Goal: Information Seeking & Learning: Check status

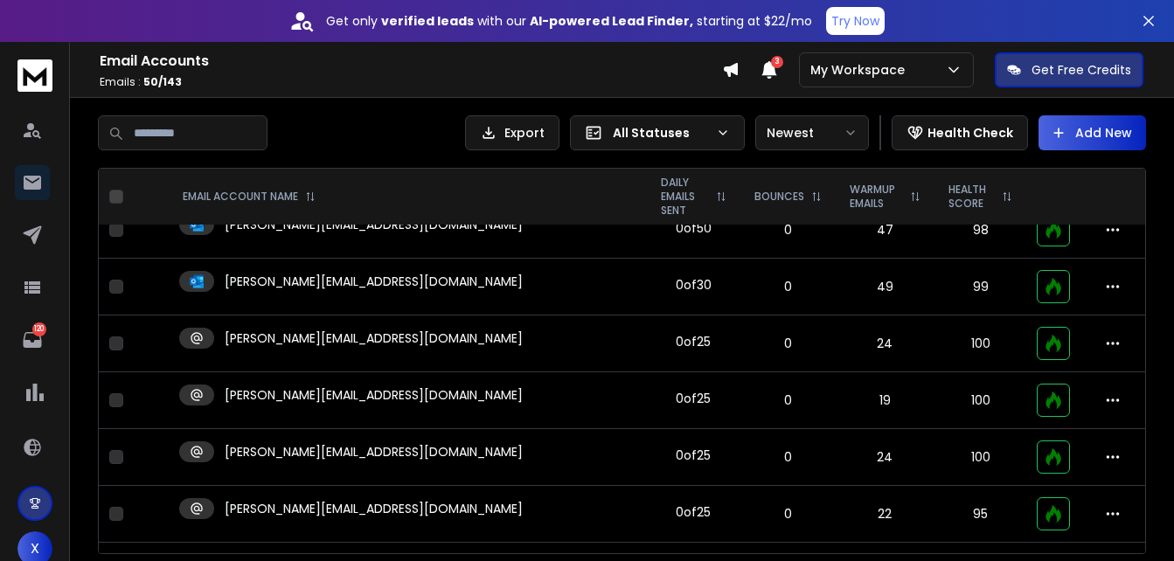
scroll to position [23, 0]
click at [30, 251] on link at bounding box center [32, 235] width 35 height 35
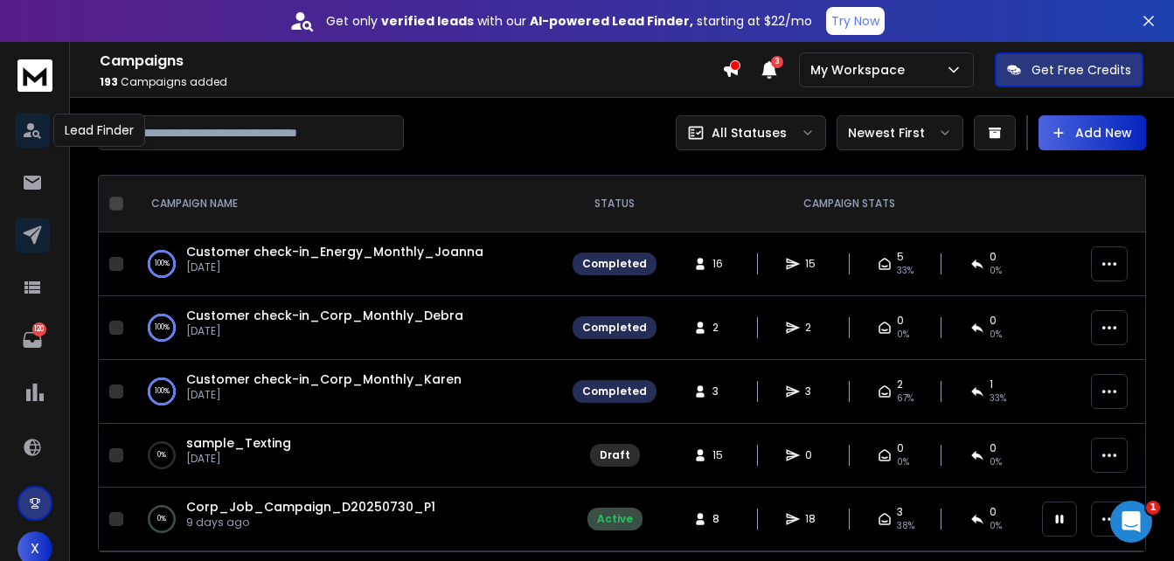
click at [35, 127] on icon at bounding box center [32, 130] width 21 height 21
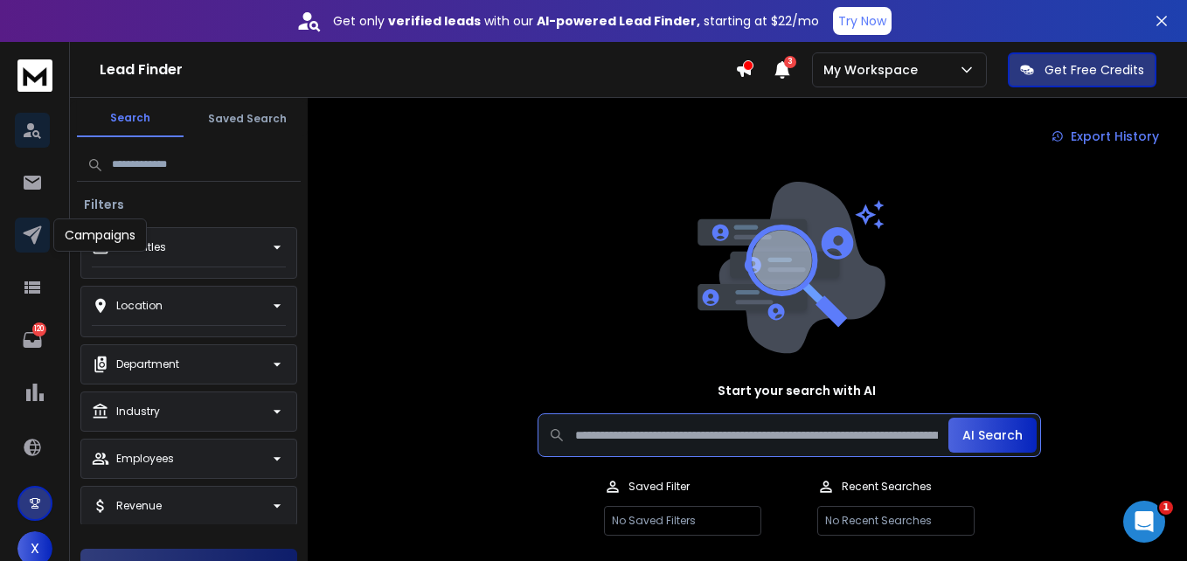
click at [37, 242] on icon at bounding box center [32, 235] width 21 height 21
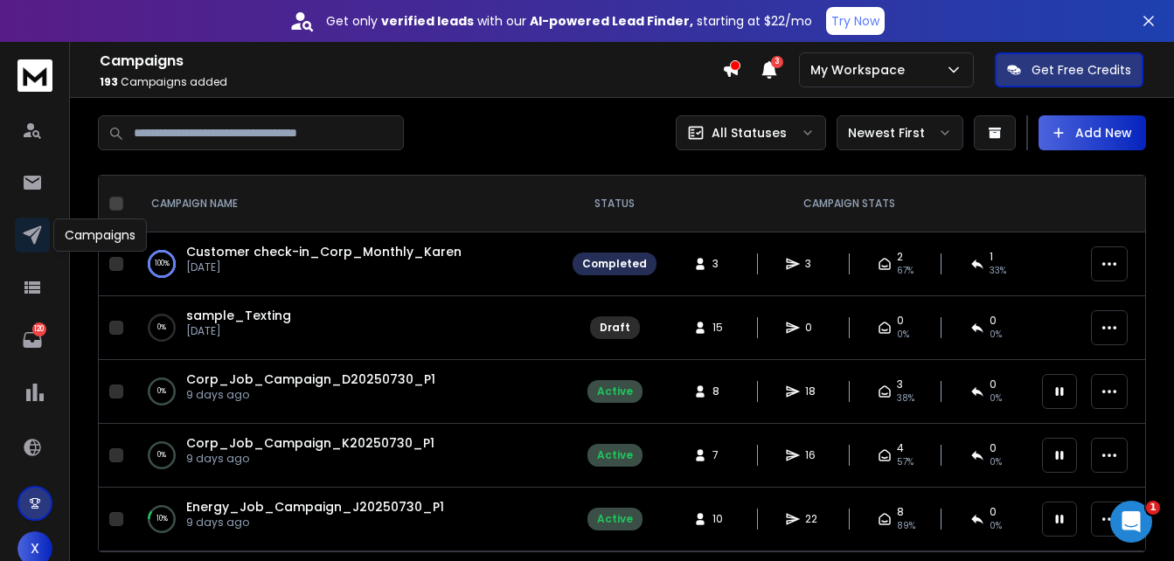
scroll to position [129, 0]
click at [337, 443] on span "Corp_Job_Campaign_K20250730_P1" at bounding box center [310, 442] width 248 height 17
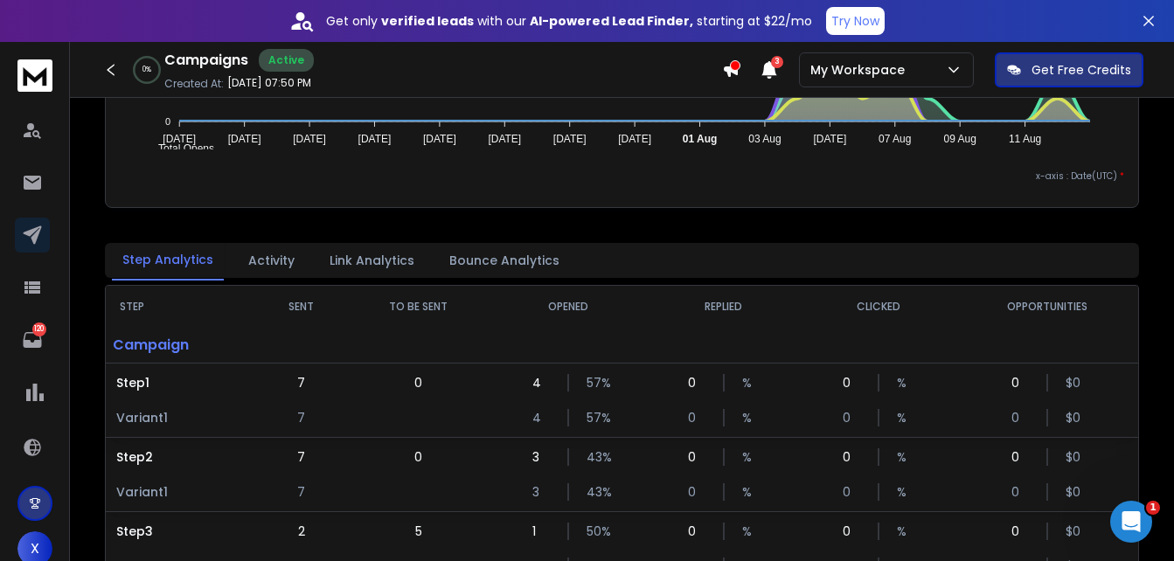
scroll to position [722, 0]
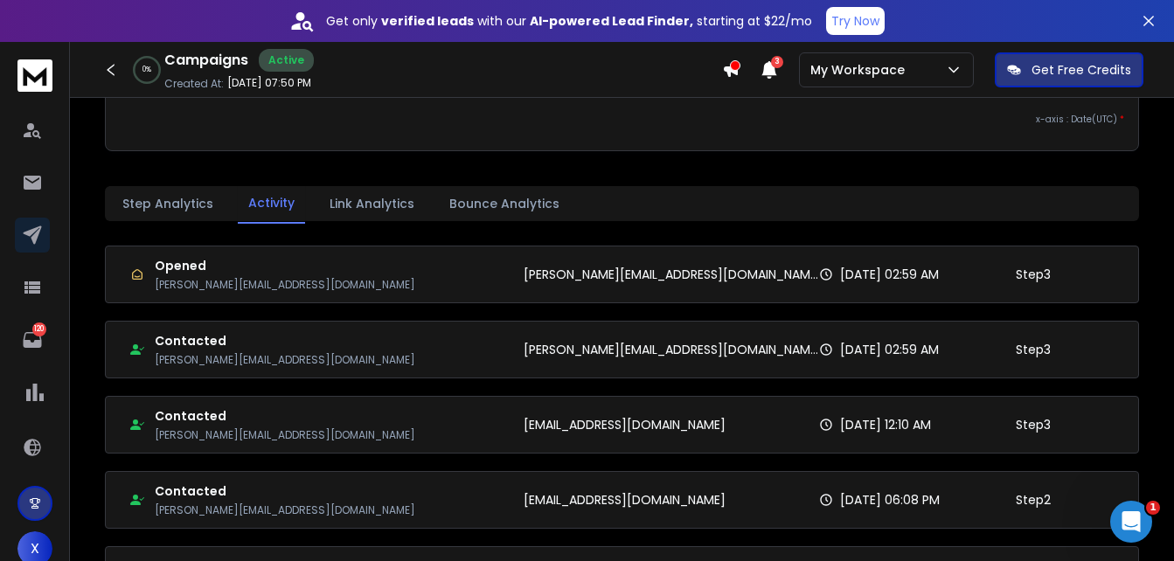
click at [268, 211] on button "Activity" at bounding box center [271, 204] width 67 height 40
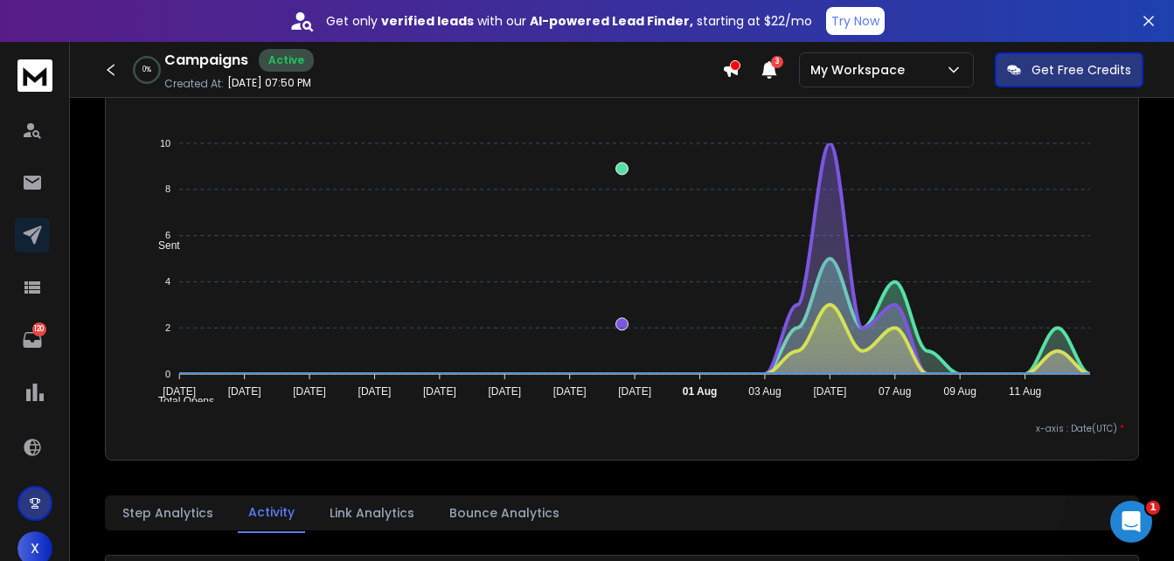
scroll to position [0, 0]
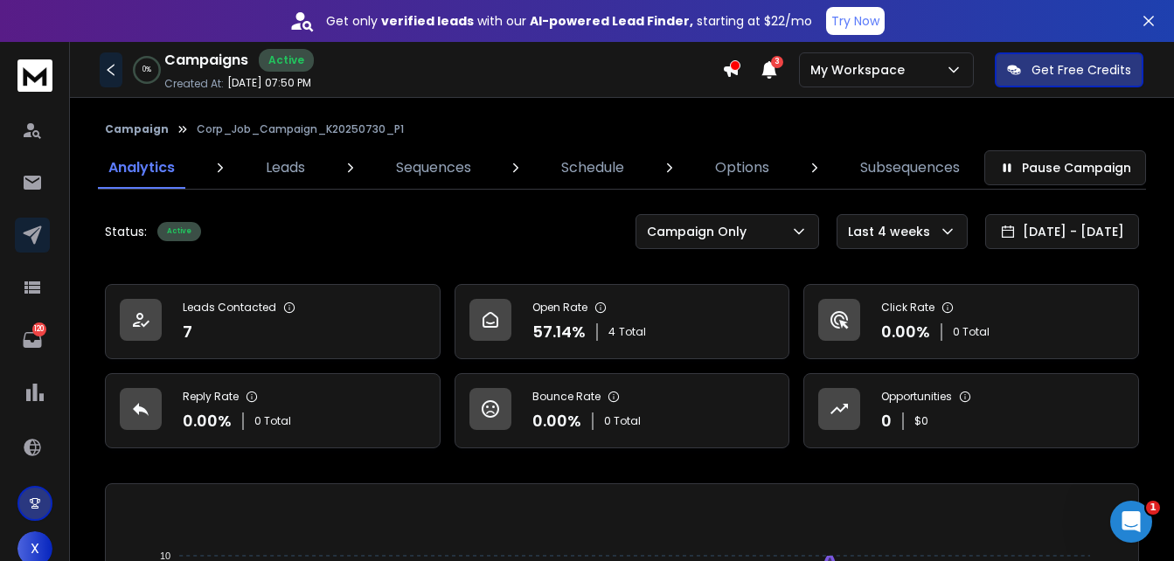
click at [115, 72] on icon at bounding box center [111, 70] width 16 height 16
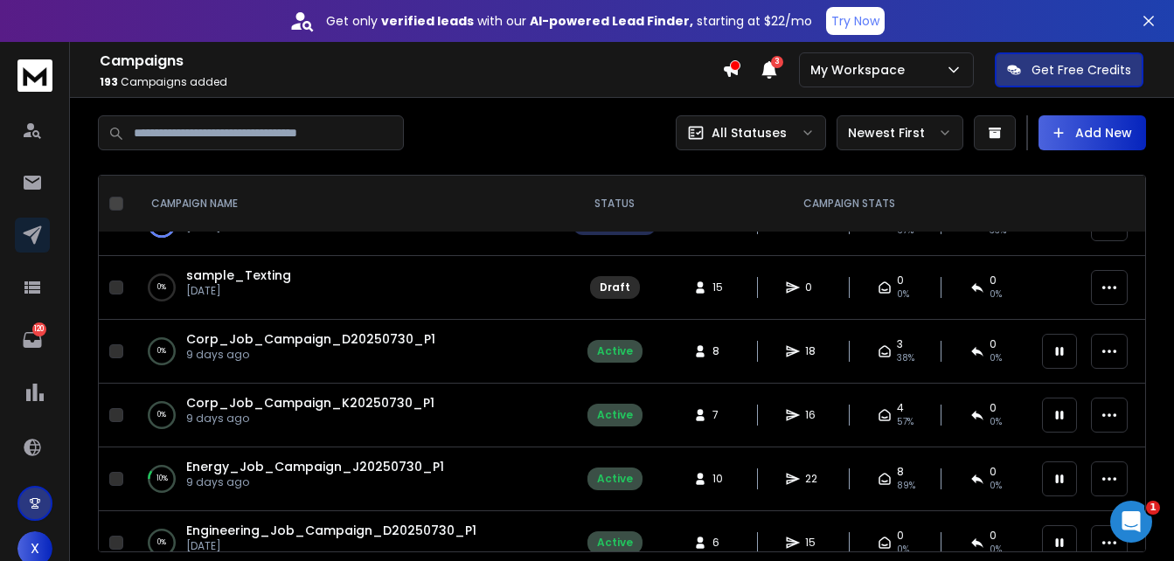
scroll to position [169, 0]
click at [345, 340] on span "Corp_Job_Campaign_D20250730_P1" at bounding box center [310, 338] width 249 height 17
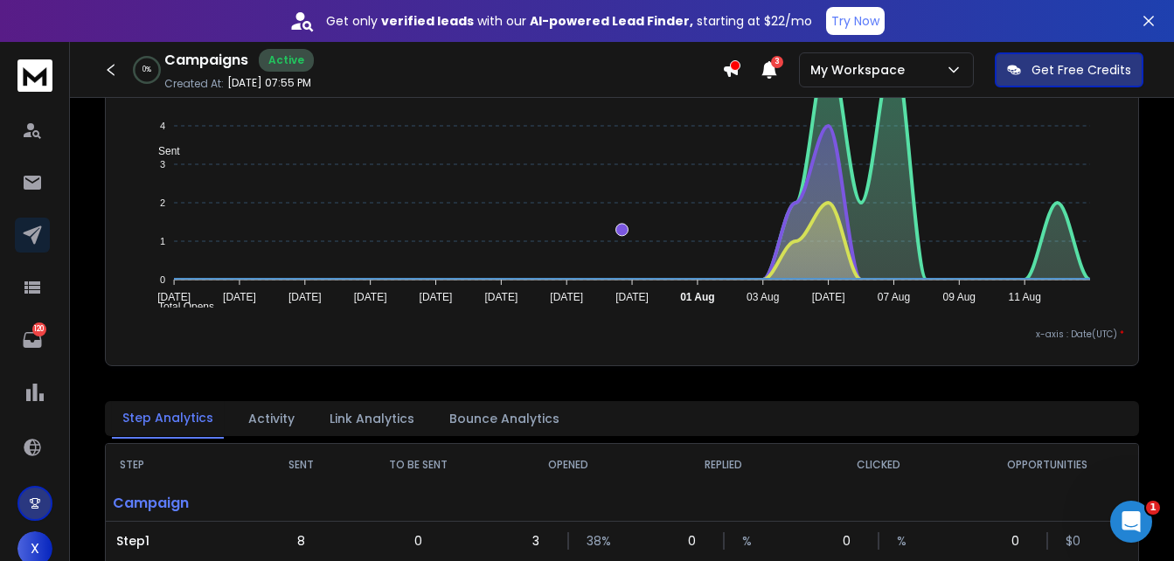
scroll to position [722, 0]
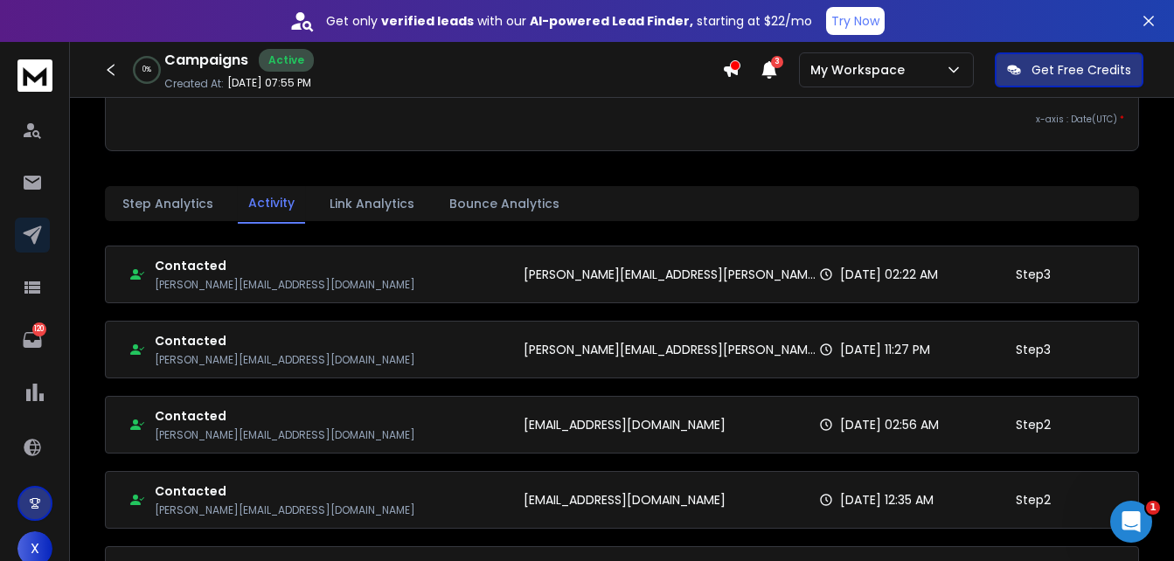
click at [268, 219] on button "Activity" at bounding box center [271, 204] width 67 height 40
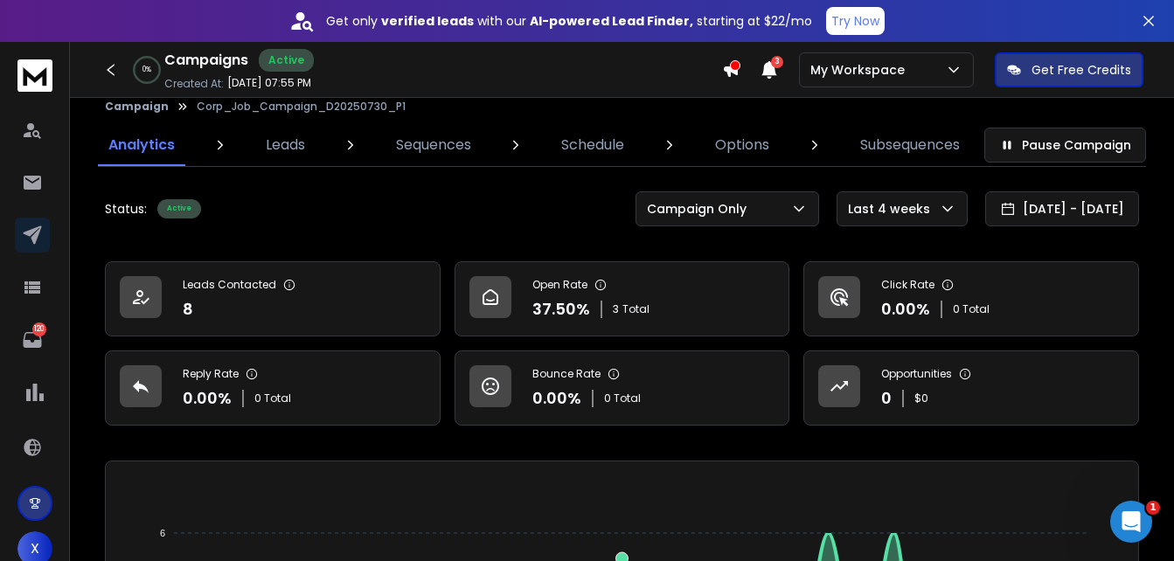
scroll to position [22, 0]
click at [117, 64] on icon at bounding box center [111, 70] width 16 height 16
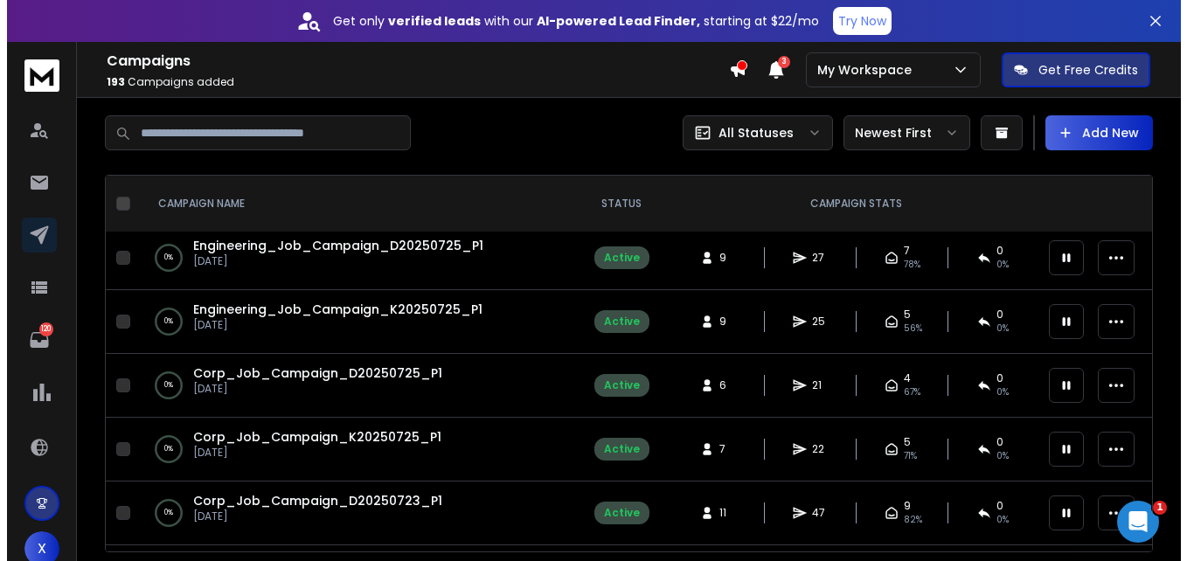
scroll to position [840, 0]
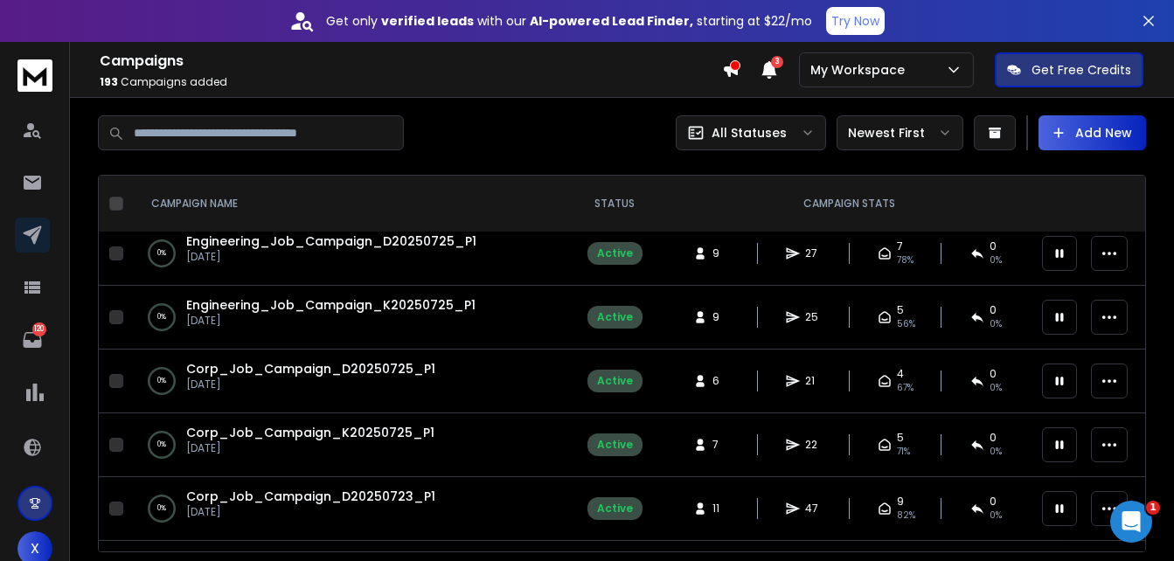
click at [310, 428] on span "Corp_Job_Campaign_K20250725_P1" at bounding box center [310, 432] width 248 height 17
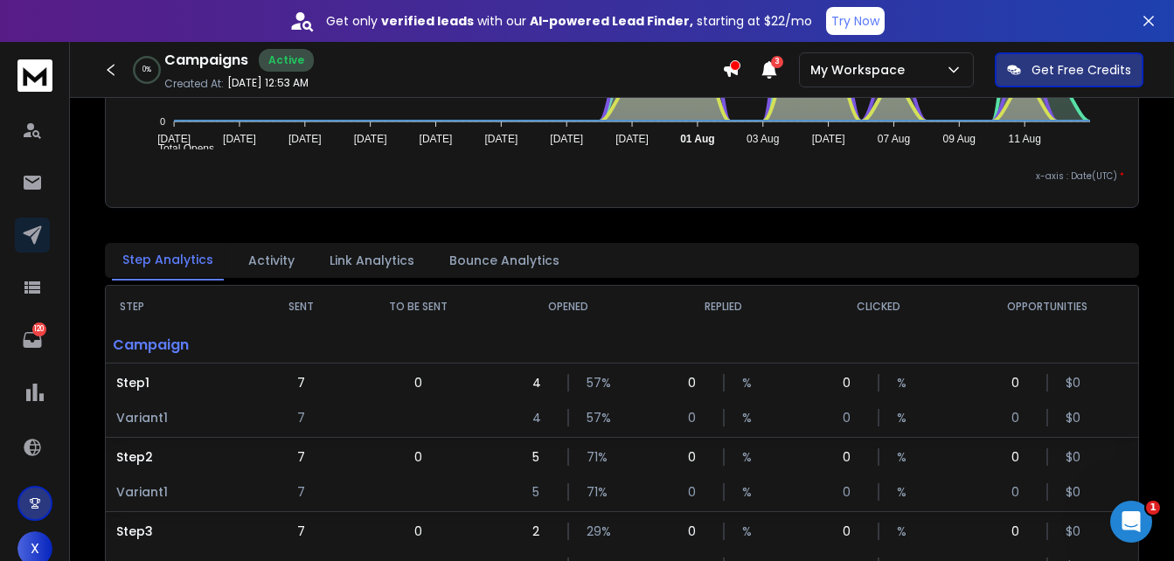
scroll to position [797, 0]
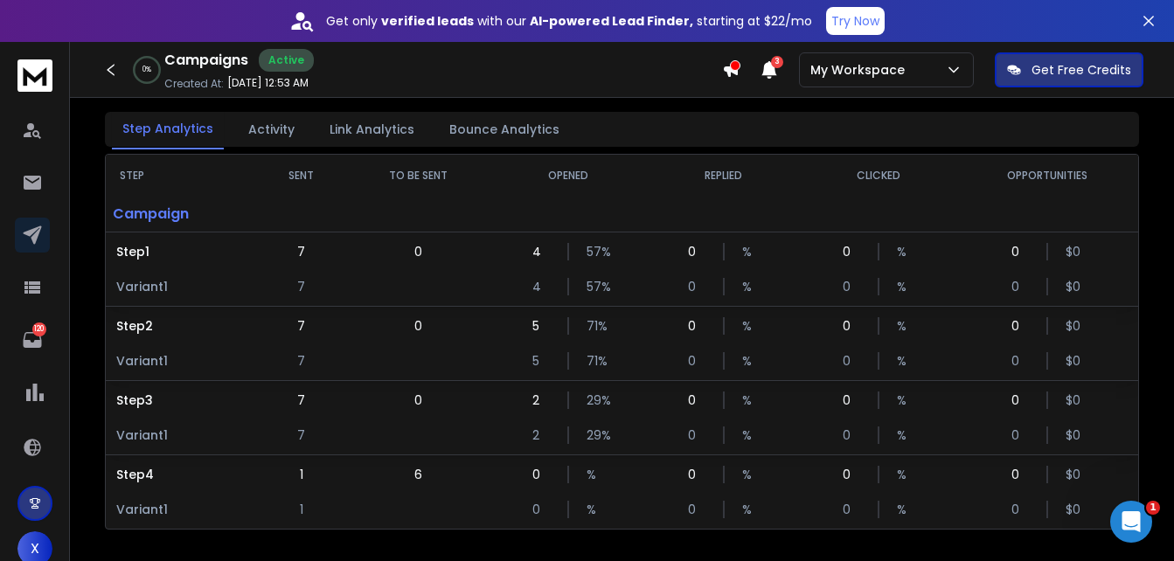
click at [276, 115] on button "Activity" at bounding box center [271, 129] width 67 height 38
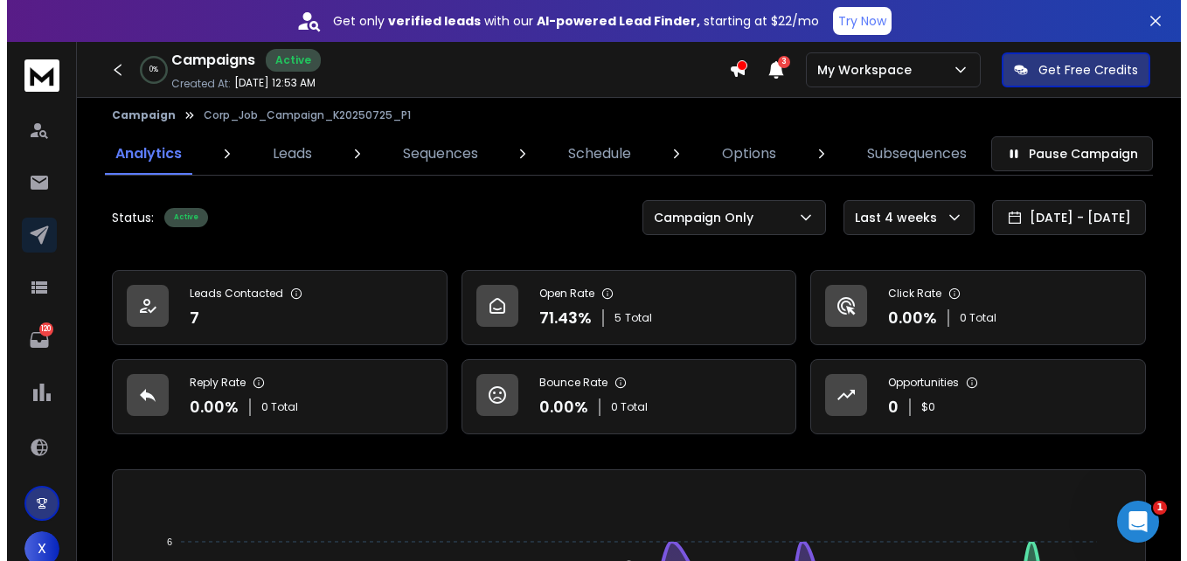
scroll to position [0, 0]
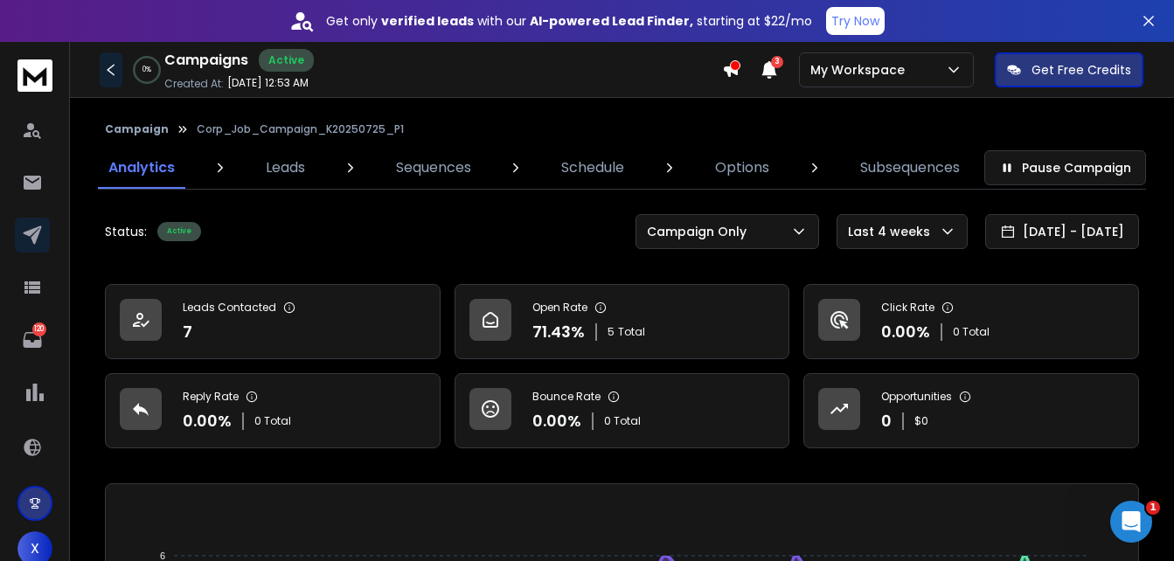
click at [102, 67] on button at bounding box center [111, 69] width 23 height 35
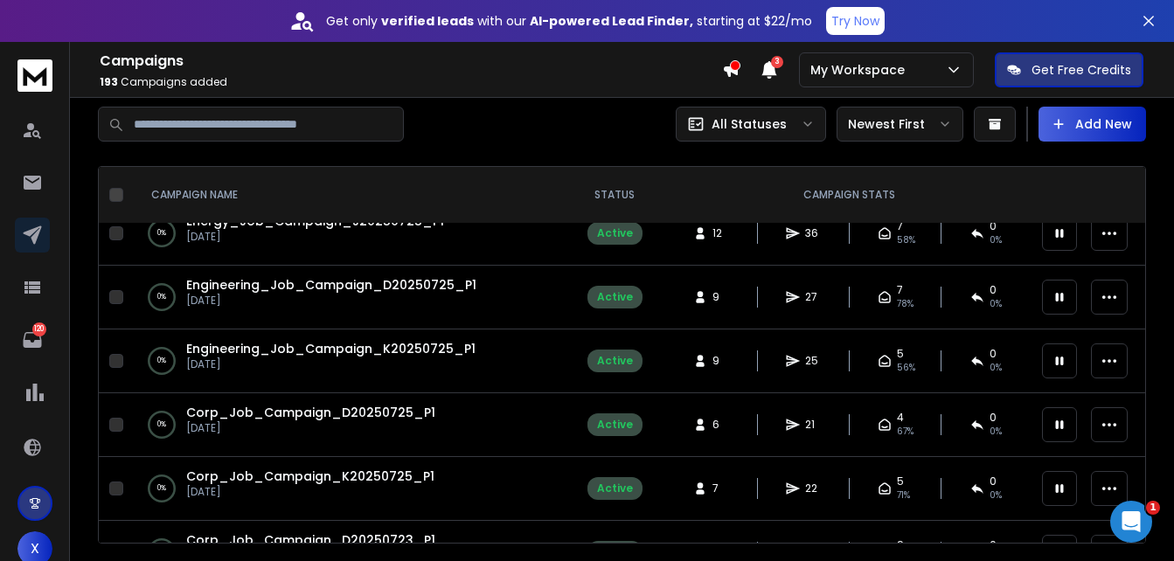
scroll to position [789, 0]
click at [324, 411] on span "Corp_Job_Campaign_D20250725_P1" at bounding box center [310, 411] width 249 height 17
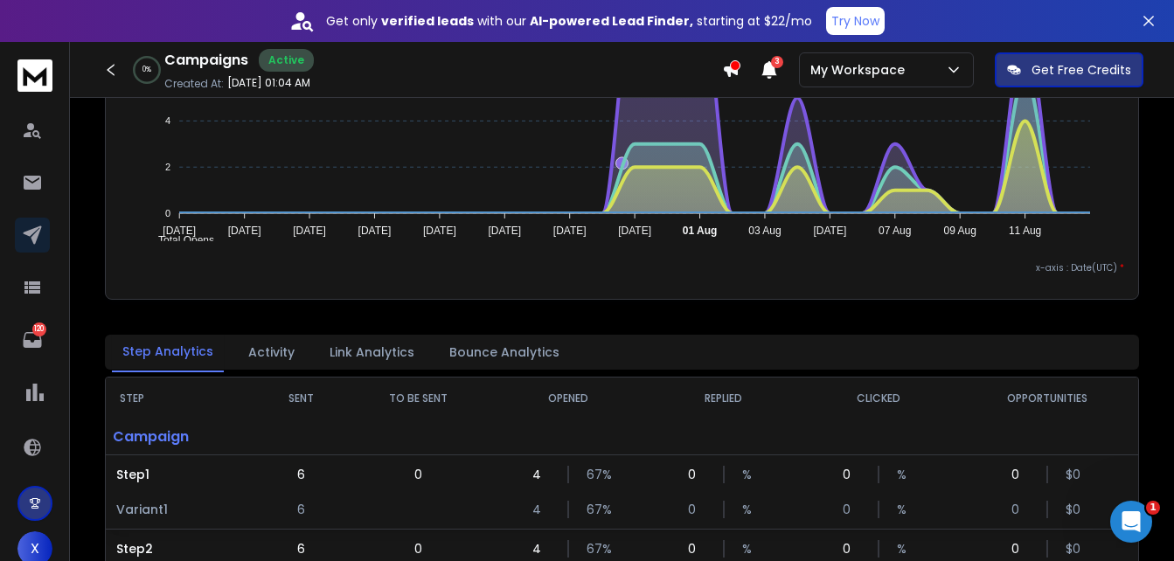
scroll to position [797, 0]
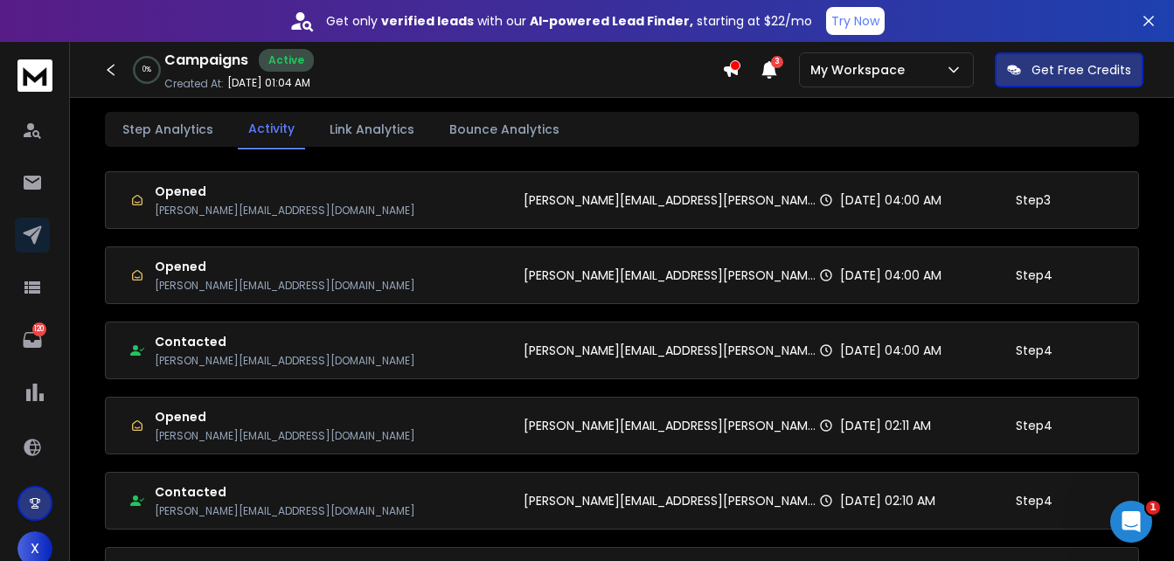
click at [278, 125] on button "Activity" at bounding box center [271, 129] width 67 height 40
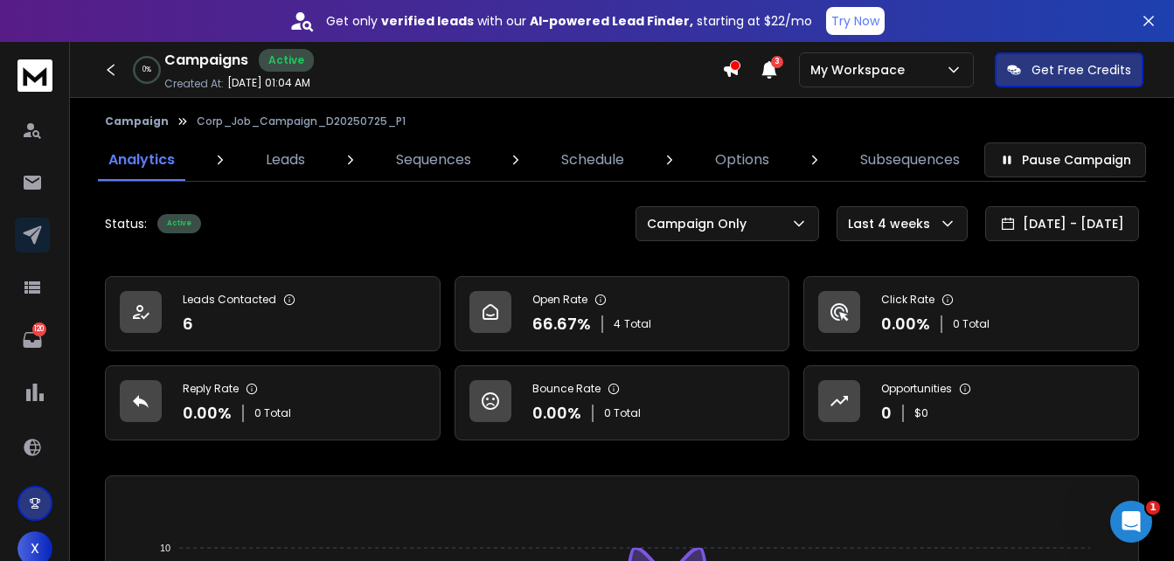
scroll to position [0, 0]
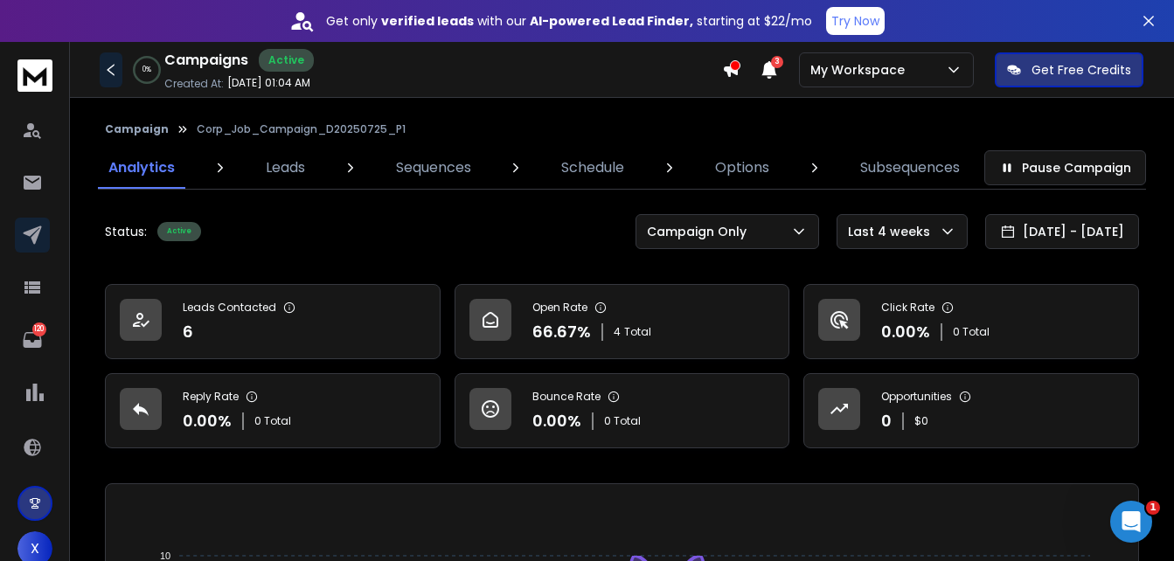
click at [110, 65] on icon at bounding box center [111, 70] width 16 height 16
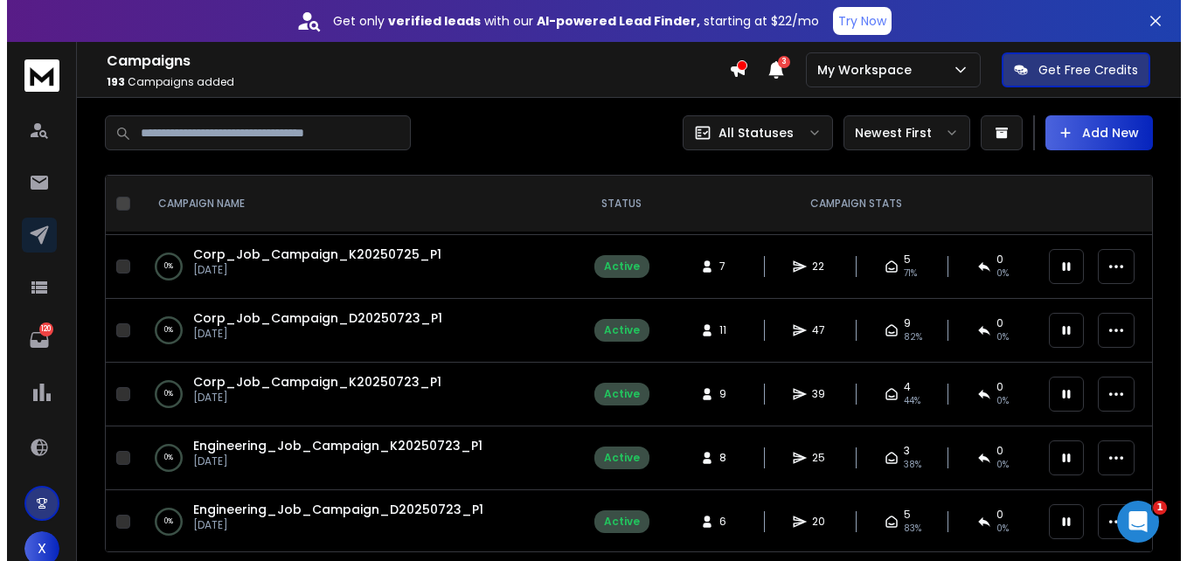
scroll to position [1021, 0]
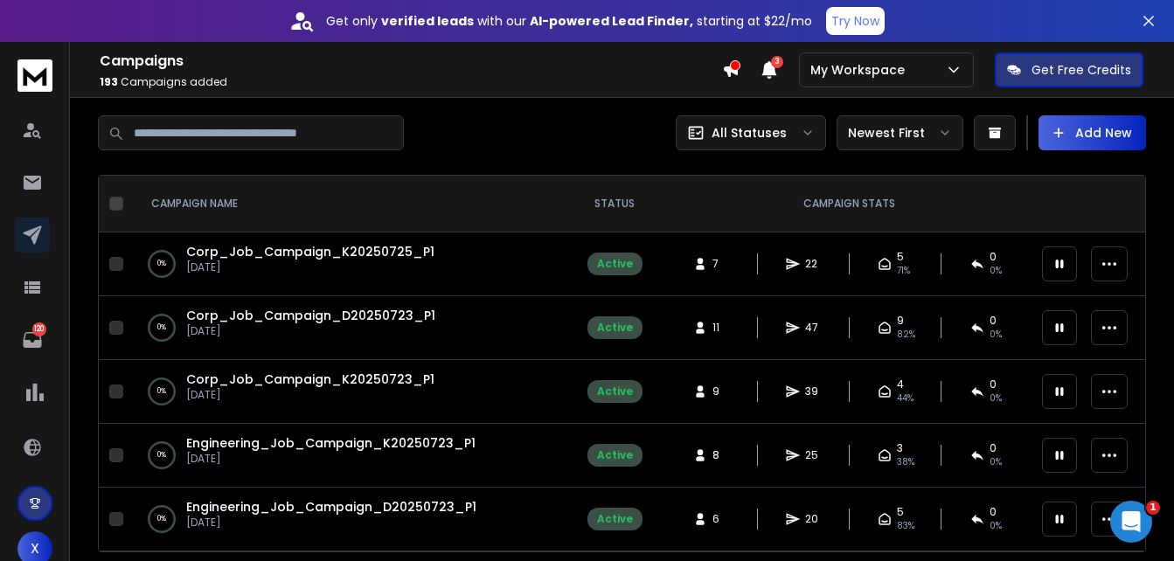
click at [375, 379] on span "Corp_Job_Campaign_K20250723_P1" at bounding box center [310, 379] width 248 height 17
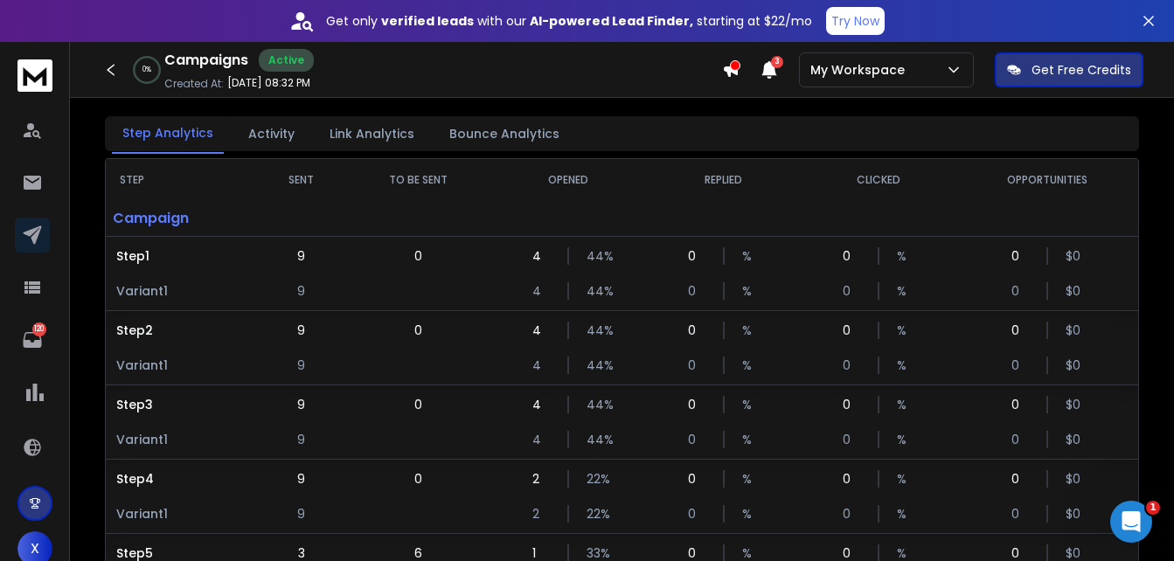
scroll to position [793, 0]
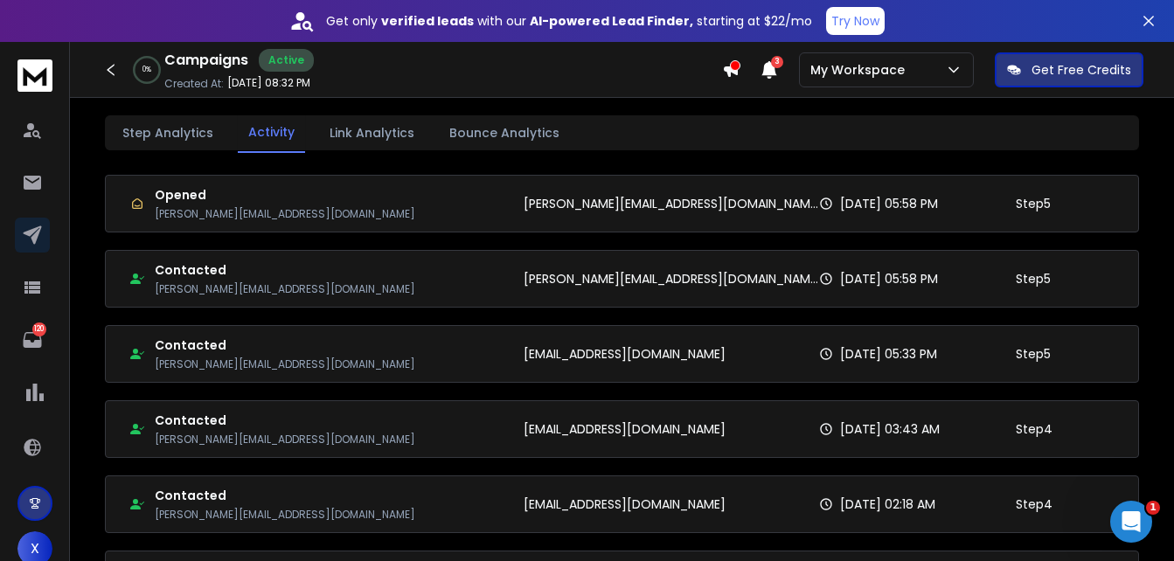
click at [268, 145] on button "Activity" at bounding box center [271, 133] width 67 height 40
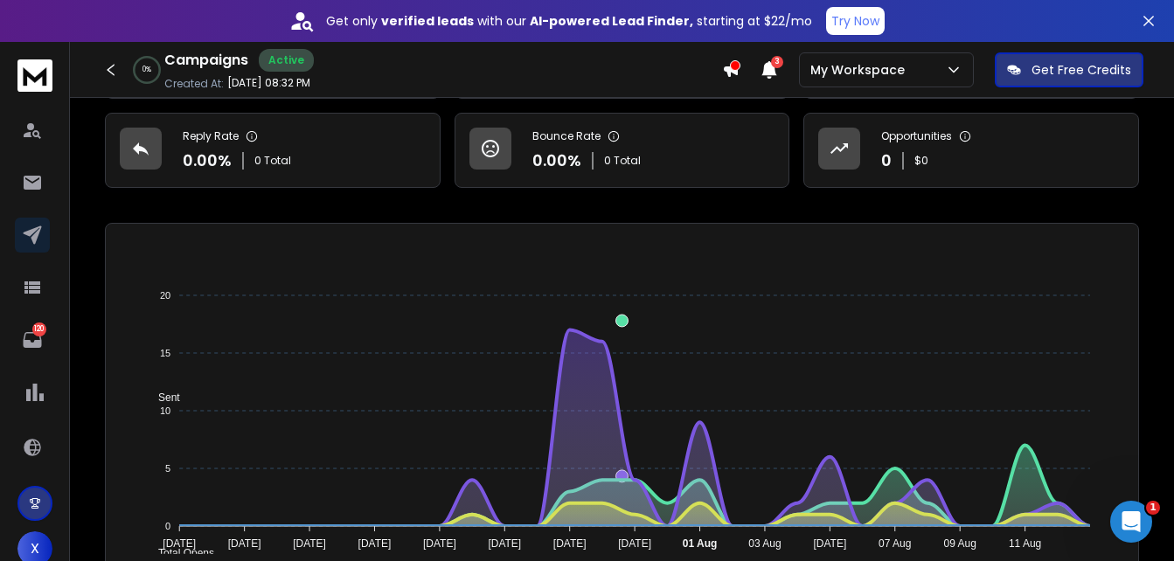
scroll to position [0, 0]
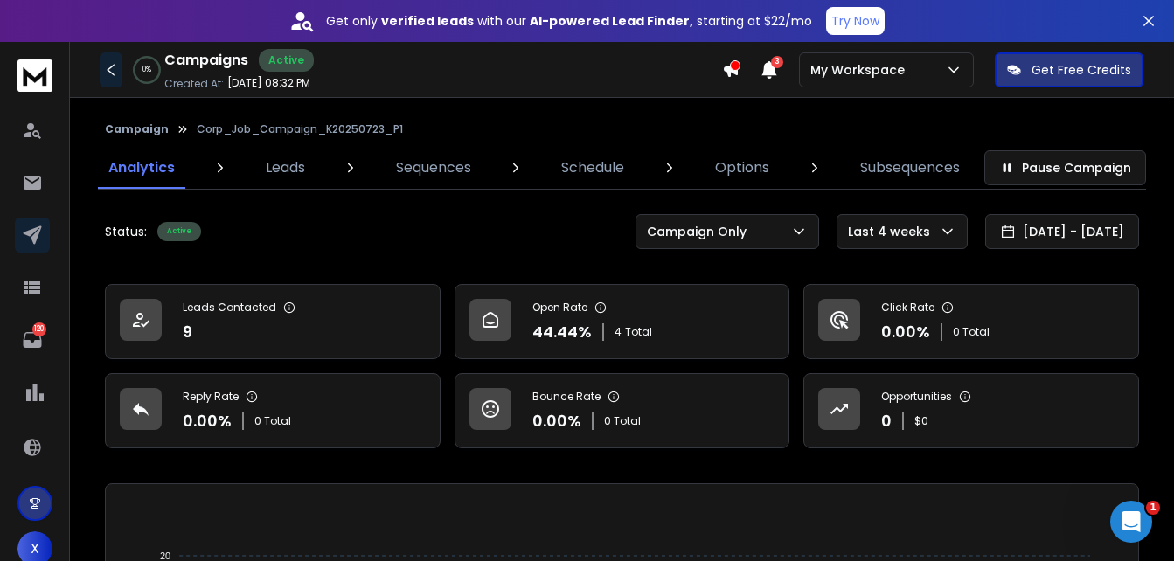
click at [110, 67] on icon at bounding box center [110, 69] width 7 height 11
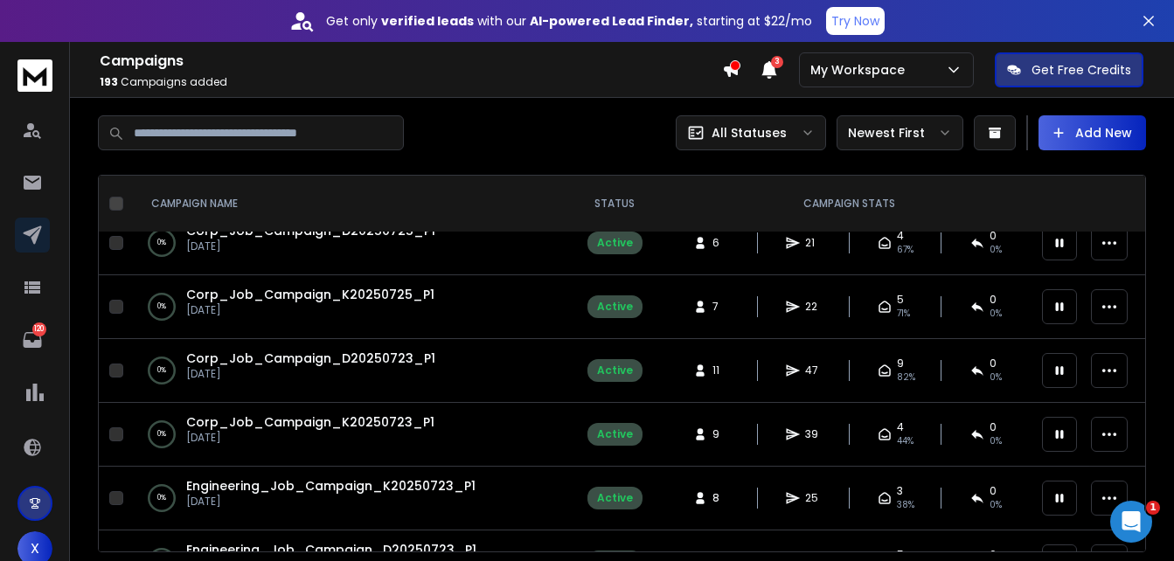
scroll to position [980, 0]
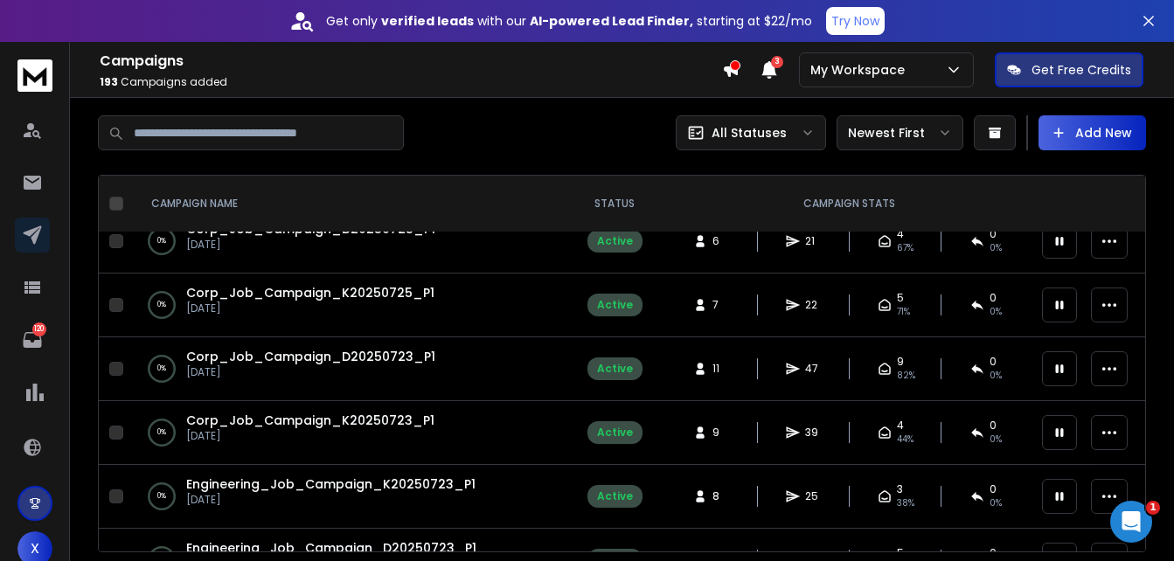
click at [339, 349] on span "Corp_Job_Campaign_D20250723_P1" at bounding box center [310, 356] width 249 height 17
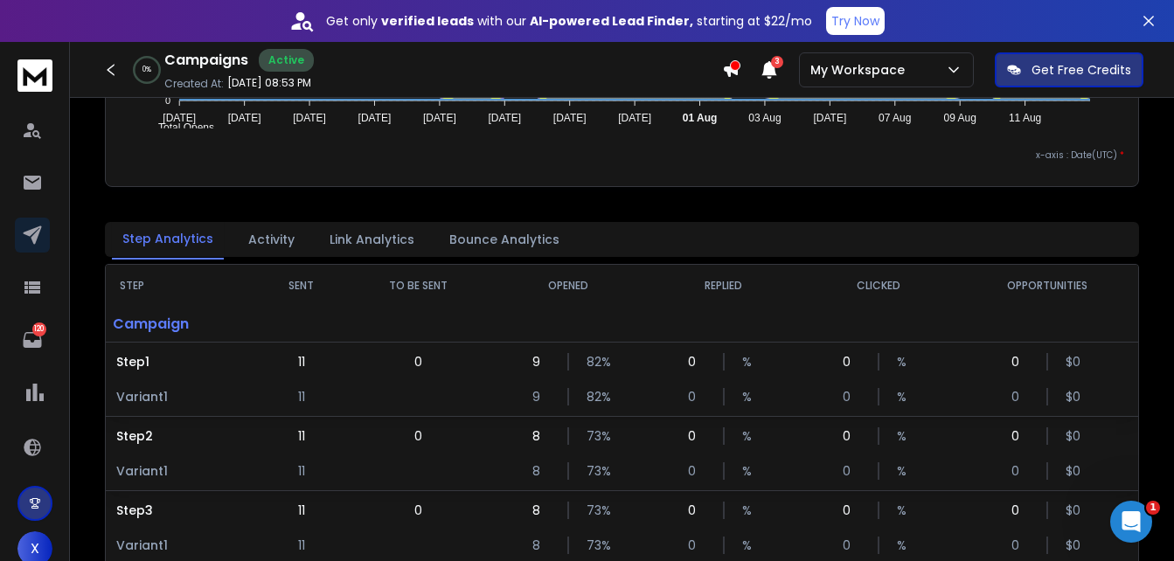
scroll to position [687, 0]
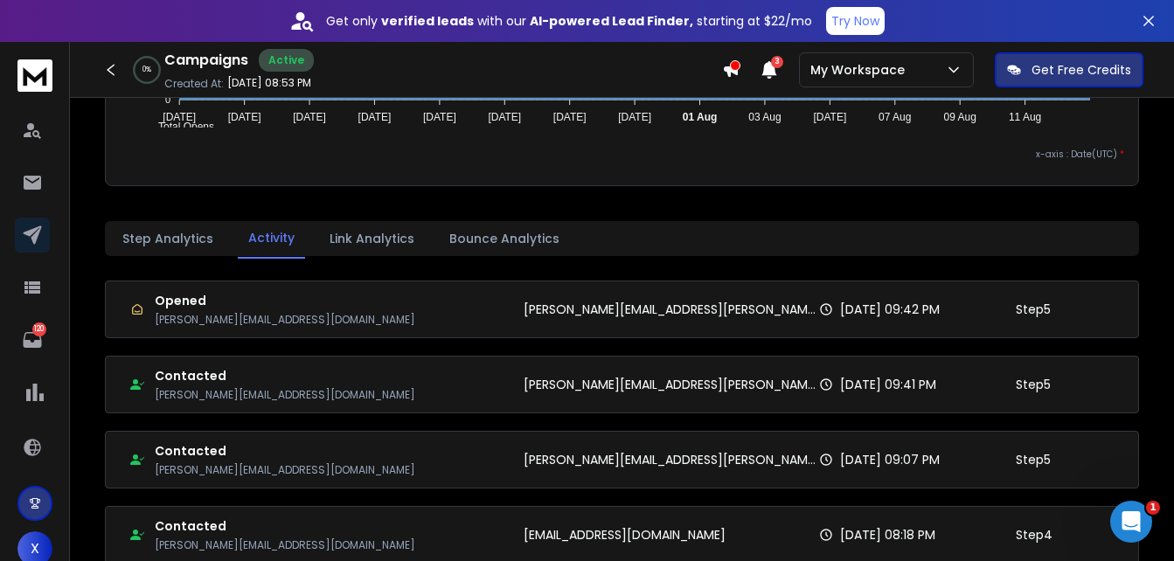
click at [273, 246] on button "Activity" at bounding box center [271, 239] width 67 height 40
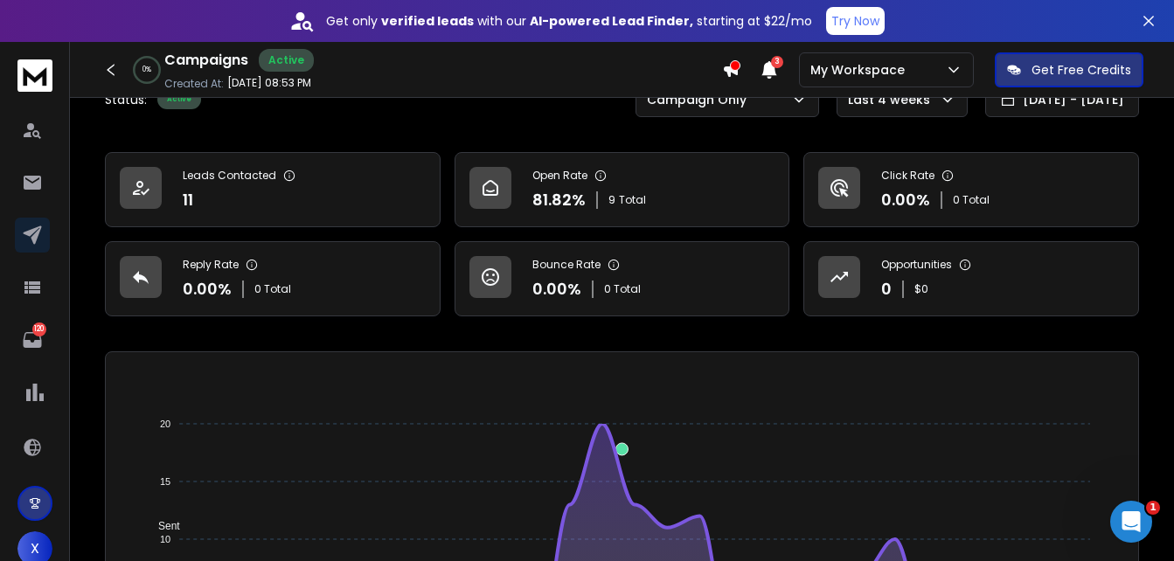
scroll to position [0, 0]
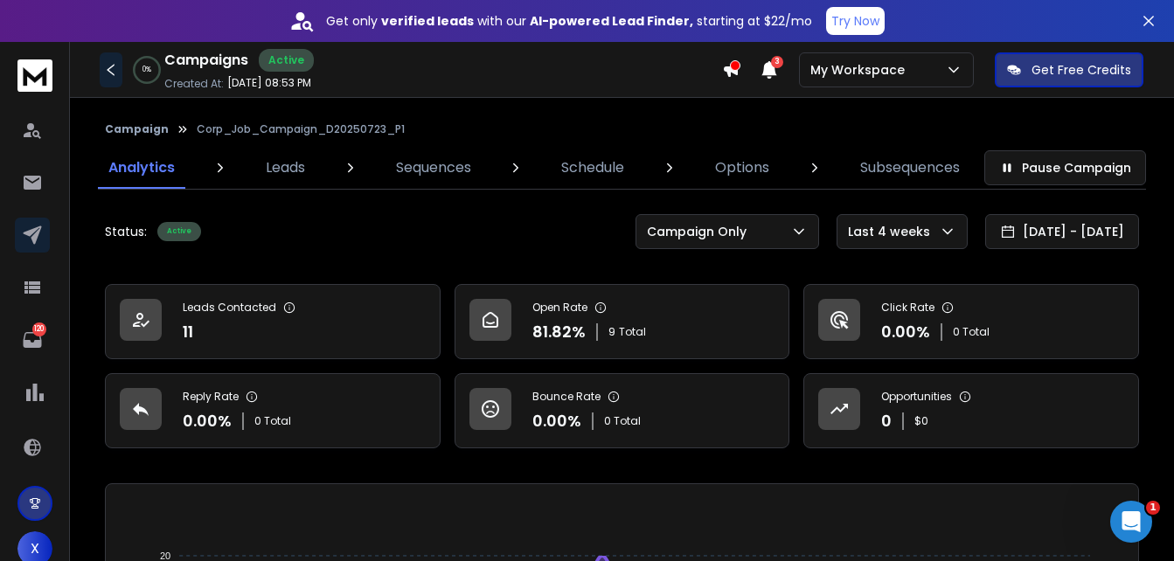
click at [115, 74] on icon at bounding box center [111, 70] width 16 height 16
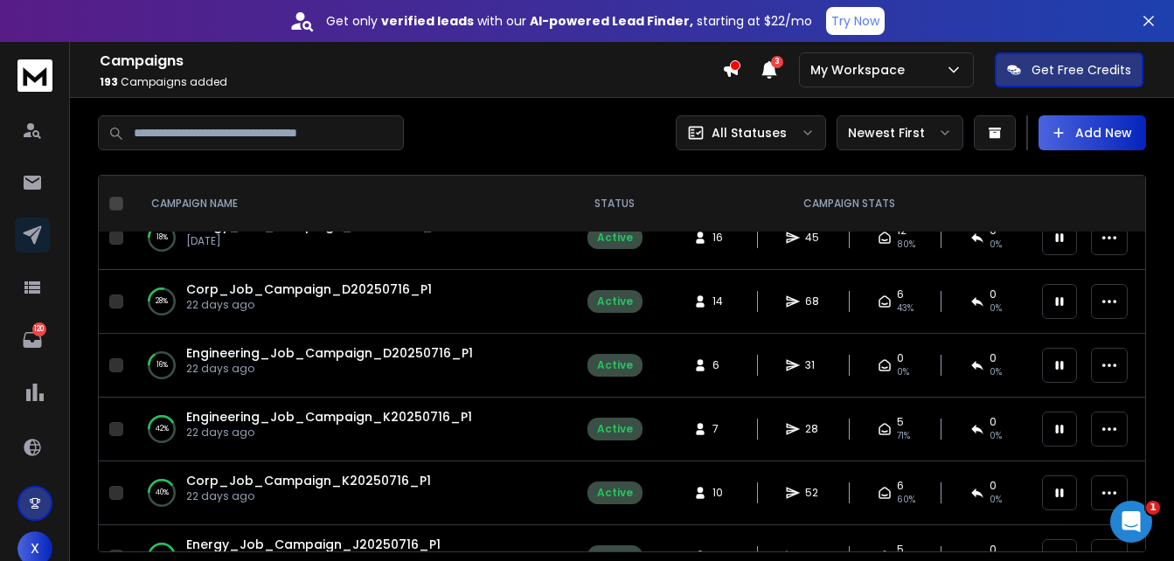
scroll to position [1372, 0]
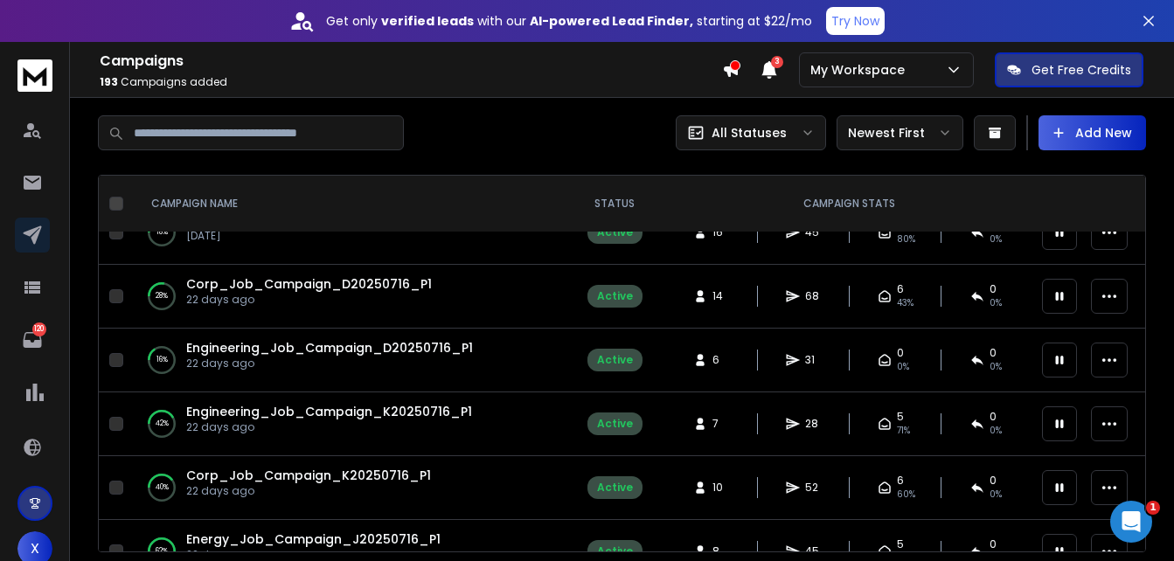
click at [360, 474] on span "Corp_Job_Campaign_K20250716_P1" at bounding box center [308, 475] width 245 height 17
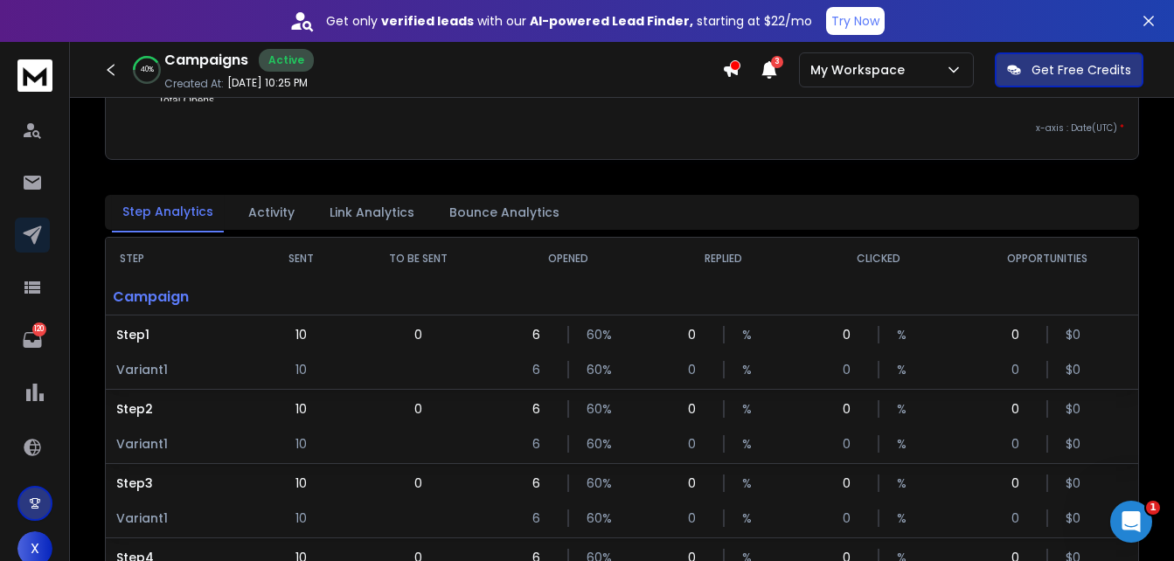
scroll to position [721, 0]
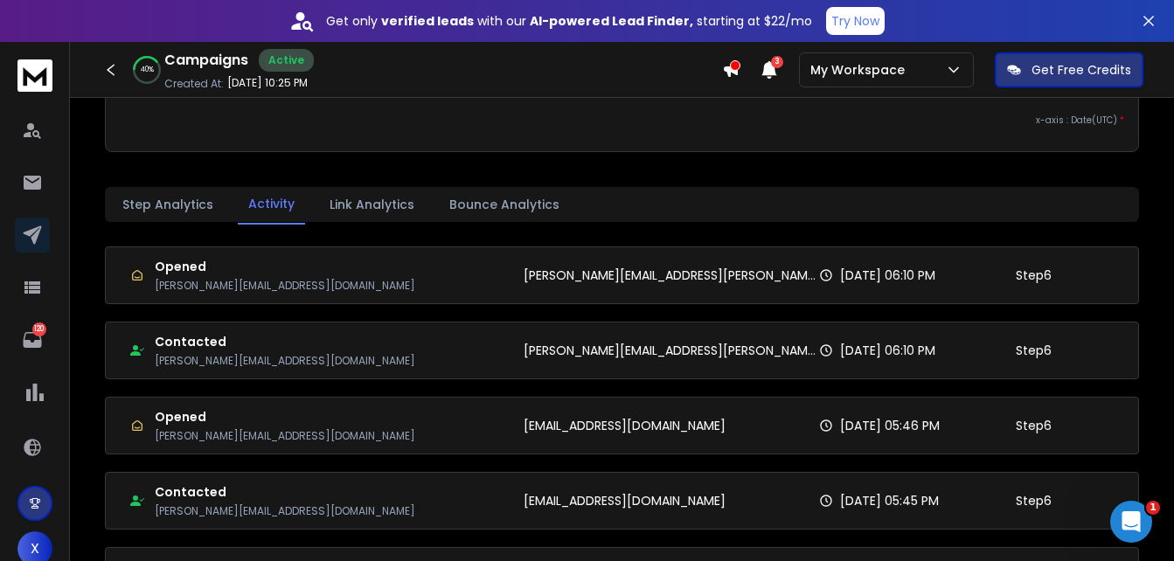
click at [271, 208] on button "Activity" at bounding box center [271, 205] width 67 height 40
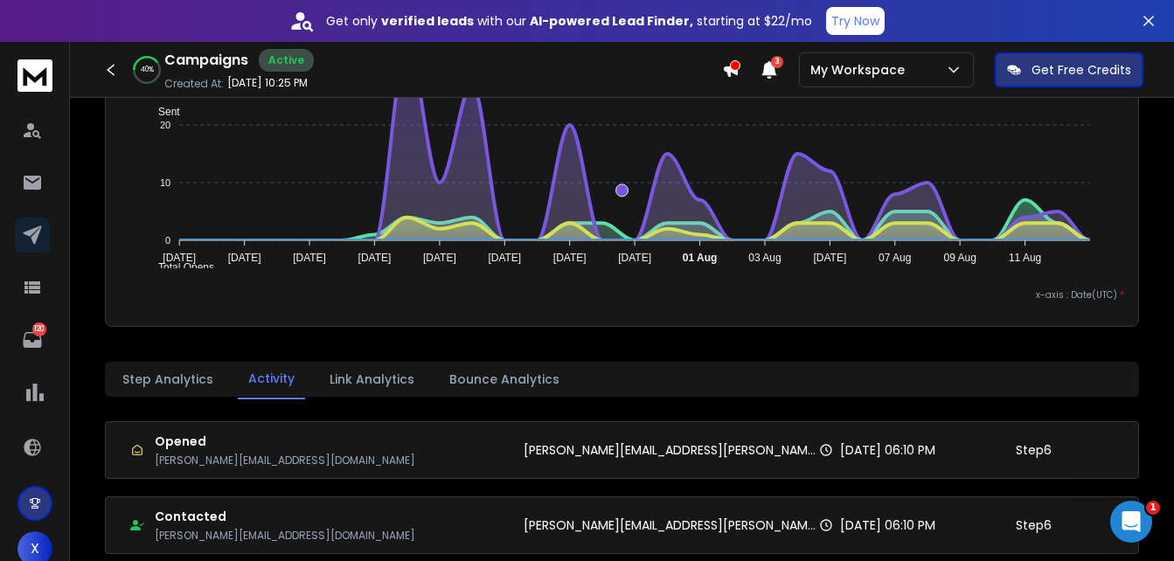
scroll to position [0, 0]
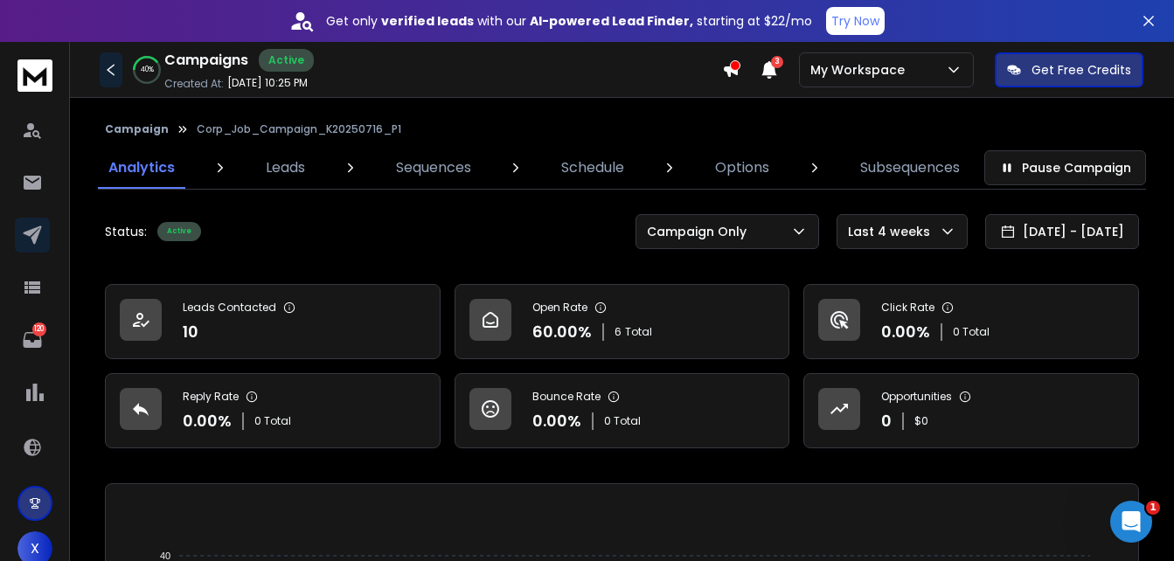
click at [110, 71] on icon at bounding box center [110, 69] width 7 height 11
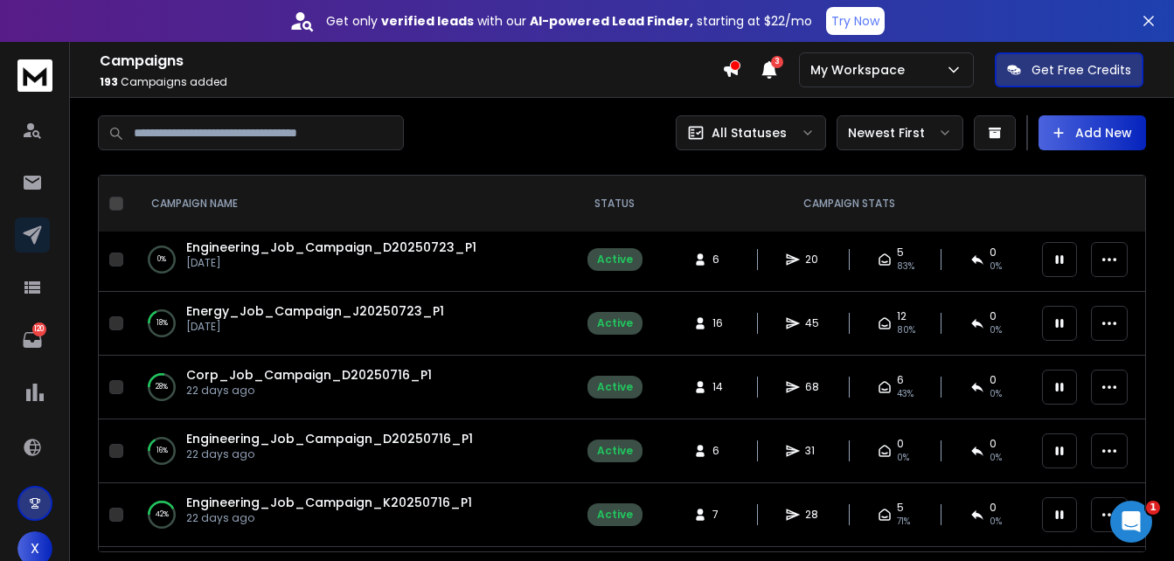
scroll to position [1280, 0]
click at [340, 370] on span "Corp_Job_Campaign_D20250716_P1" at bounding box center [309, 375] width 246 height 17
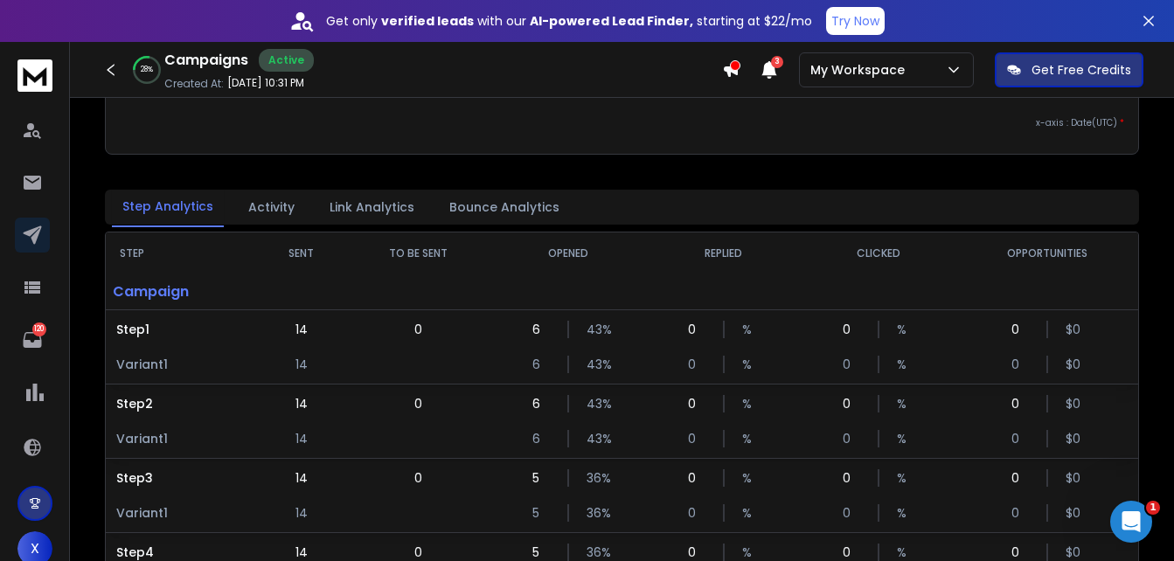
scroll to position [721, 0]
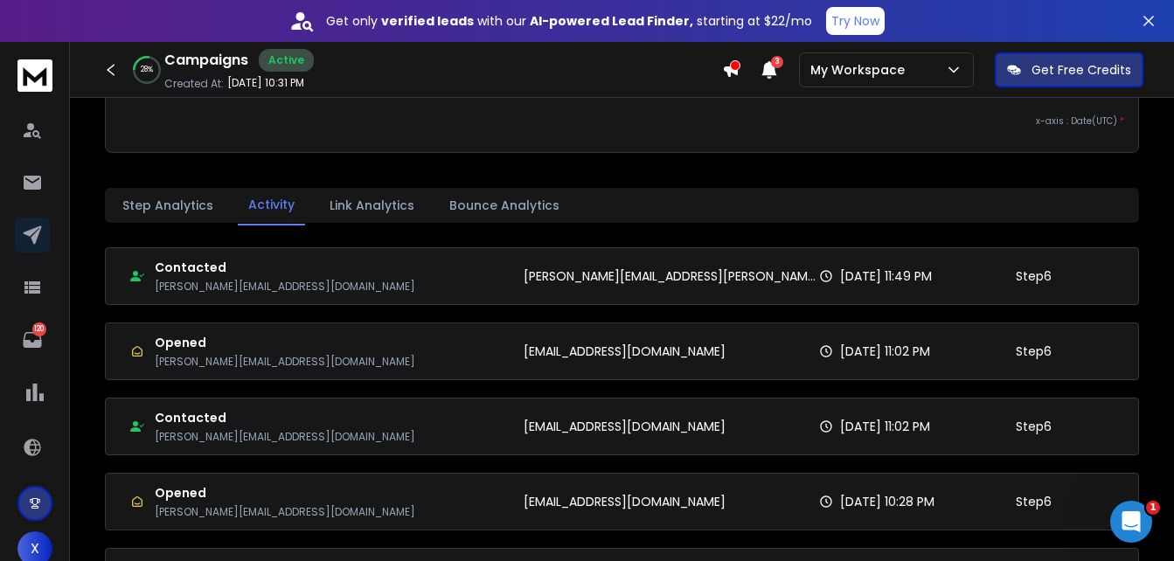
click at [261, 212] on button "Activity" at bounding box center [271, 205] width 67 height 40
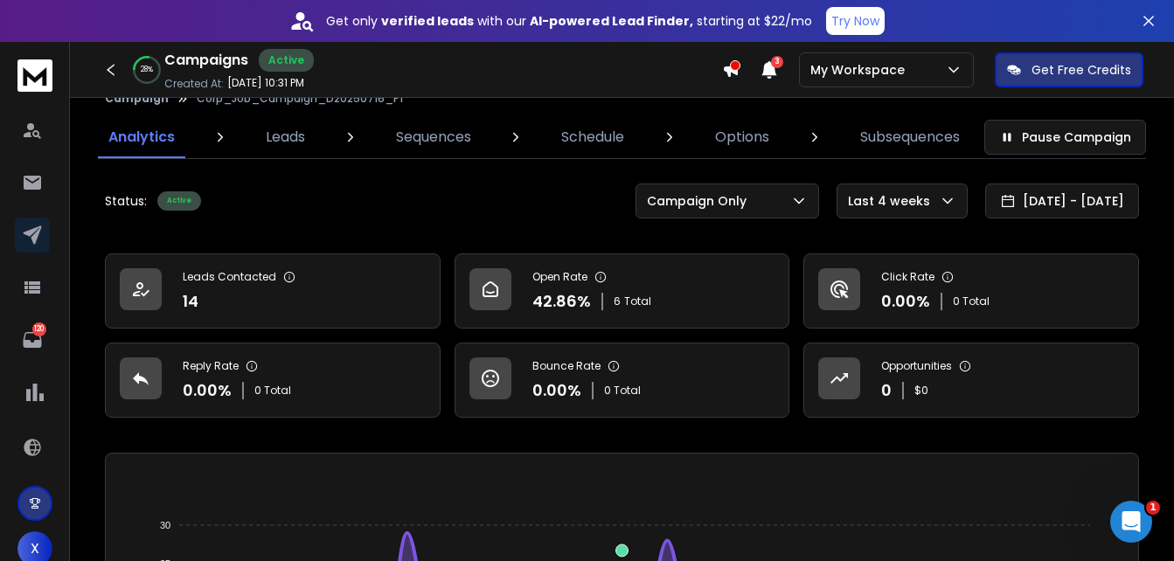
scroll to position [0, 0]
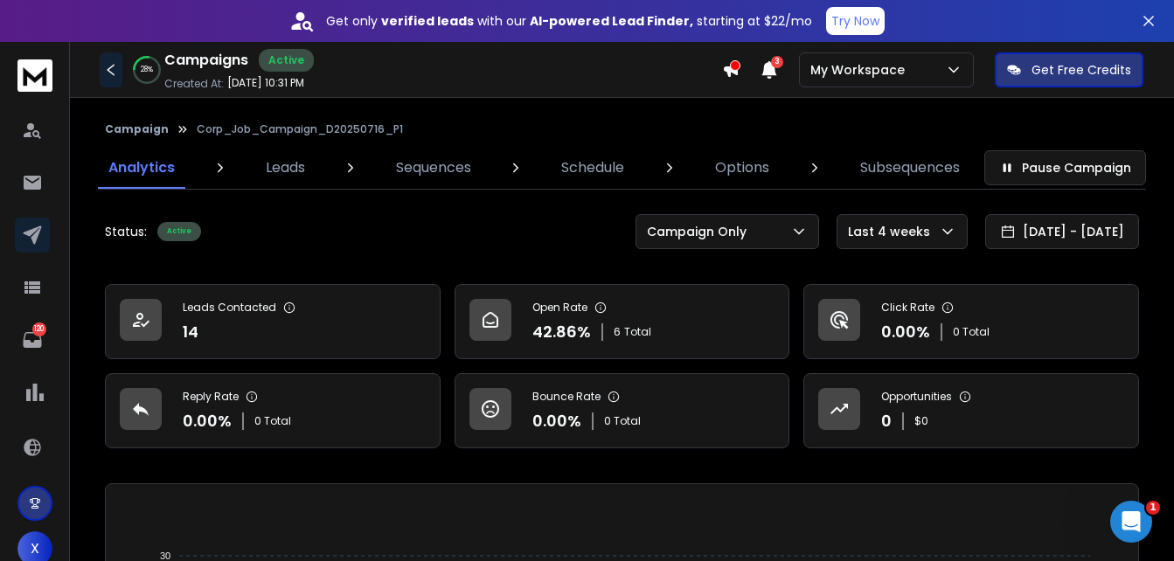
click at [108, 72] on icon at bounding box center [111, 70] width 16 height 16
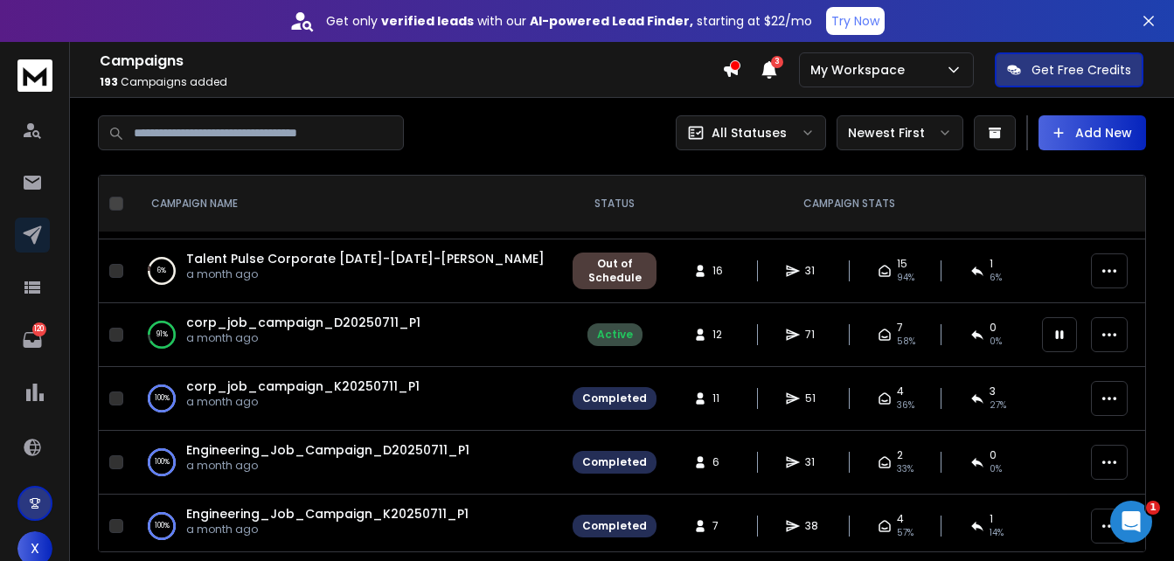
scroll to position [2164, 0]
click at [379, 322] on span "corp_job_campaign_D20250711_P1" at bounding box center [303, 321] width 234 height 17
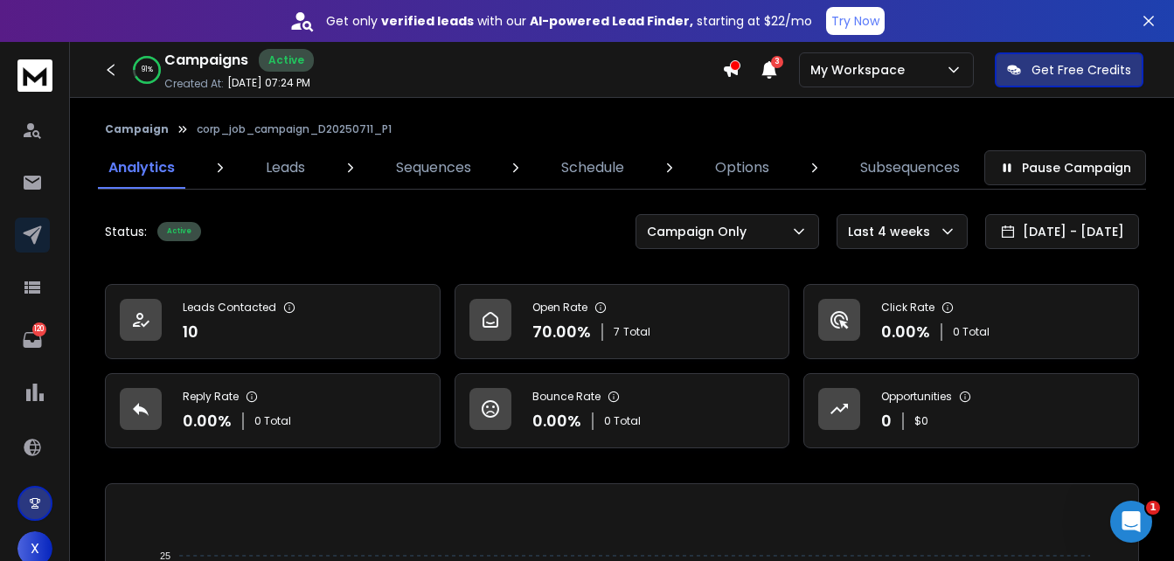
click at [279, 164] on p "Leads" at bounding box center [285, 167] width 39 height 21
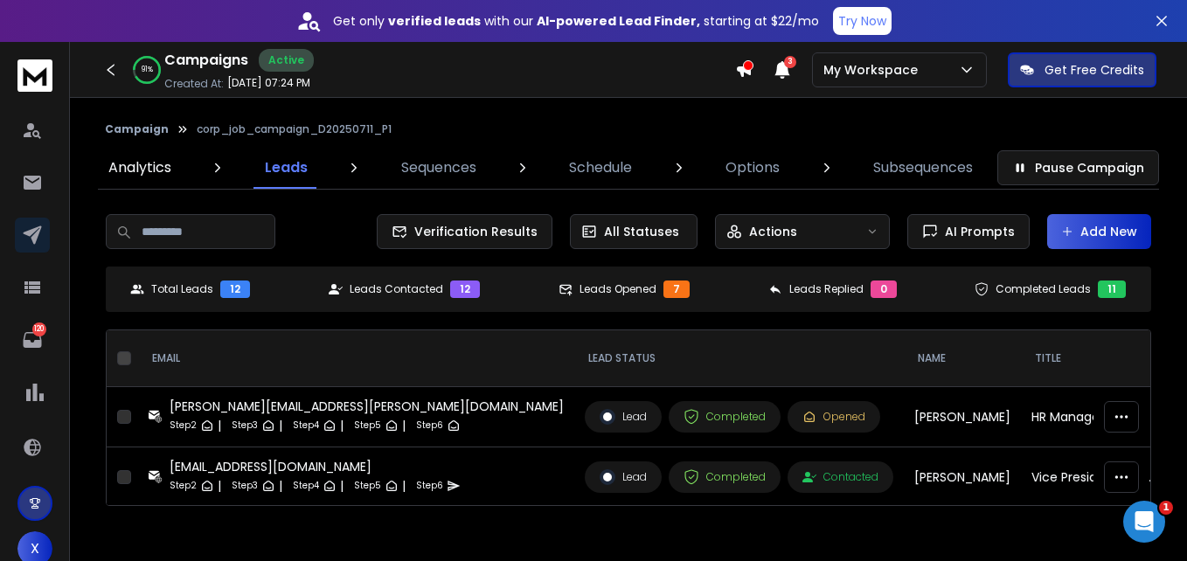
click at [157, 179] on link "Analytics" at bounding box center [140, 168] width 84 height 42
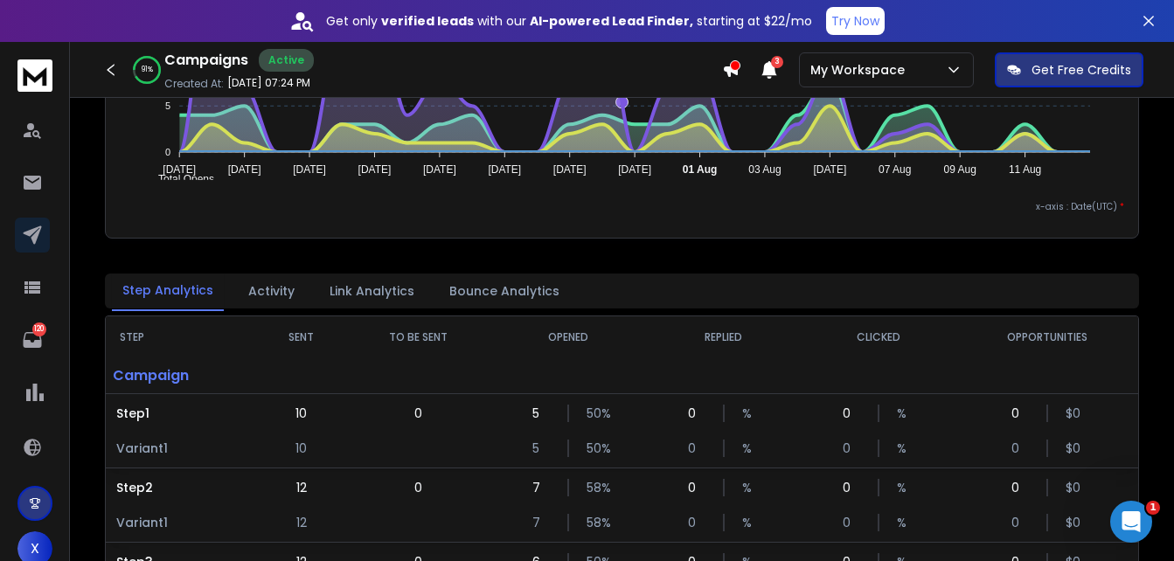
scroll to position [636, 0]
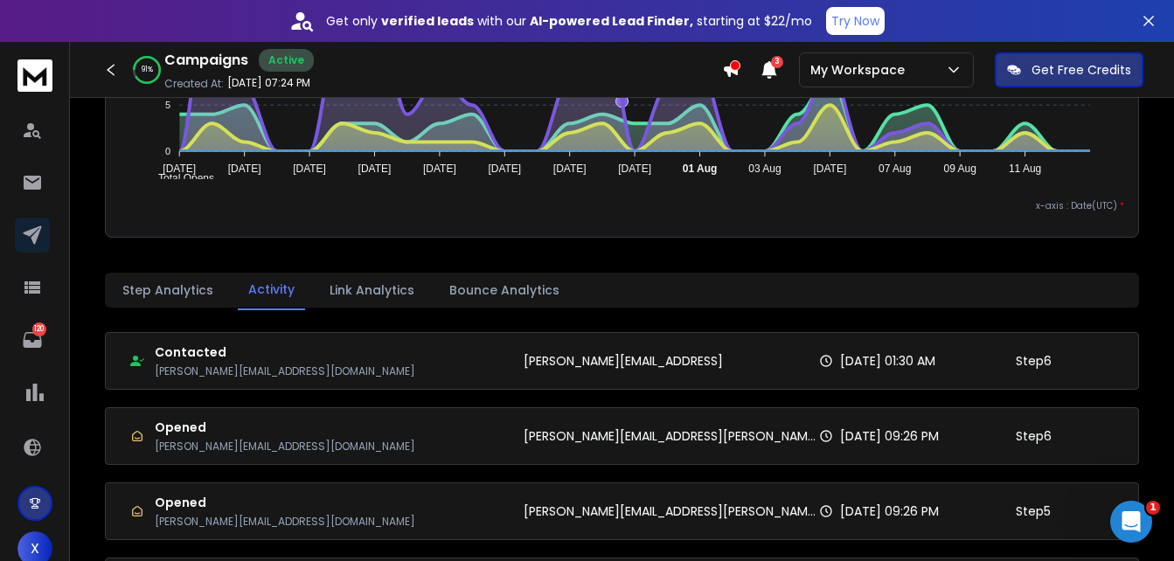
click at [268, 295] on button "Activity" at bounding box center [271, 290] width 67 height 40
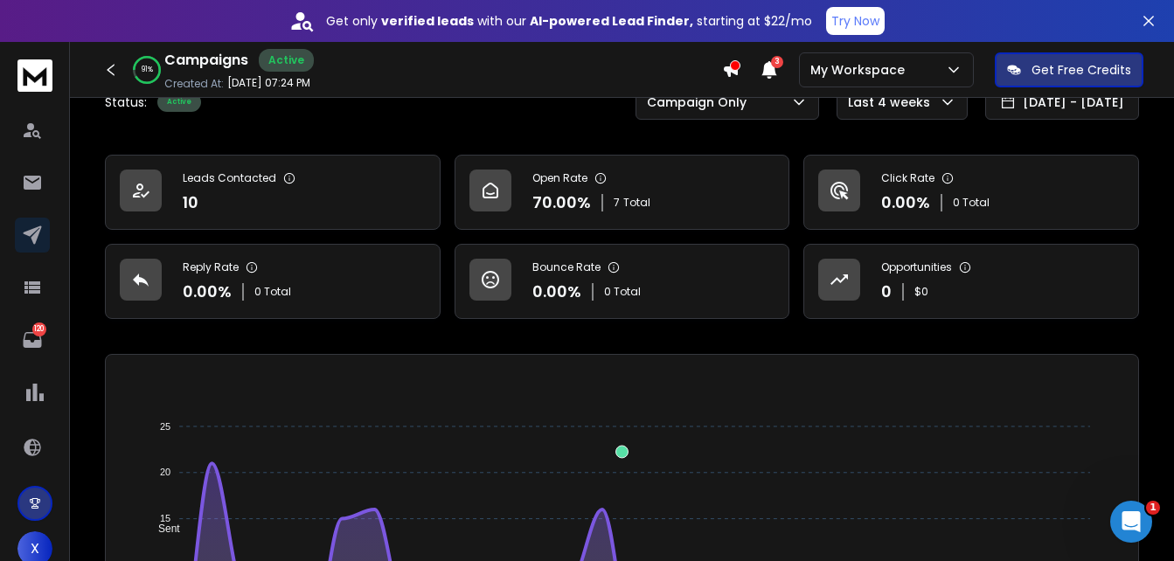
scroll to position [0, 0]
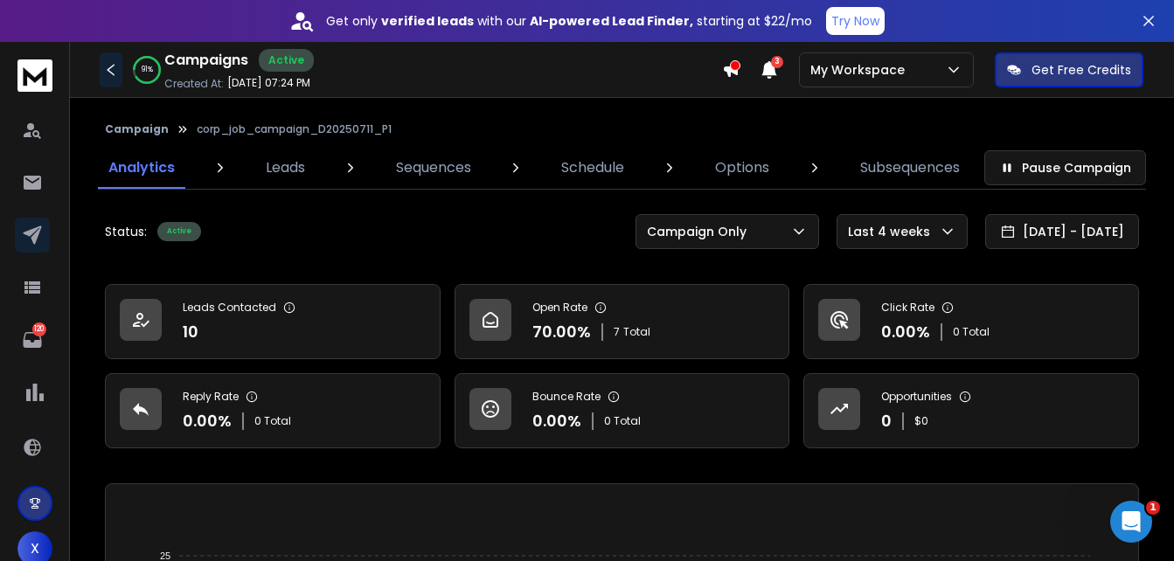
click at [117, 77] on icon at bounding box center [111, 70] width 16 height 16
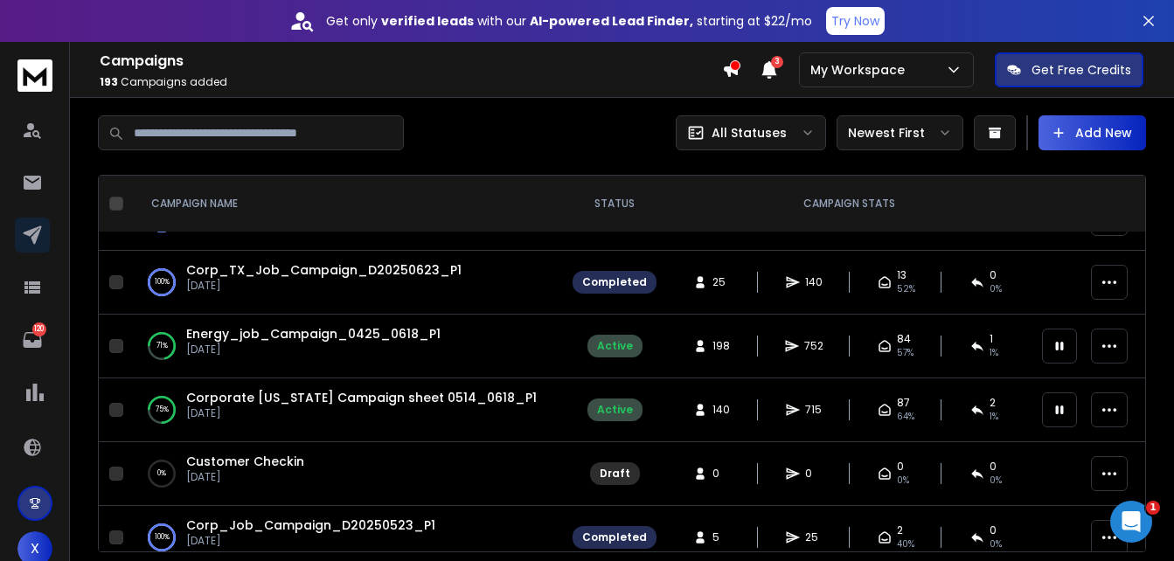
scroll to position [5153, 0]
click at [324, 404] on span "Corporate [US_STATE] Campaign sheet 0514_0618_P1" at bounding box center [361, 396] width 351 height 17
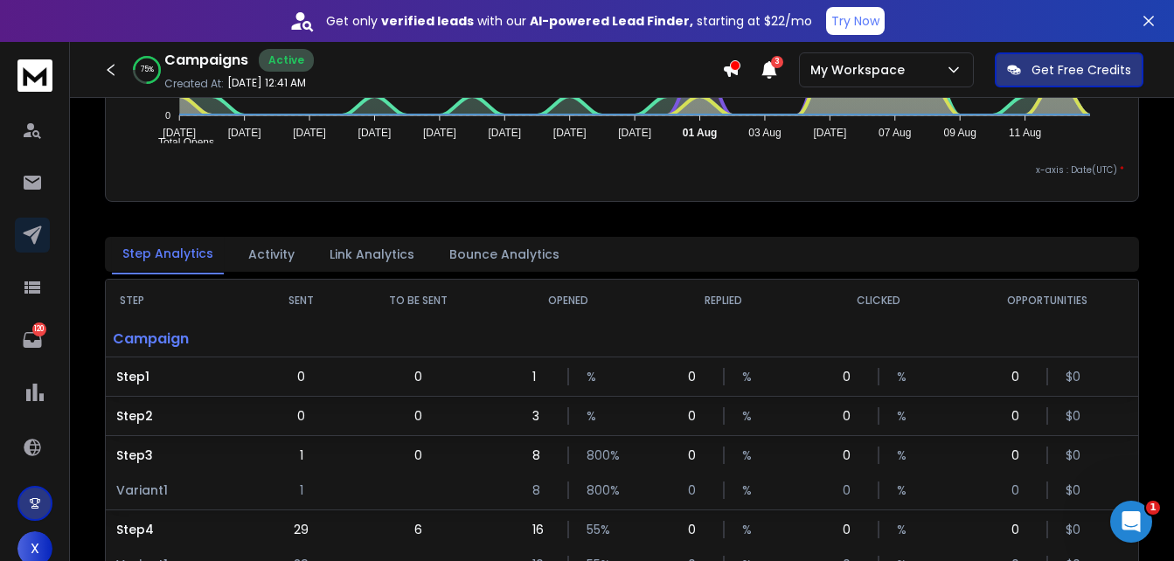
scroll to position [672, 0]
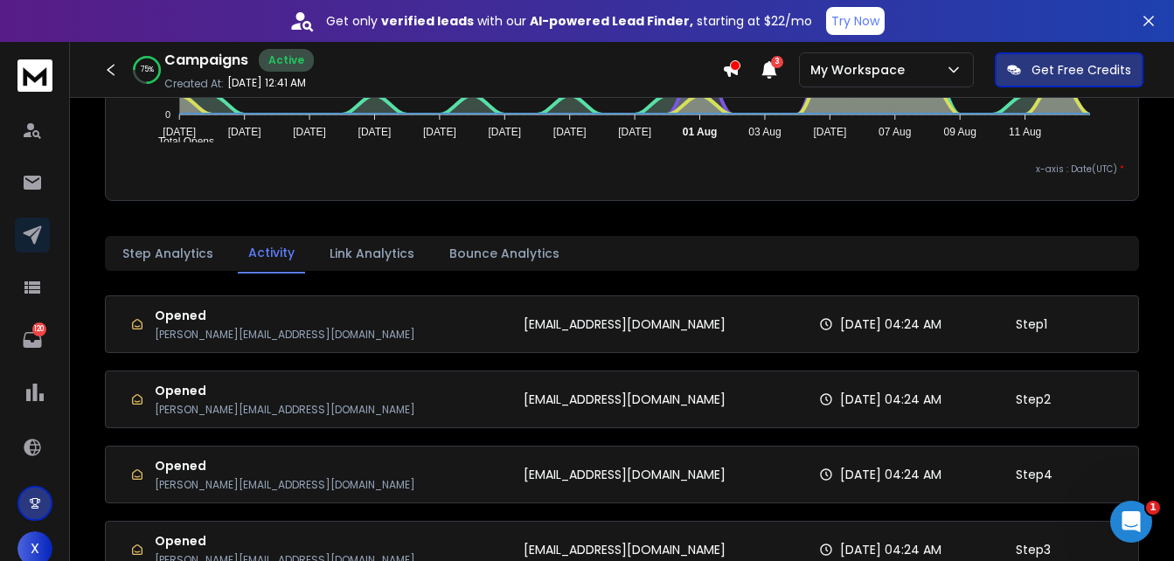
click at [273, 262] on button "Activity" at bounding box center [271, 253] width 67 height 40
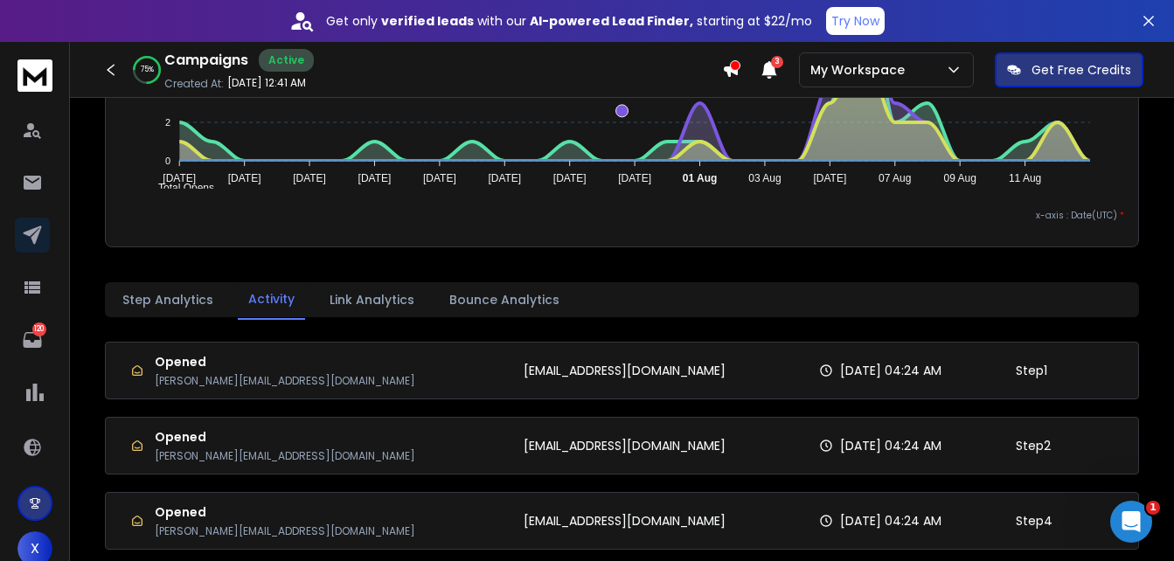
scroll to position [628, 0]
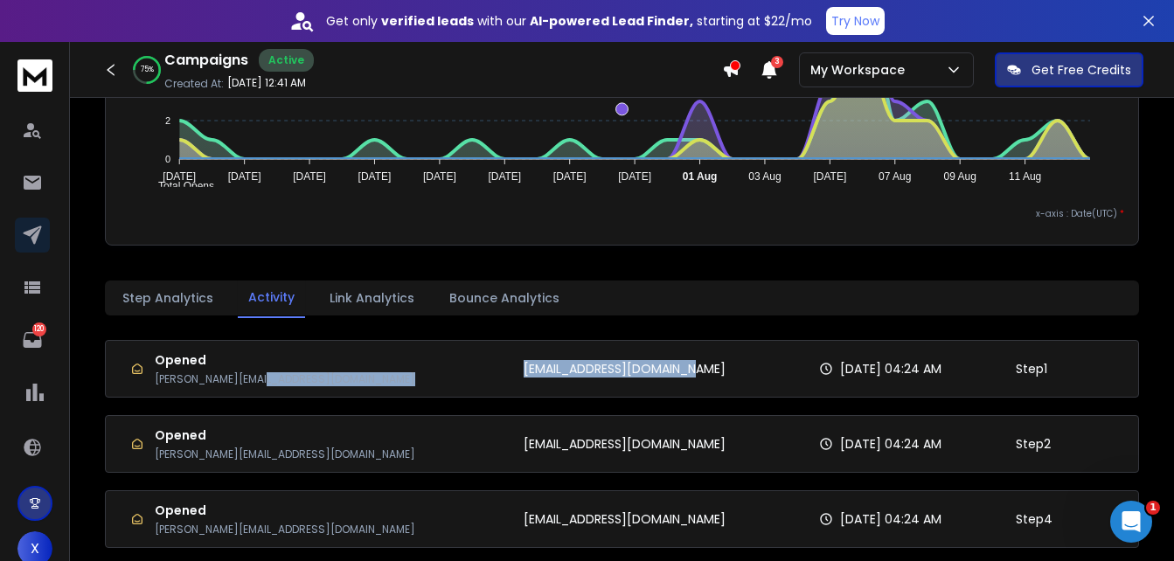
copy div "[EMAIL_ADDRESS][DOMAIN_NAME]"
drag, startPoint x: 701, startPoint y: 365, endPoint x: 517, endPoint y: 373, distance: 184.7
click at [517, 373] on div "Opened [PERSON_NAME][EMAIL_ADDRESS][DOMAIN_NAME] [EMAIL_ADDRESS][DOMAIN_NAME] […" at bounding box center [622, 369] width 1034 height 58
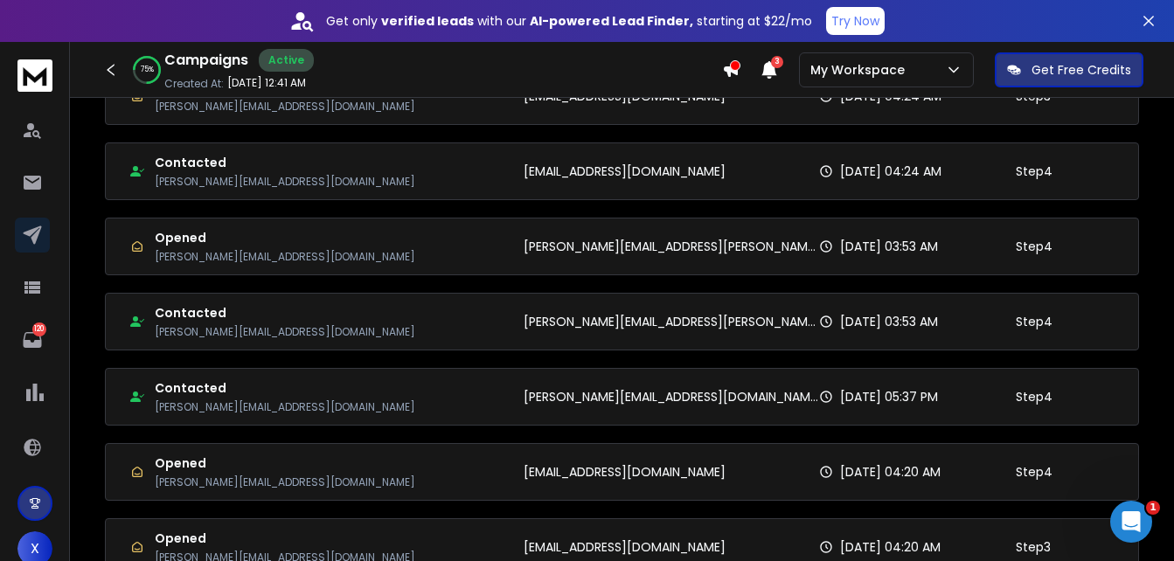
scroll to position [1127, 0]
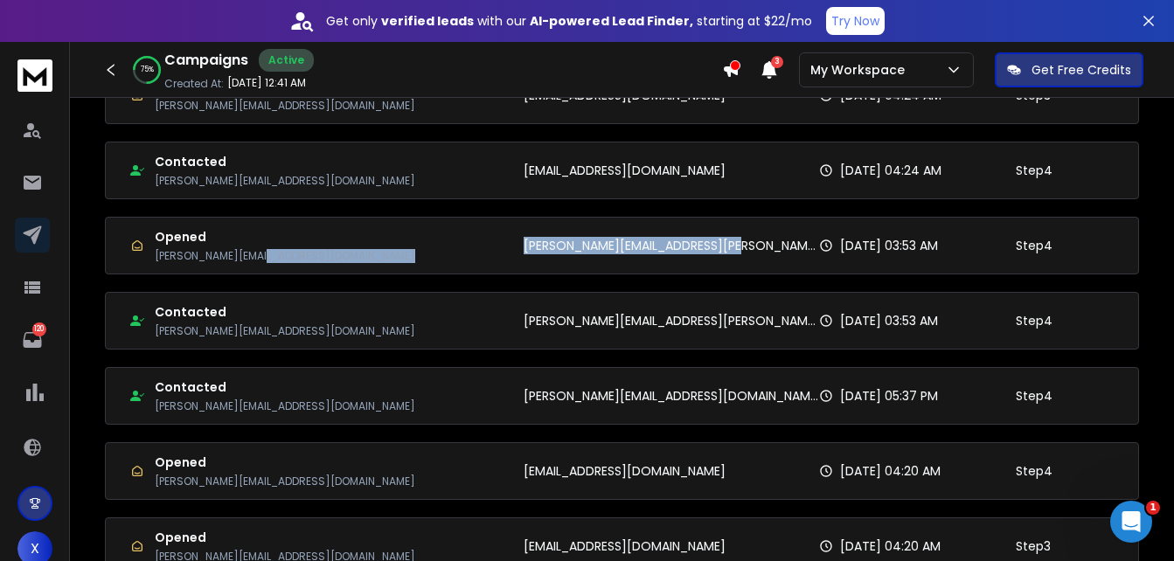
copy div "[PERSON_NAME][EMAIL_ADDRESS][PERSON_NAME][DOMAIN_NAME]"
drag, startPoint x: 744, startPoint y: 240, endPoint x: 526, endPoint y: 258, distance: 219.4
click at [526, 258] on div "Opened [PERSON_NAME][EMAIL_ADDRESS][DOMAIN_NAME] [PERSON_NAME][DOMAIN_NAME][EMA…" at bounding box center [622, 246] width 1034 height 58
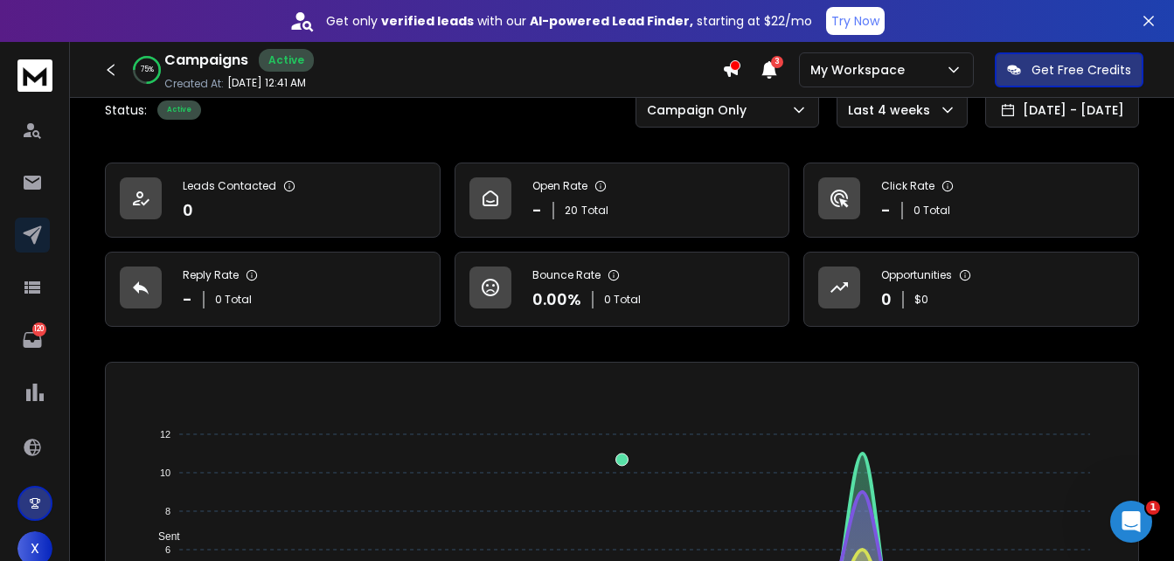
scroll to position [0, 0]
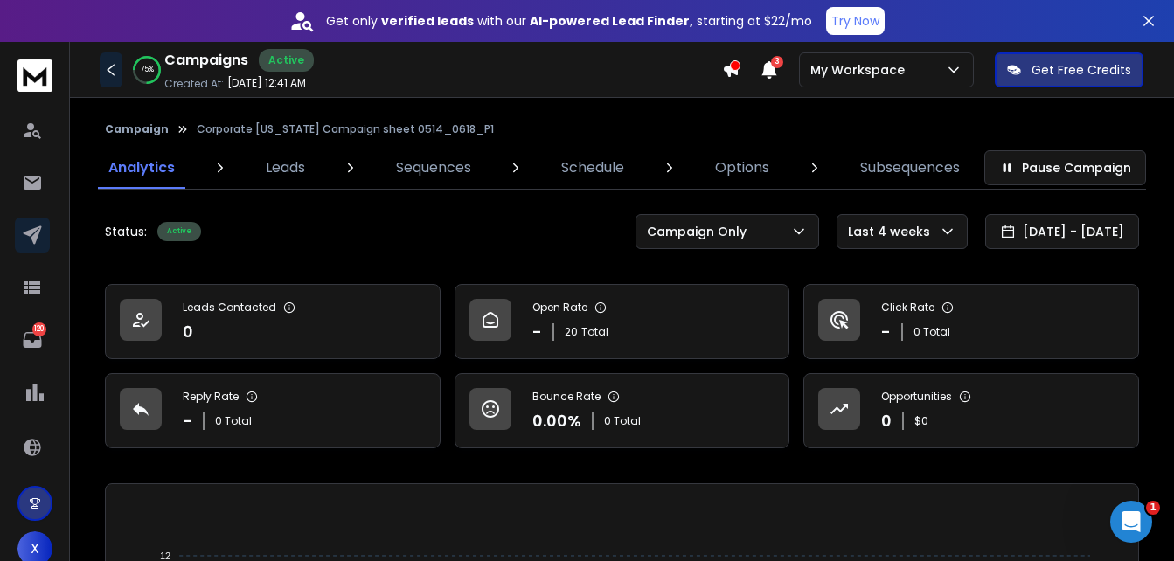
click at [113, 76] on icon at bounding box center [111, 70] width 16 height 16
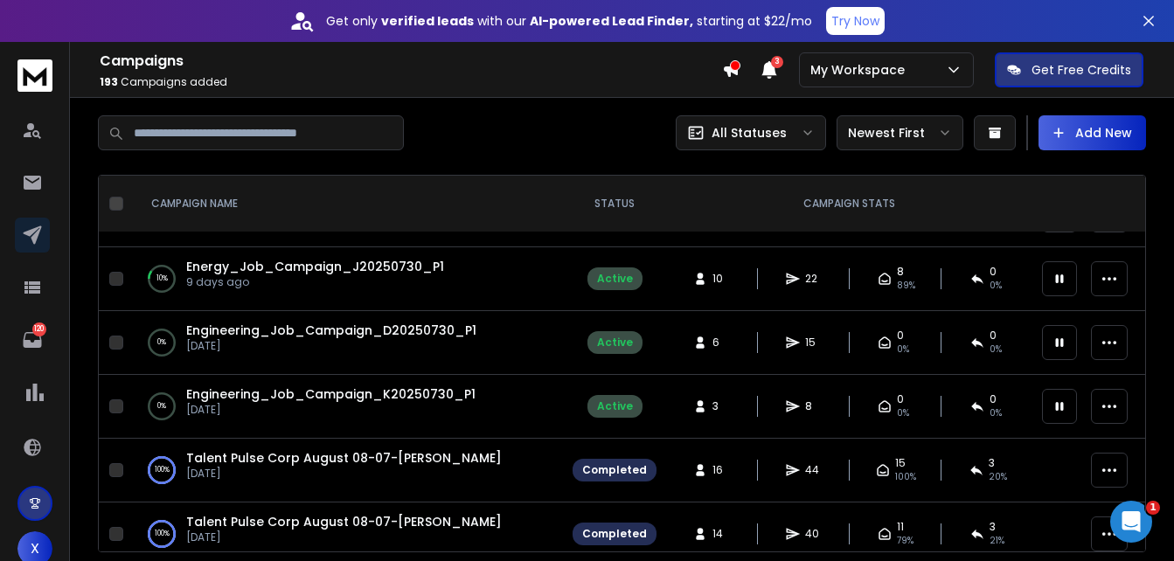
scroll to position [369, 0]
click at [382, 389] on span "Engineering_Job_Campaign_K20250730_P1" at bounding box center [330, 393] width 289 height 17
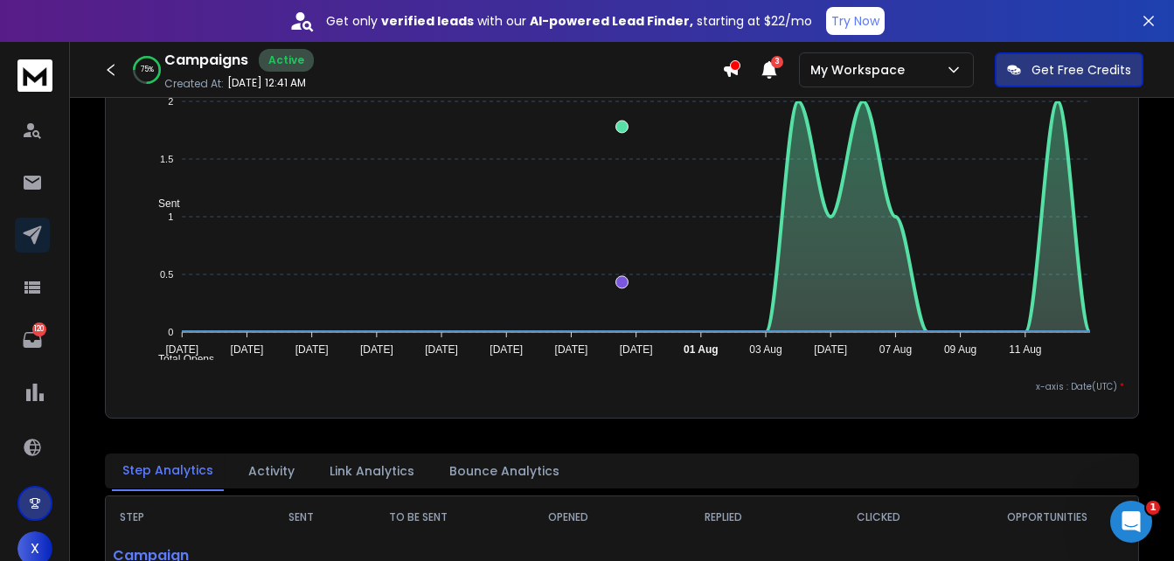
scroll to position [456, 0]
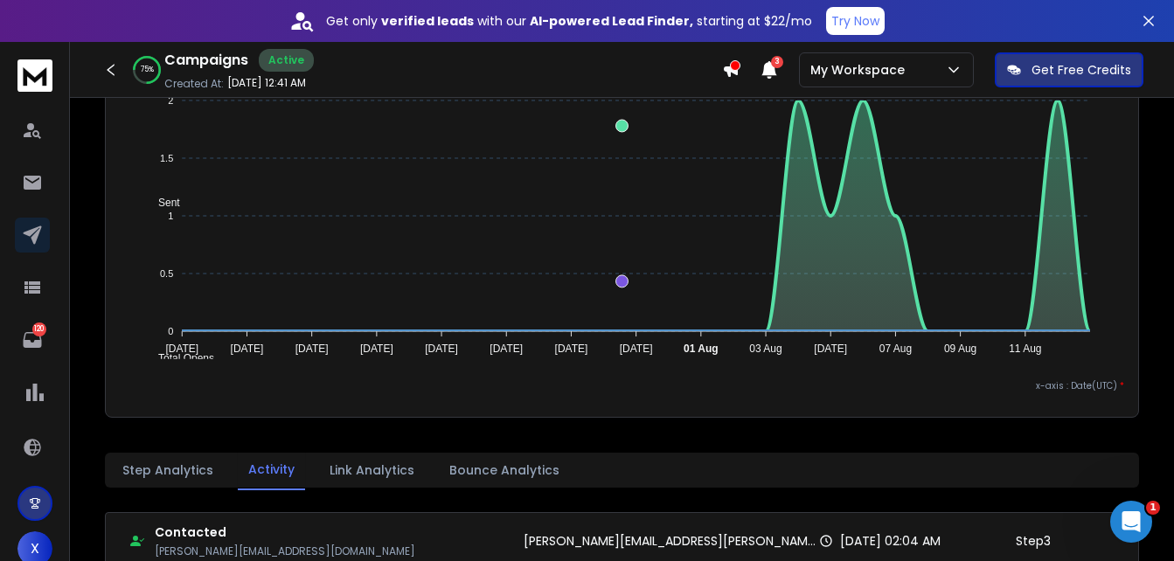
click at [278, 478] on button "Activity" at bounding box center [271, 470] width 67 height 40
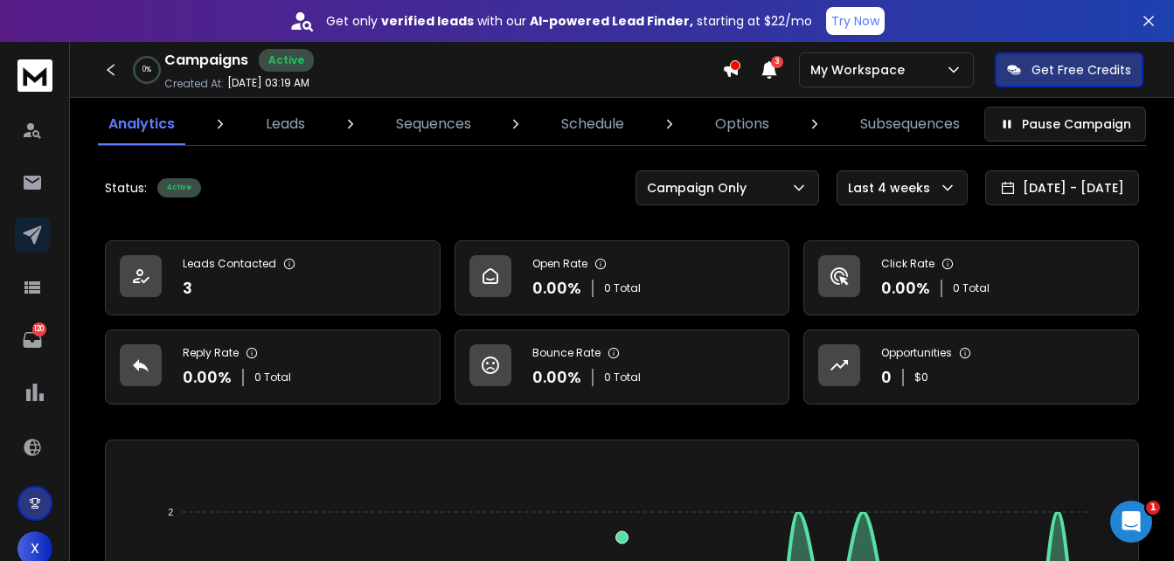
scroll to position [0, 0]
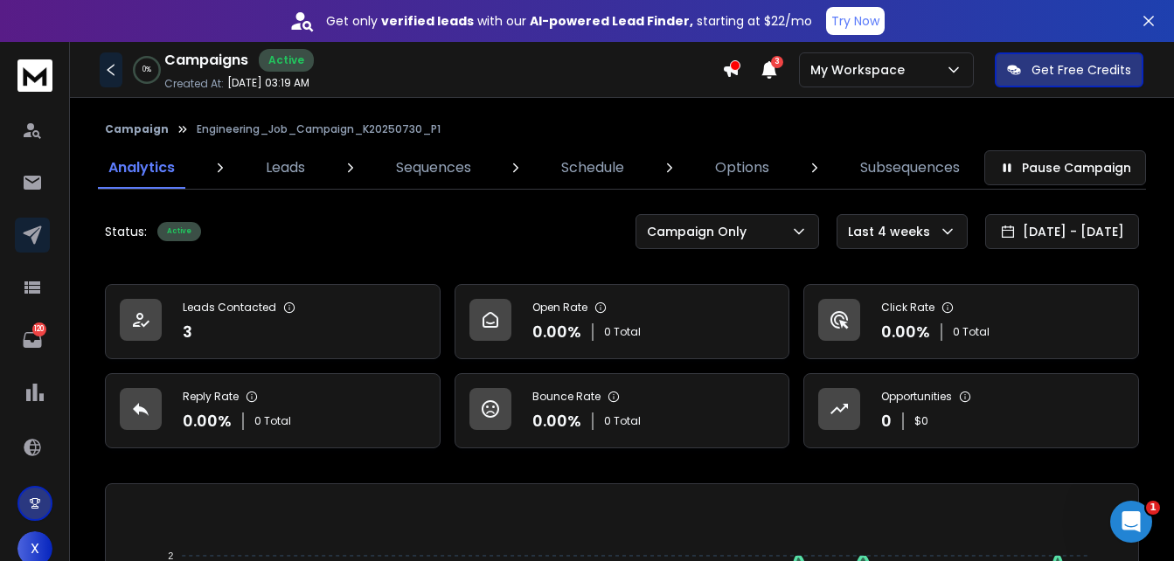
click at [113, 85] on button at bounding box center [111, 69] width 23 height 35
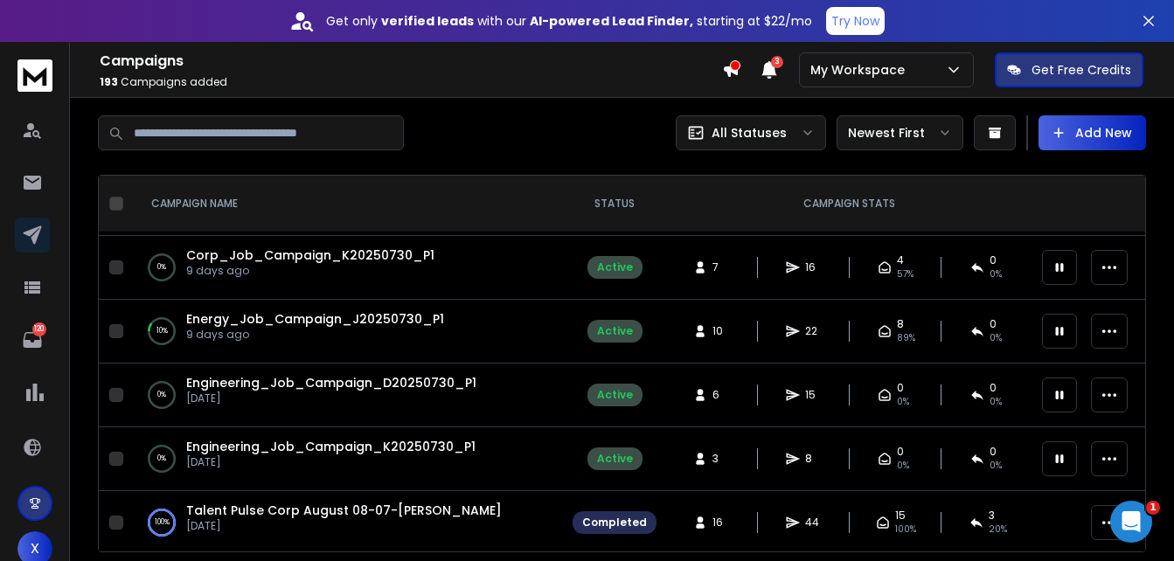
scroll to position [317, 0]
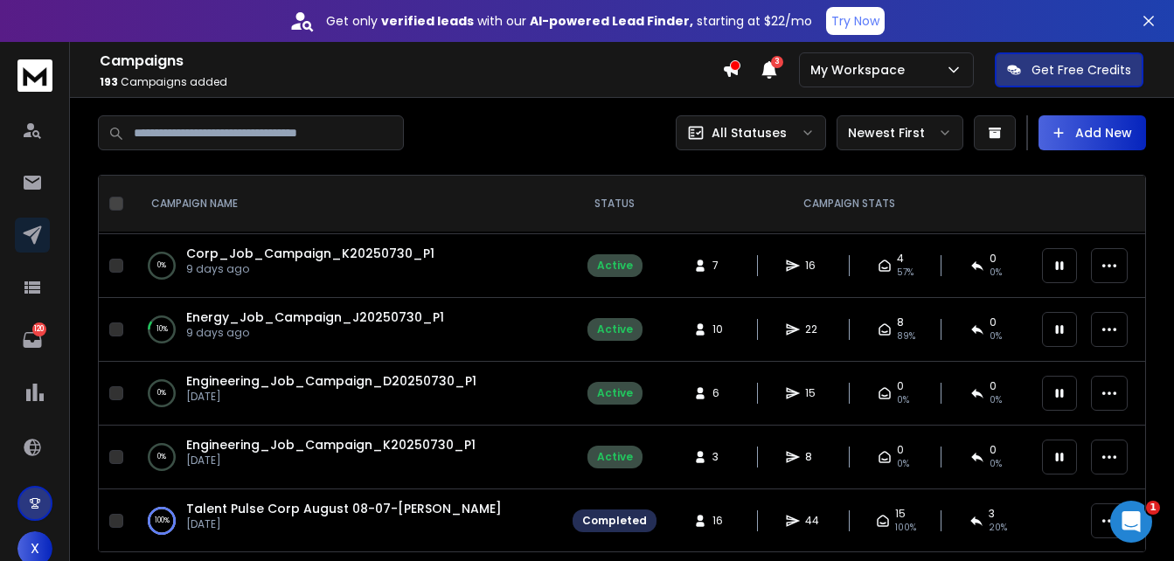
click at [391, 385] on span "Engineering_Job_Campaign_D20250730_P1" at bounding box center [331, 380] width 290 height 17
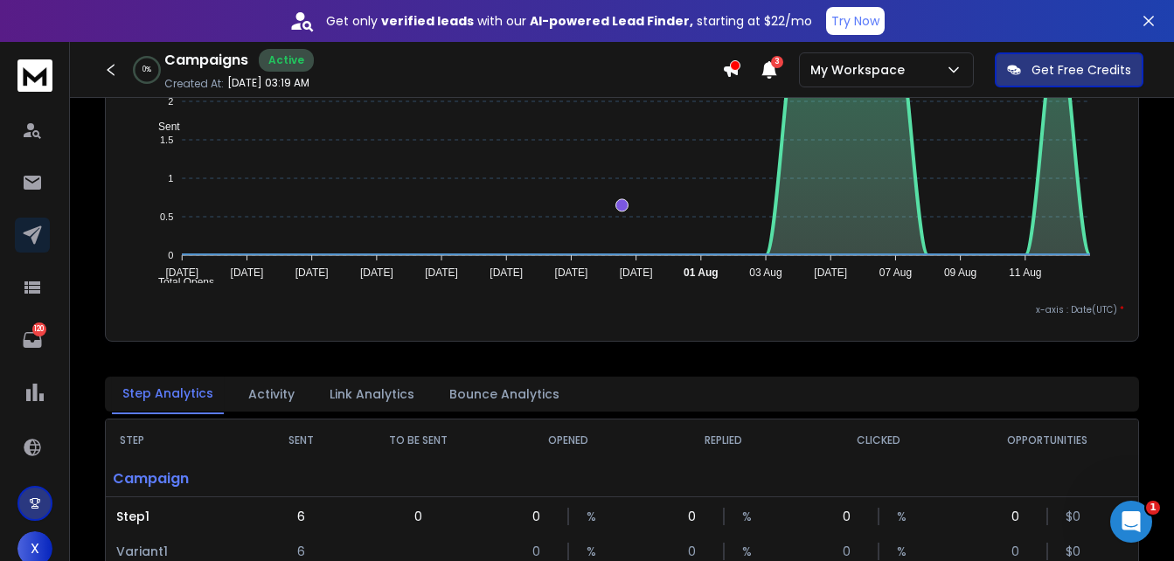
scroll to position [567, 0]
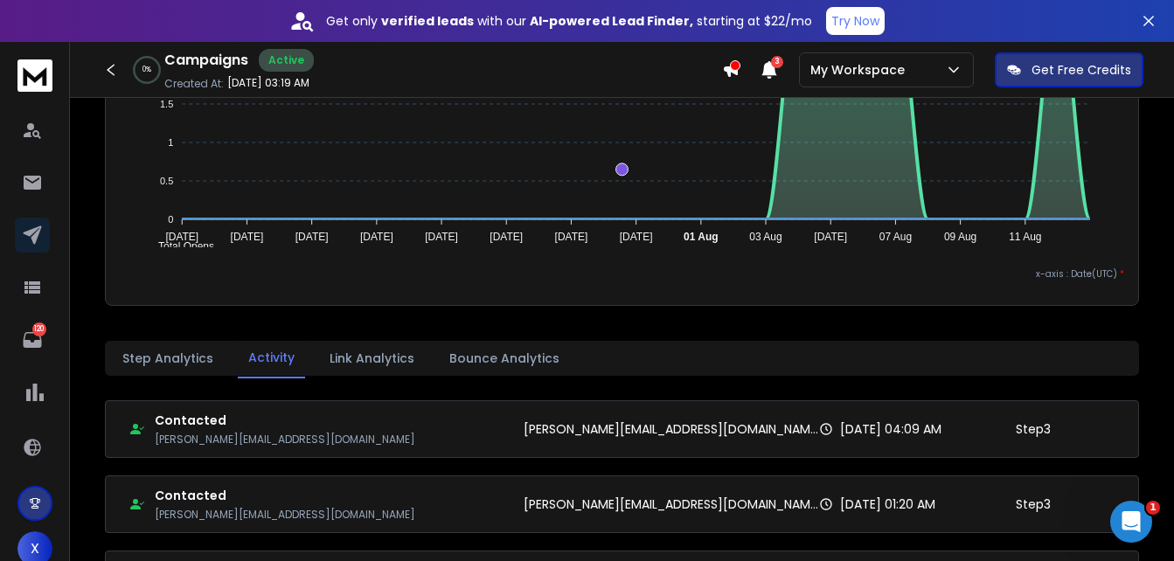
click at [283, 362] on button "Activity" at bounding box center [271, 358] width 67 height 40
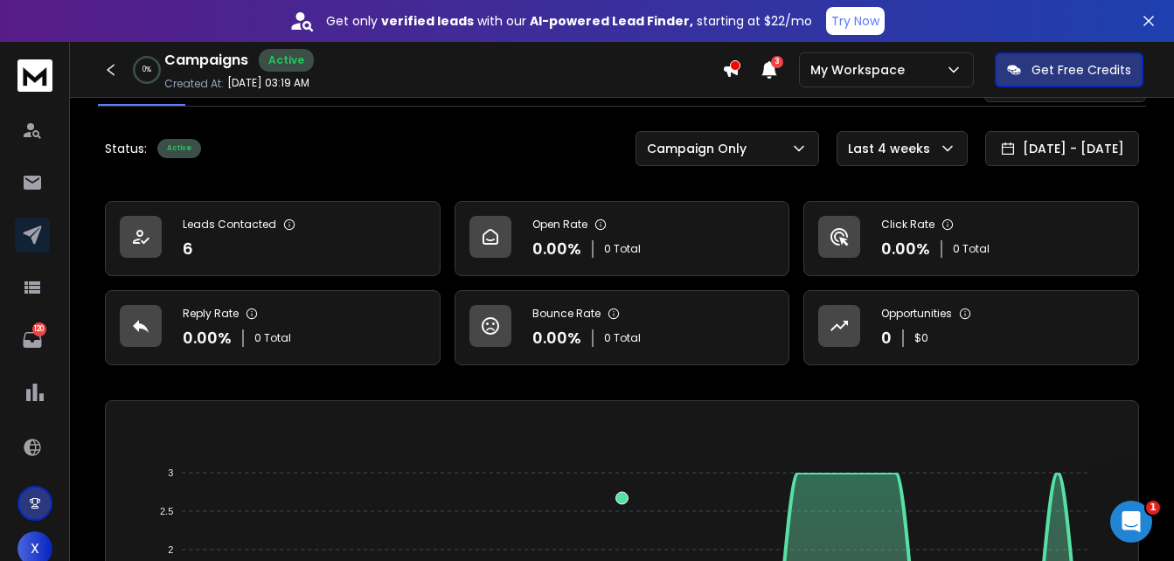
scroll to position [0, 0]
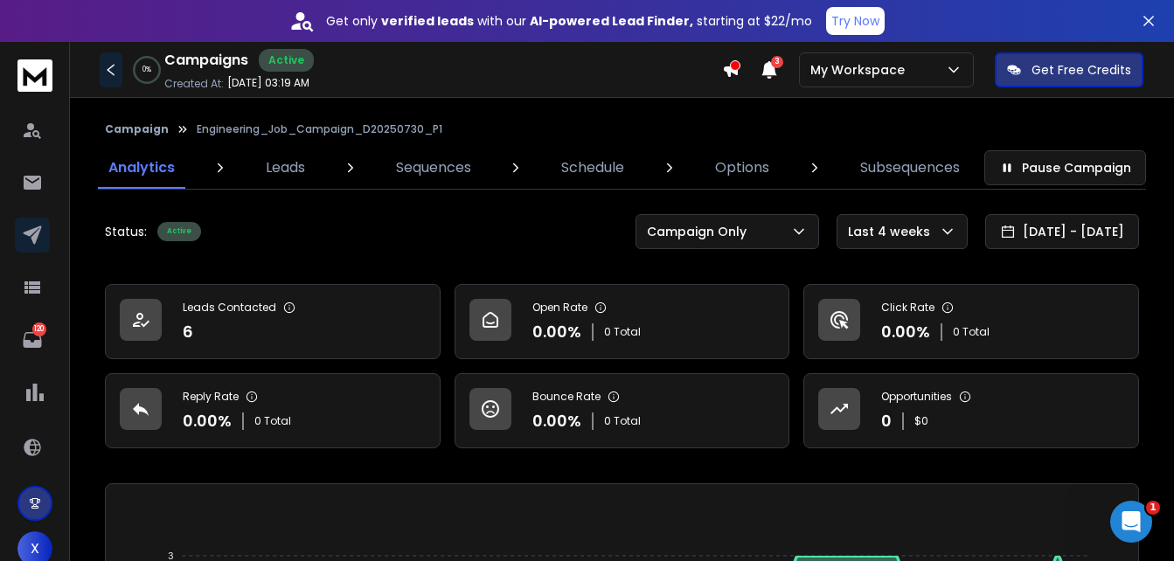
click at [111, 78] on button at bounding box center [111, 69] width 23 height 35
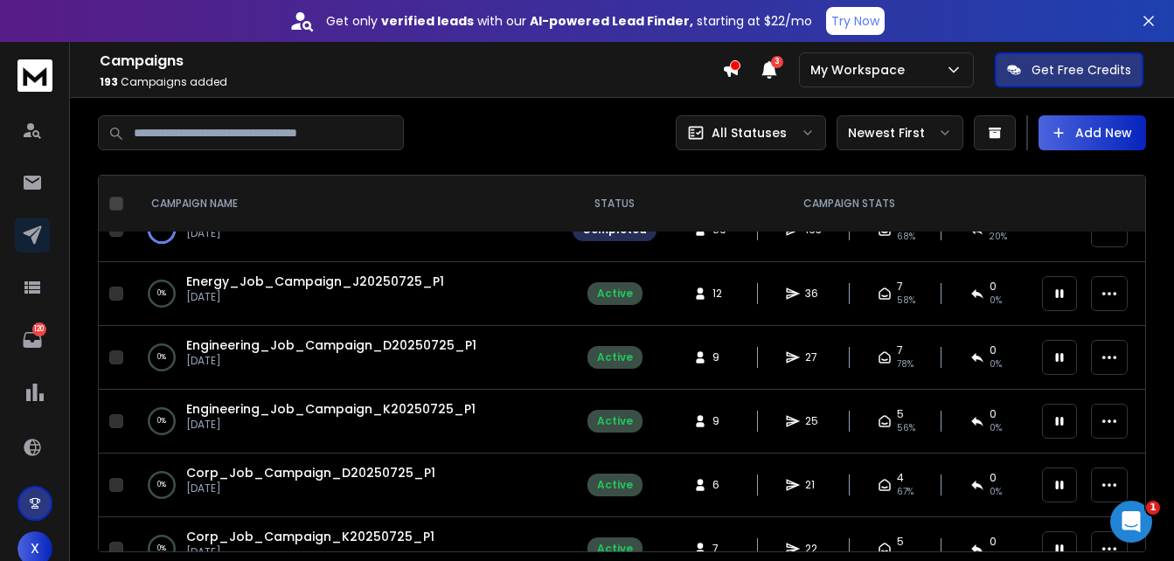
scroll to position [741, 0]
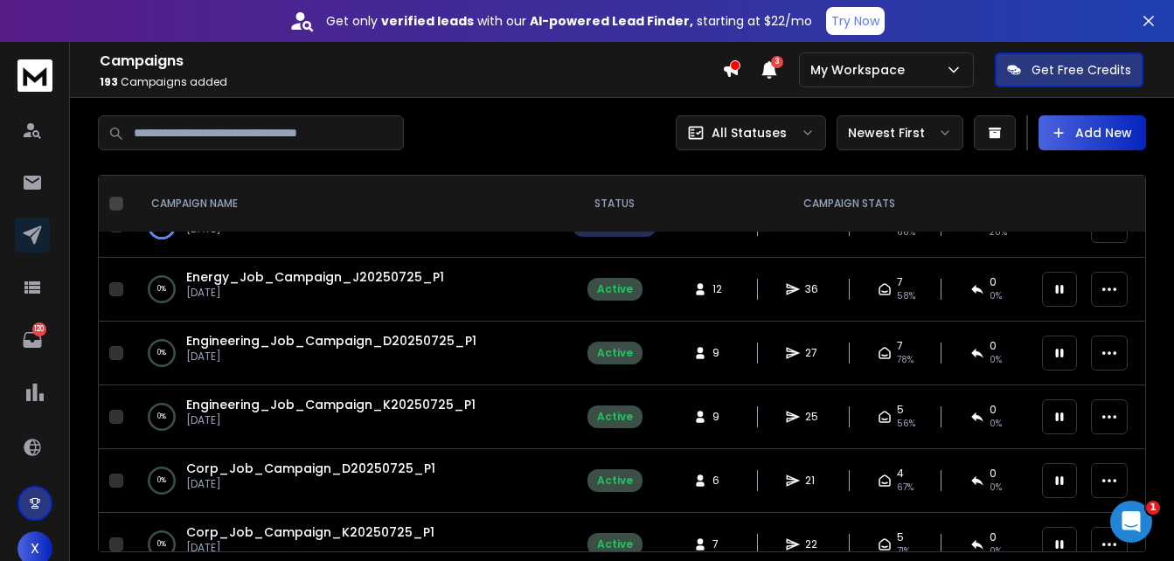
click at [372, 403] on span "Engineering_Job_Campaign_K20250725_P1" at bounding box center [330, 404] width 289 height 17
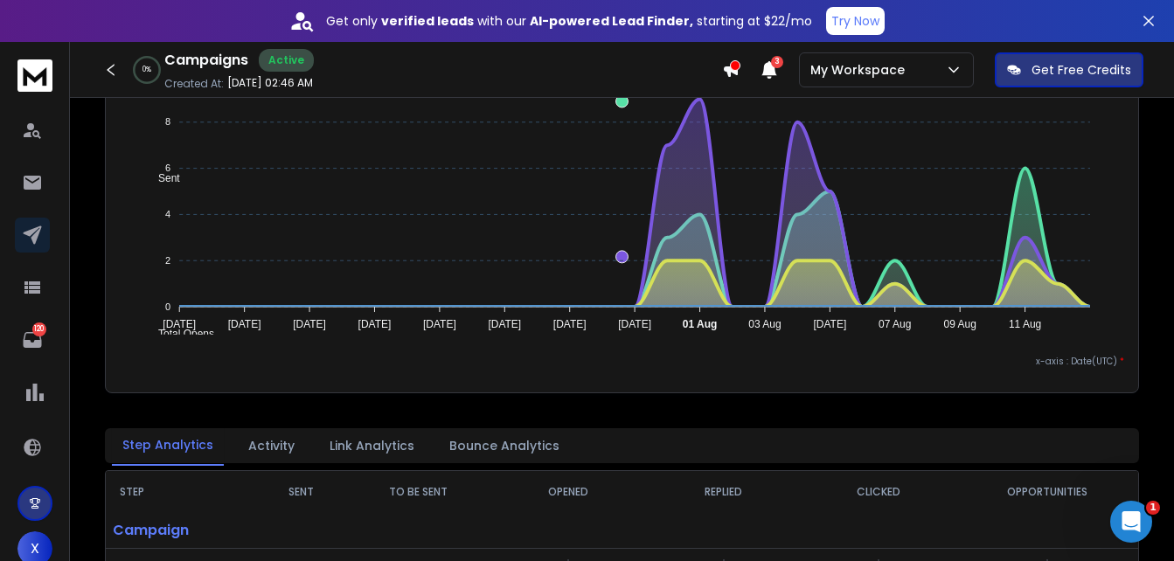
scroll to position [481, 0]
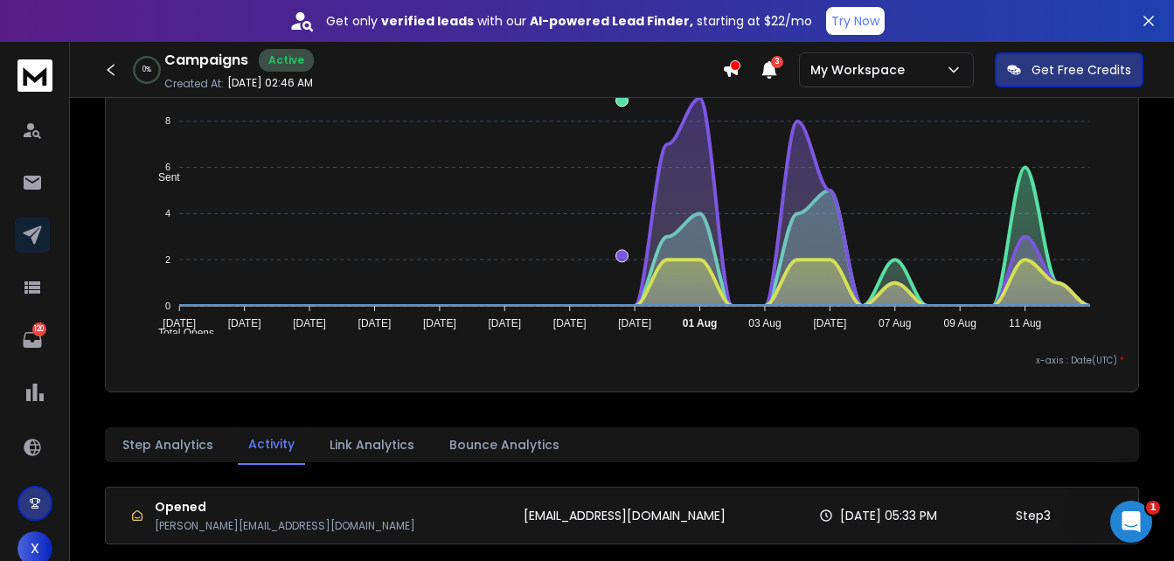
click at [275, 455] on button "Activity" at bounding box center [271, 445] width 67 height 40
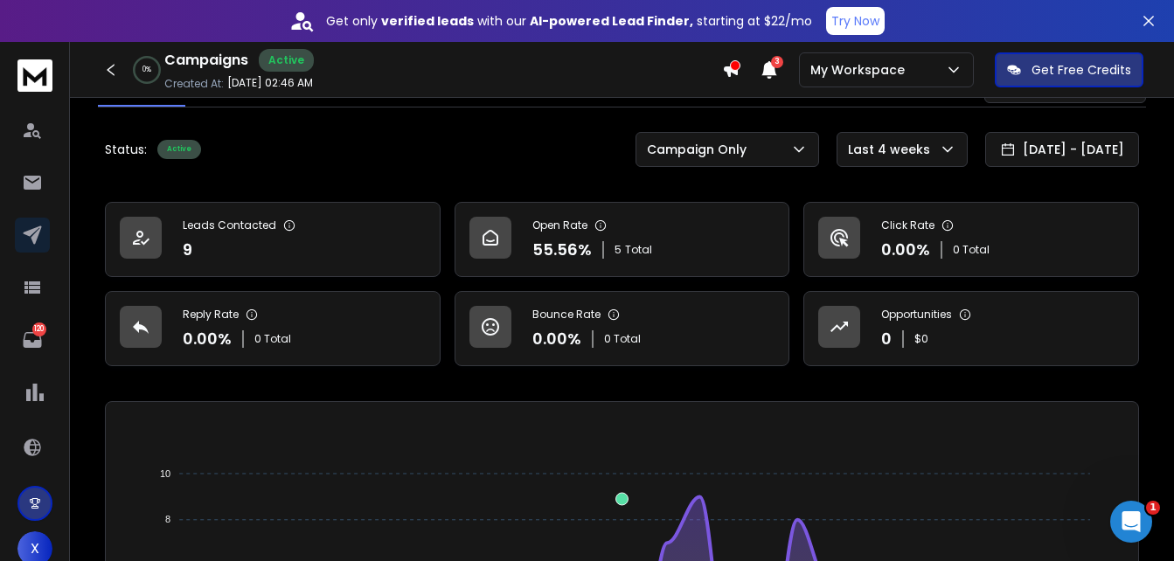
scroll to position [0, 0]
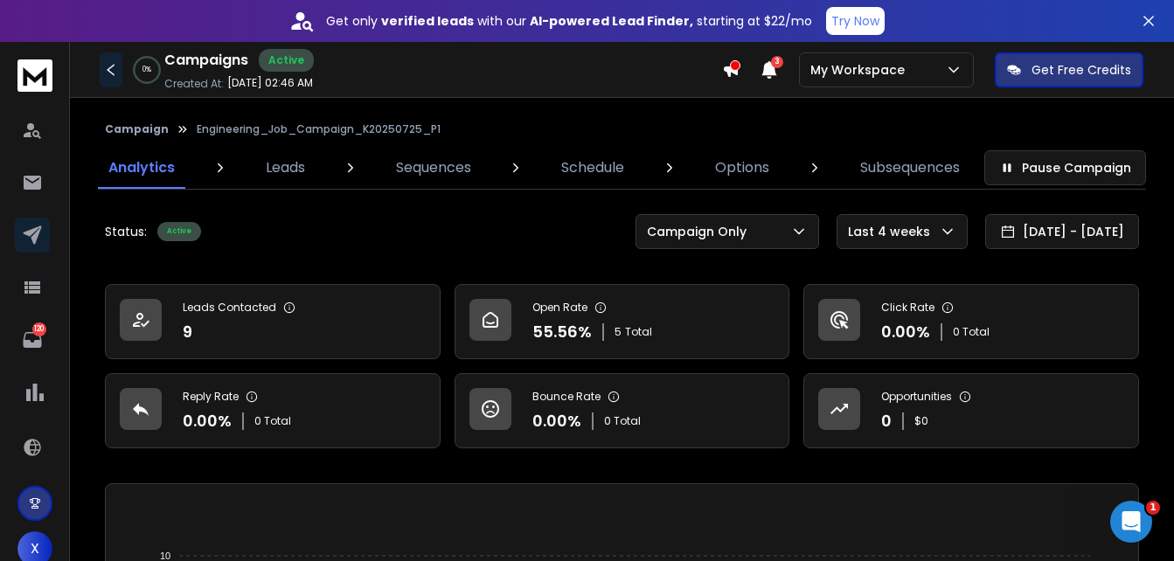
click at [116, 66] on icon at bounding box center [111, 70] width 16 height 16
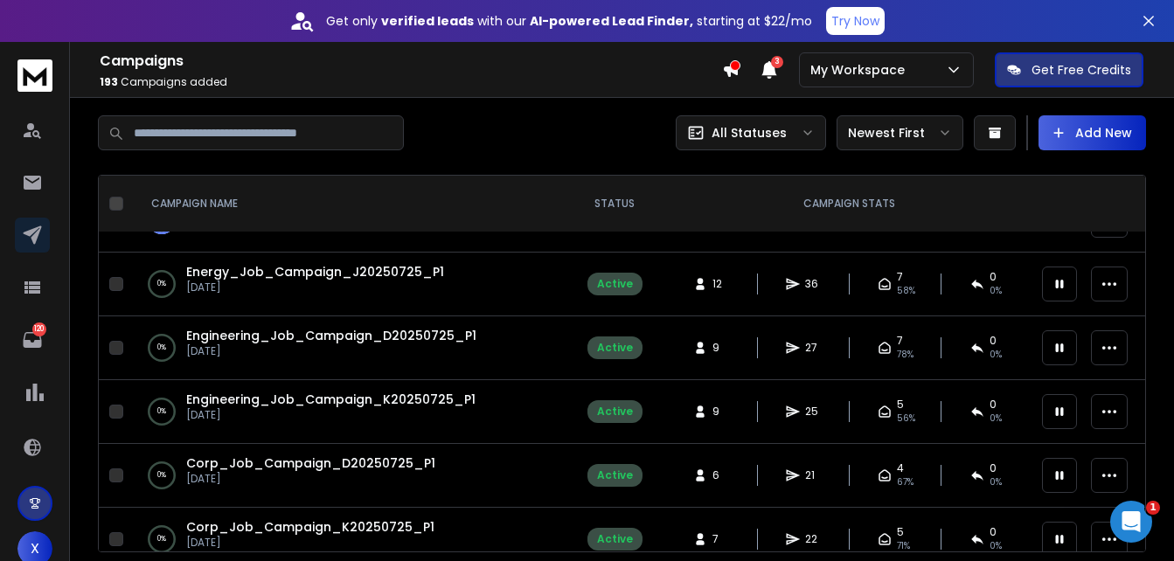
scroll to position [742, 0]
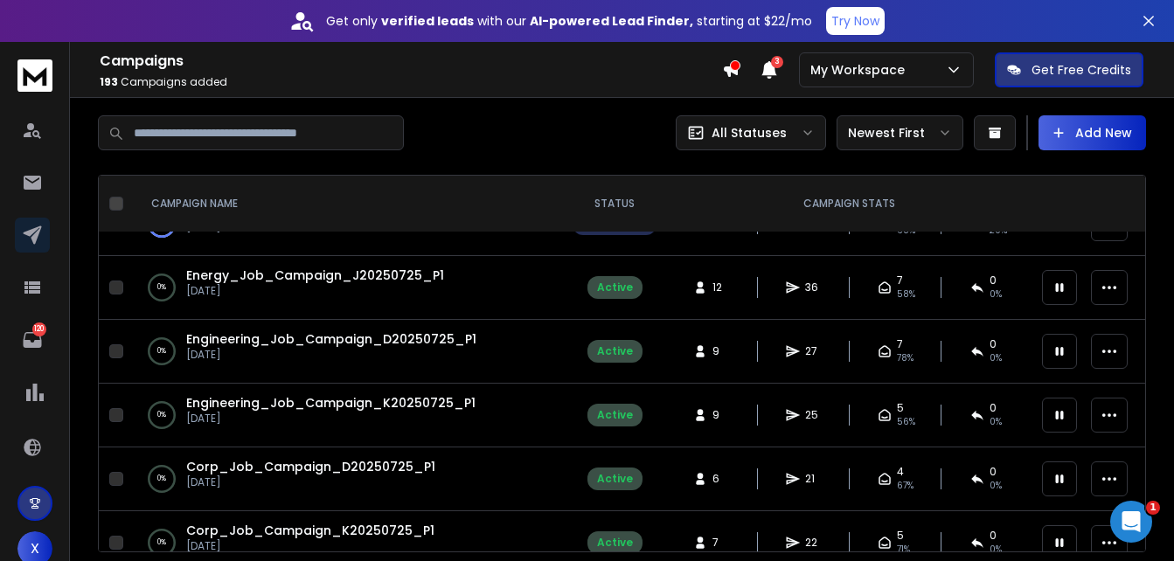
click at [360, 345] on span "Engineering_Job_Campaign_D20250725_P1" at bounding box center [331, 339] width 290 height 17
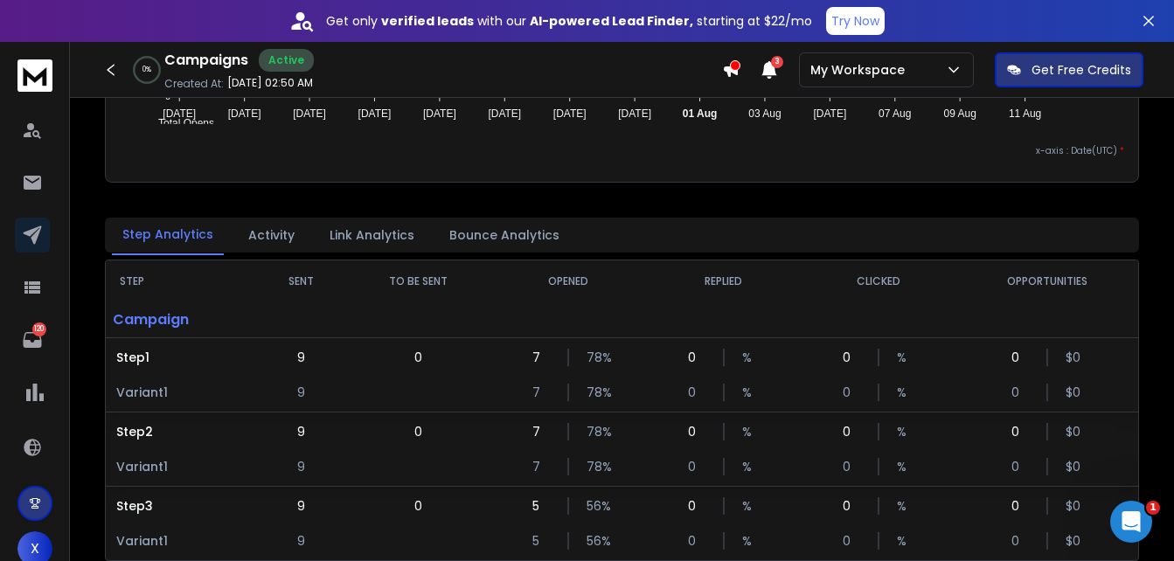
scroll to position [692, 0]
click at [256, 234] on button "Activity" at bounding box center [271, 234] width 67 height 38
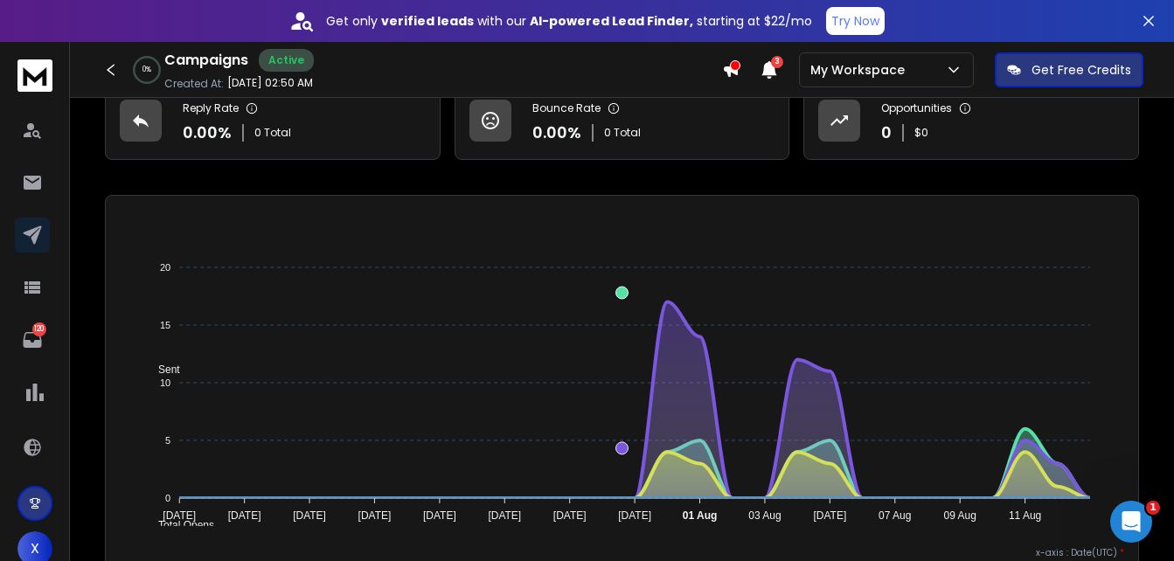
scroll to position [0, 0]
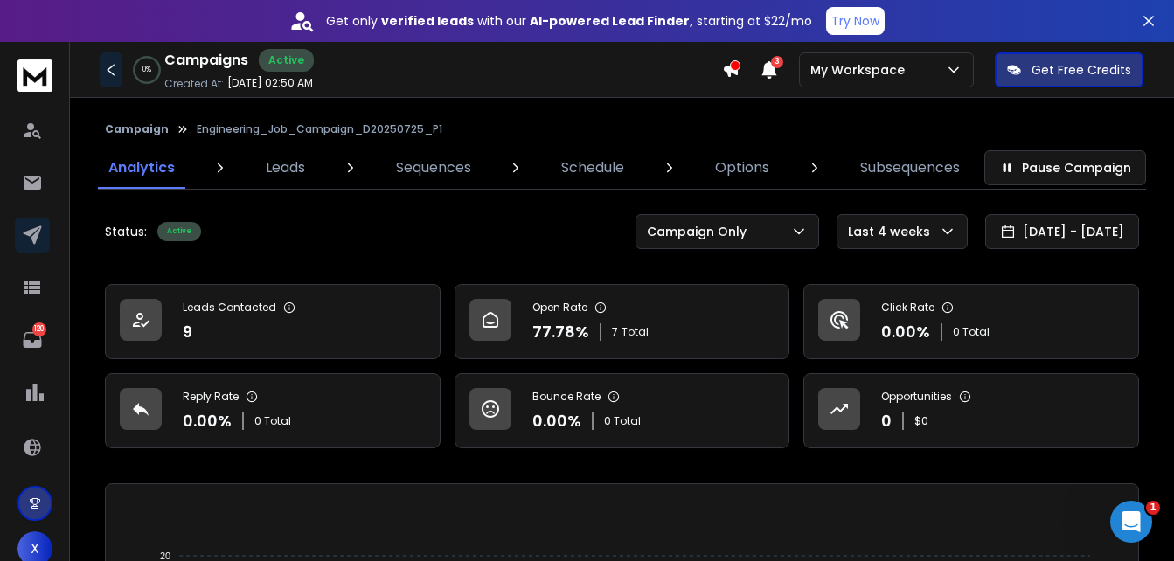
click at [103, 66] on icon at bounding box center [111, 70] width 16 height 16
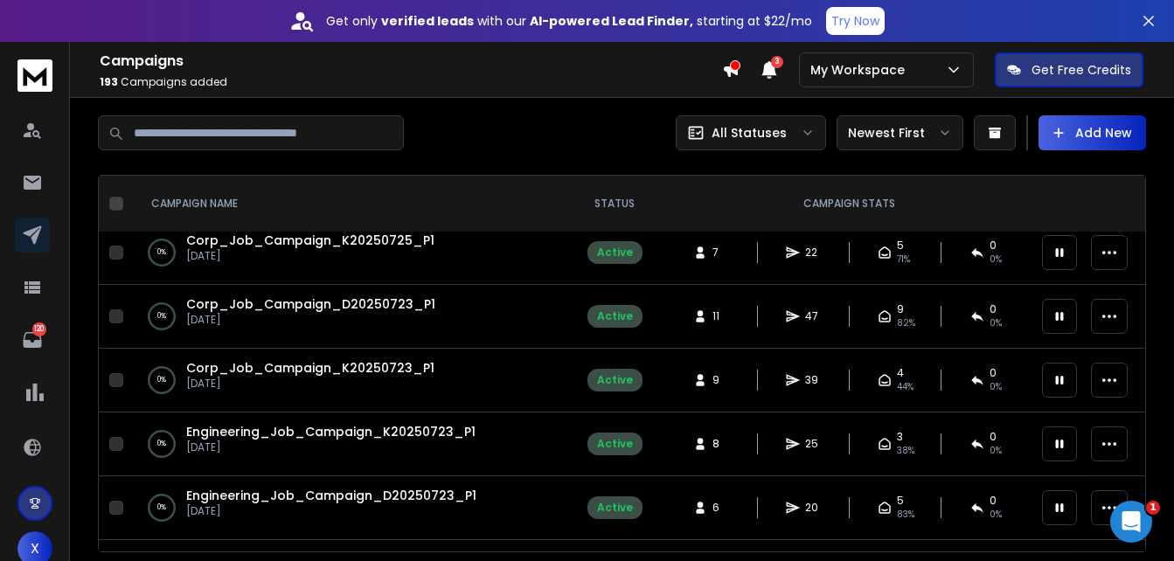
scroll to position [1047, 0]
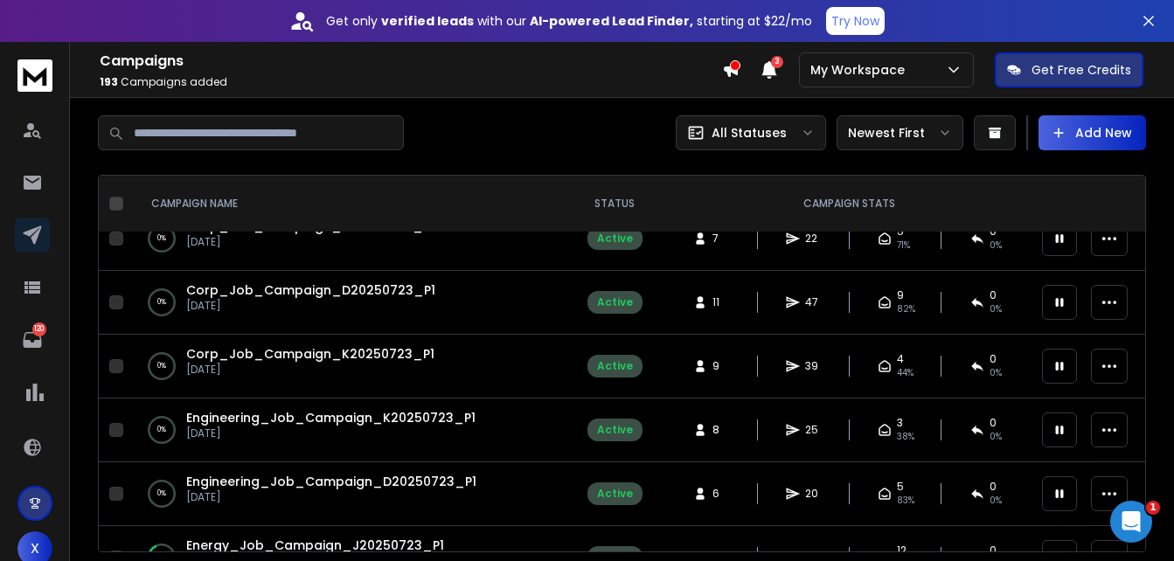
click at [403, 416] on span "Engineering_Job_Campaign_K20250723_P1" at bounding box center [330, 417] width 289 height 17
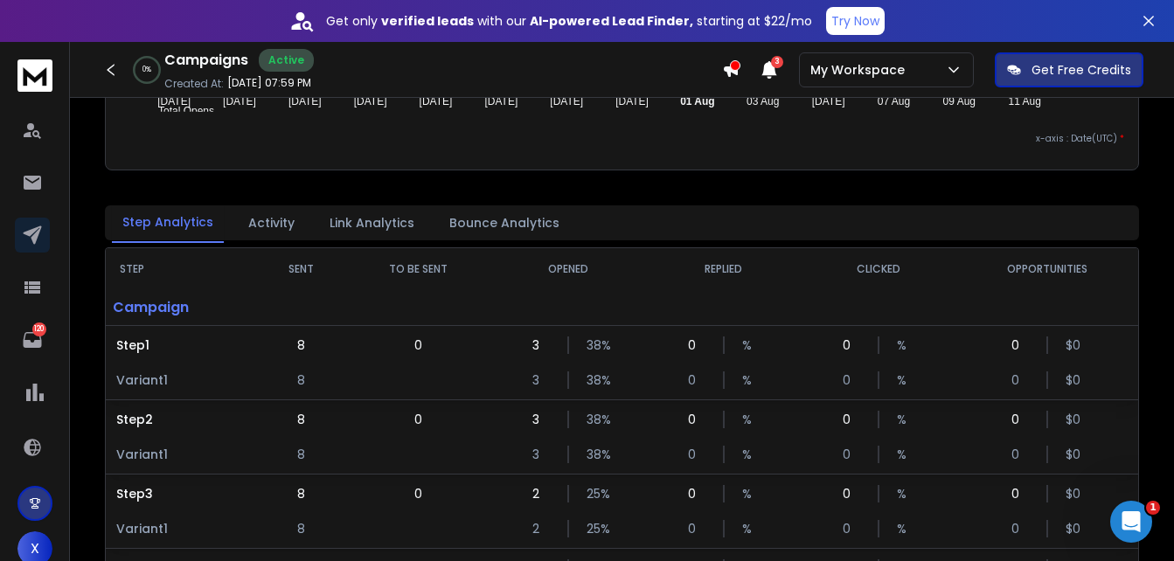
scroll to position [707, 0]
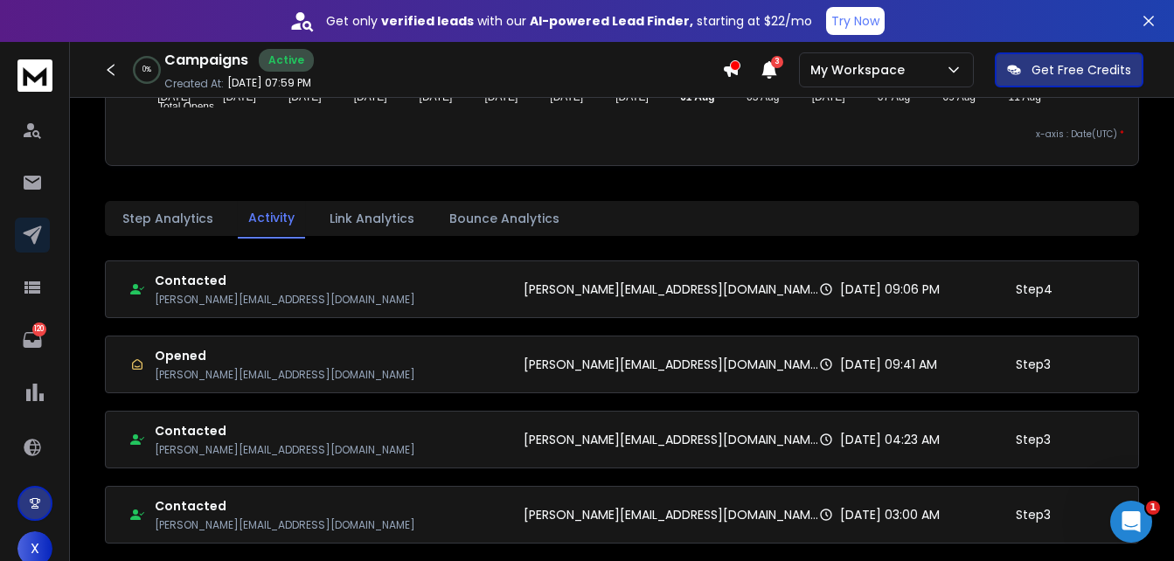
click at [284, 232] on button "Activity" at bounding box center [271, 218] width 67 height 40
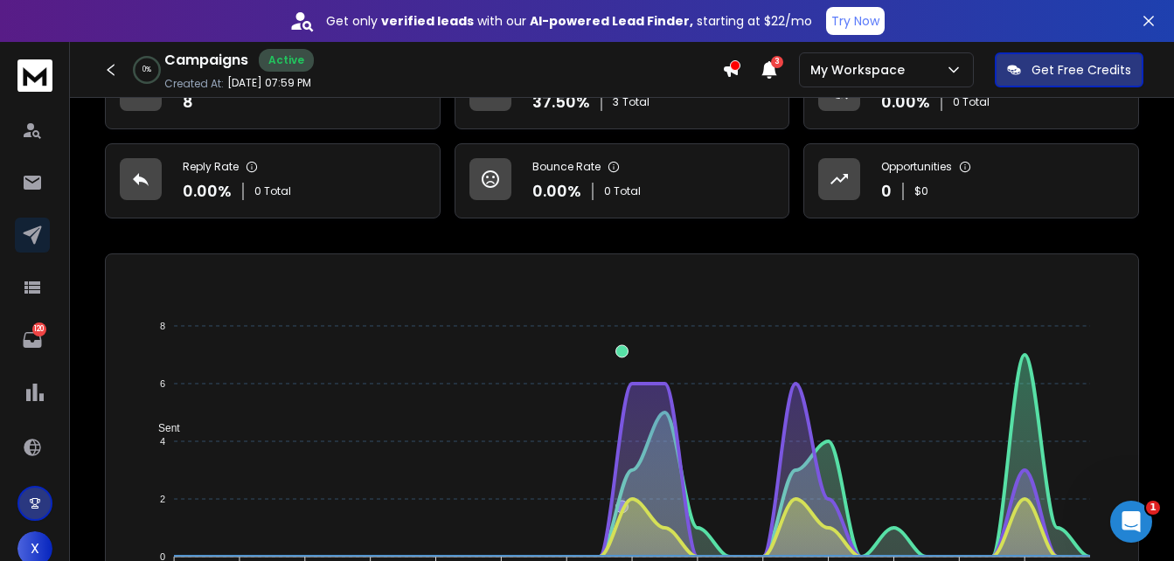
scroll to position [0, 0]
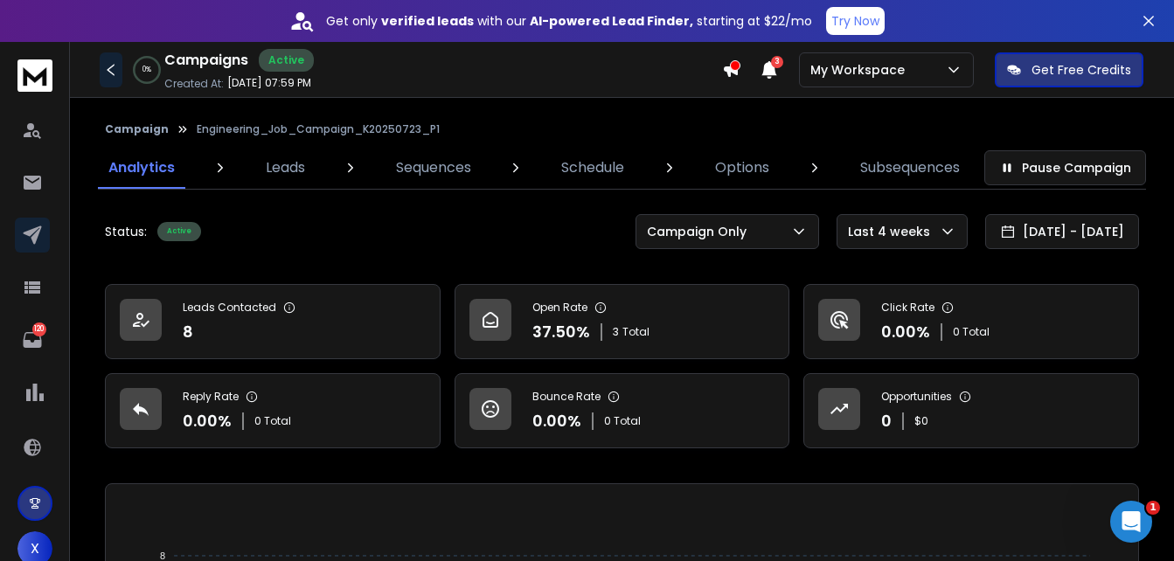
click at [103, 79] on button at bounding box center [111, 69] width 23 height 35
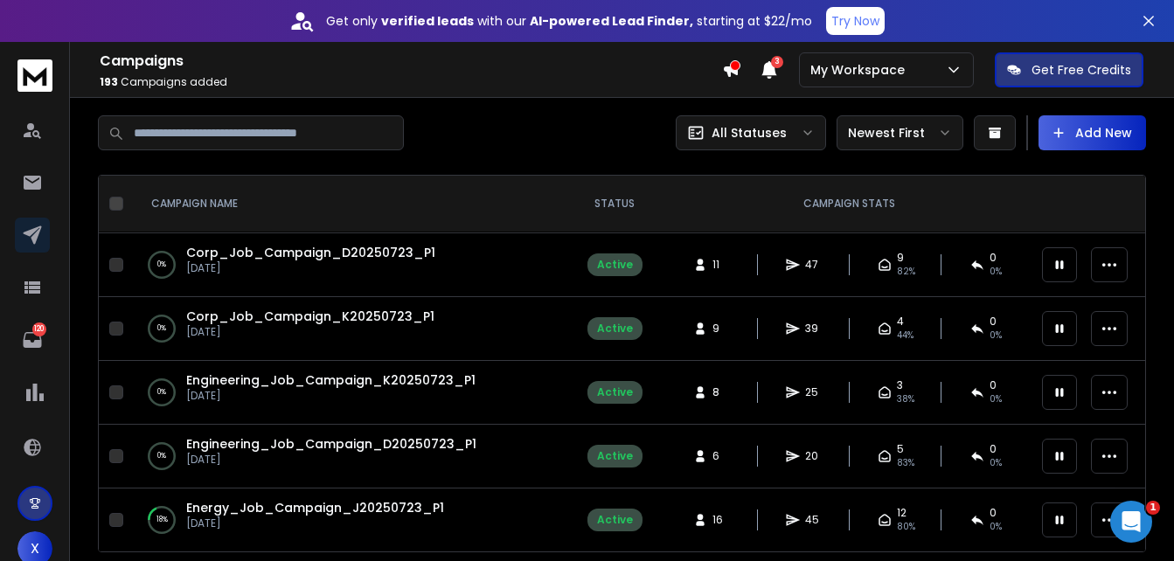
scroll to position [1091, 0]
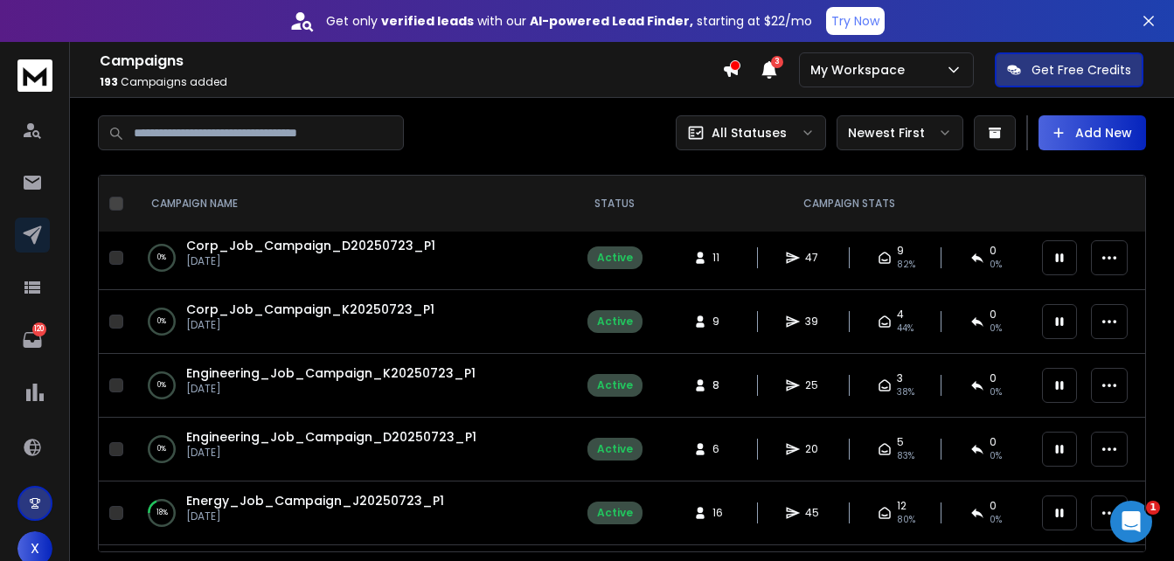
click at [426, 449] on p "[DATE]" at bounding box center [331, 453] width 290 height 14
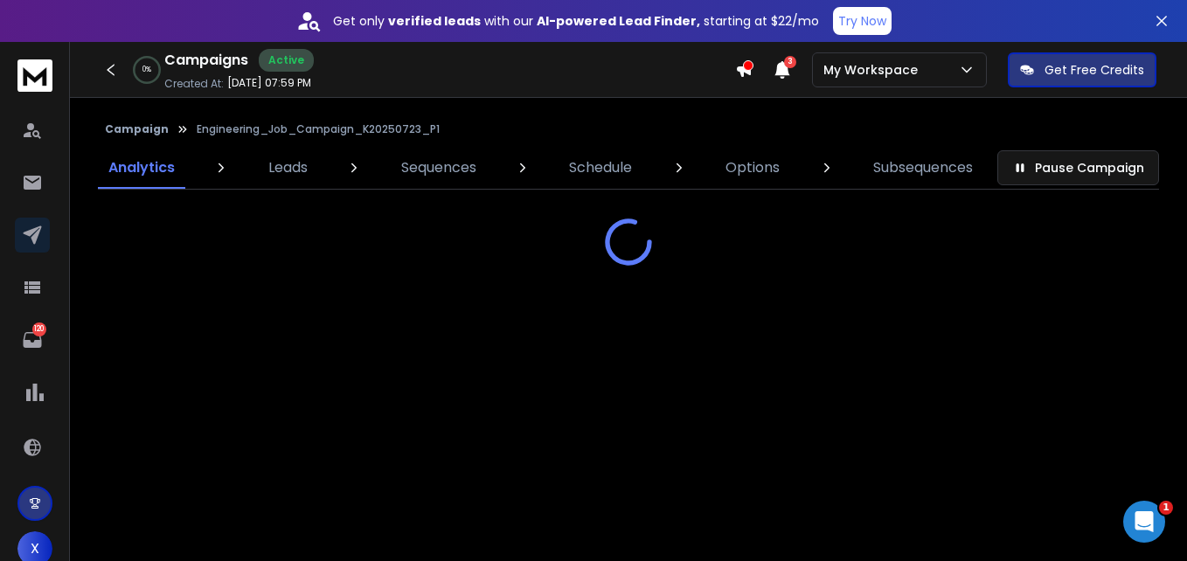
click at [374, 431] on div "Get only verified leads with our AI-powered Lead Finder, starting at $22/mo Try…" at bounding box center [593, 280] width 1187 height 561
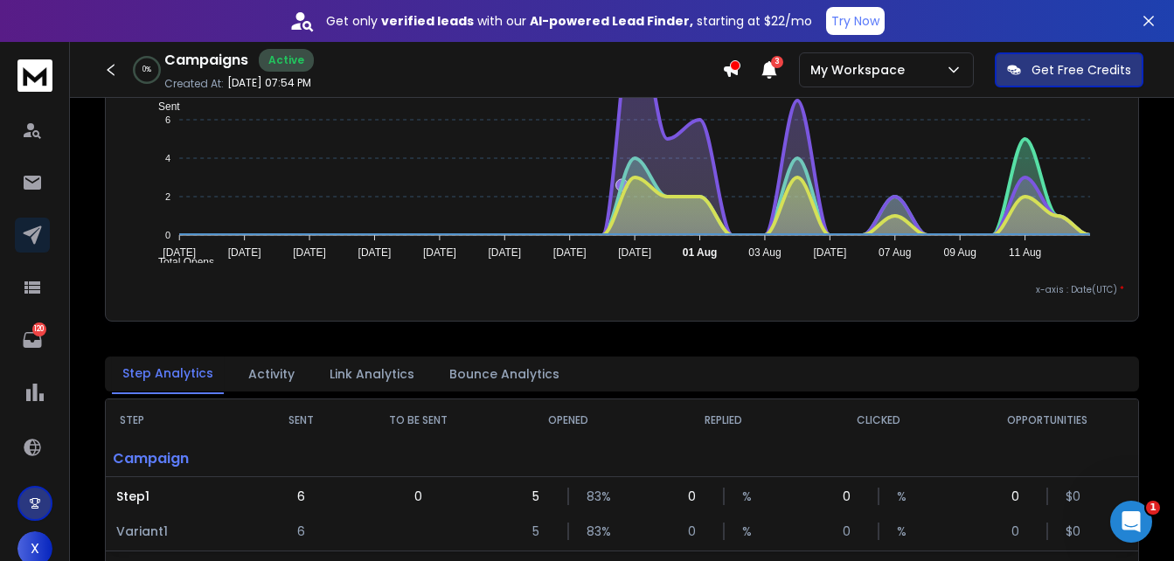
scroll to position [553, 0]
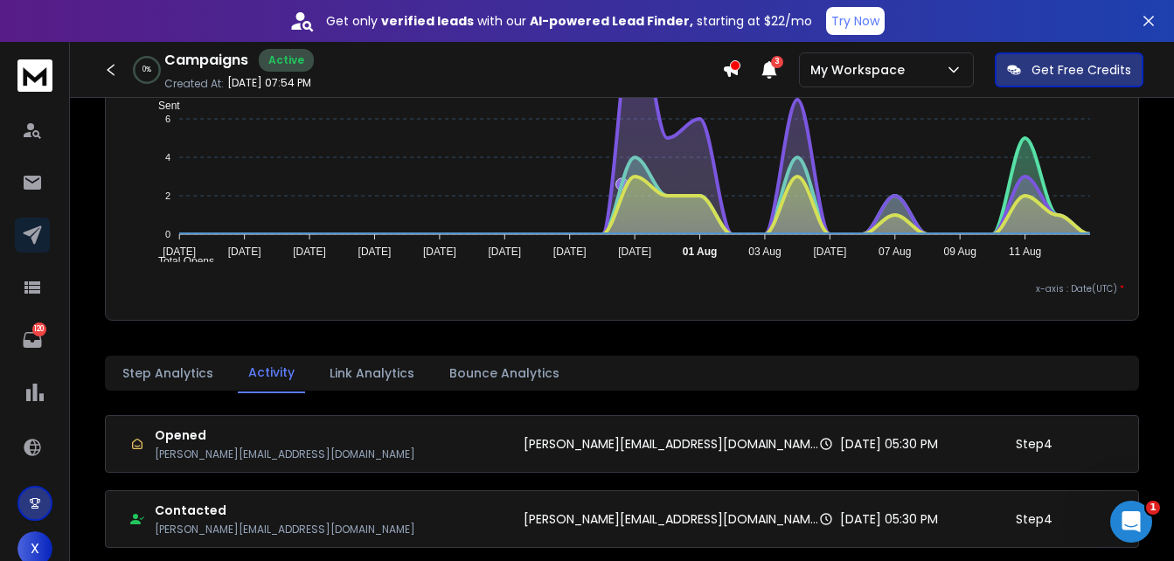
click at [276, 384] on button "Activity" at bounding box center [271, 373] width 67 height 40
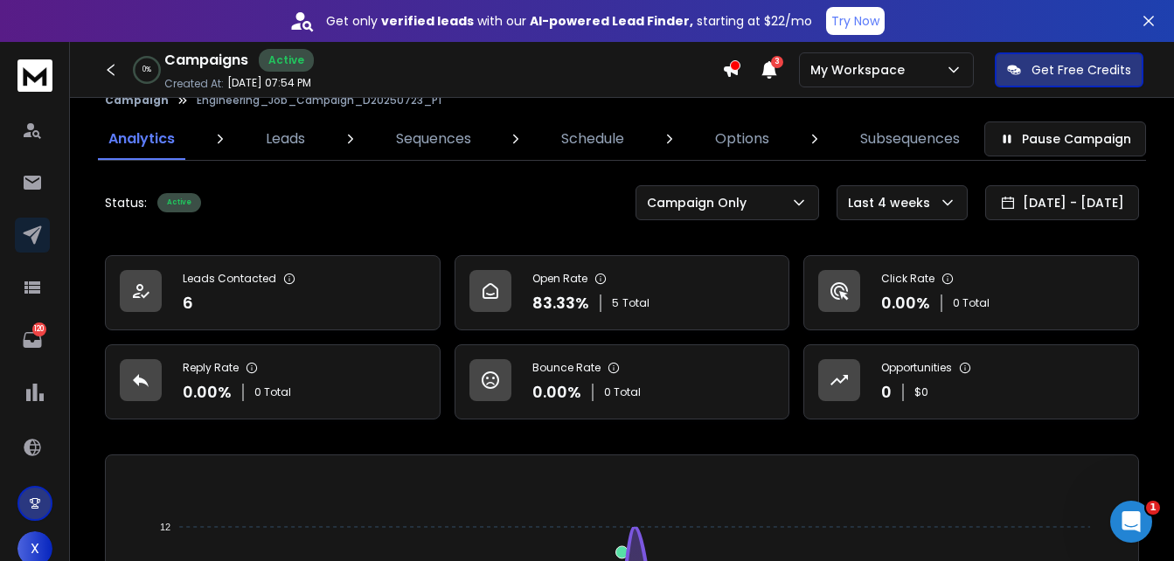
scroll to position [0, 0]
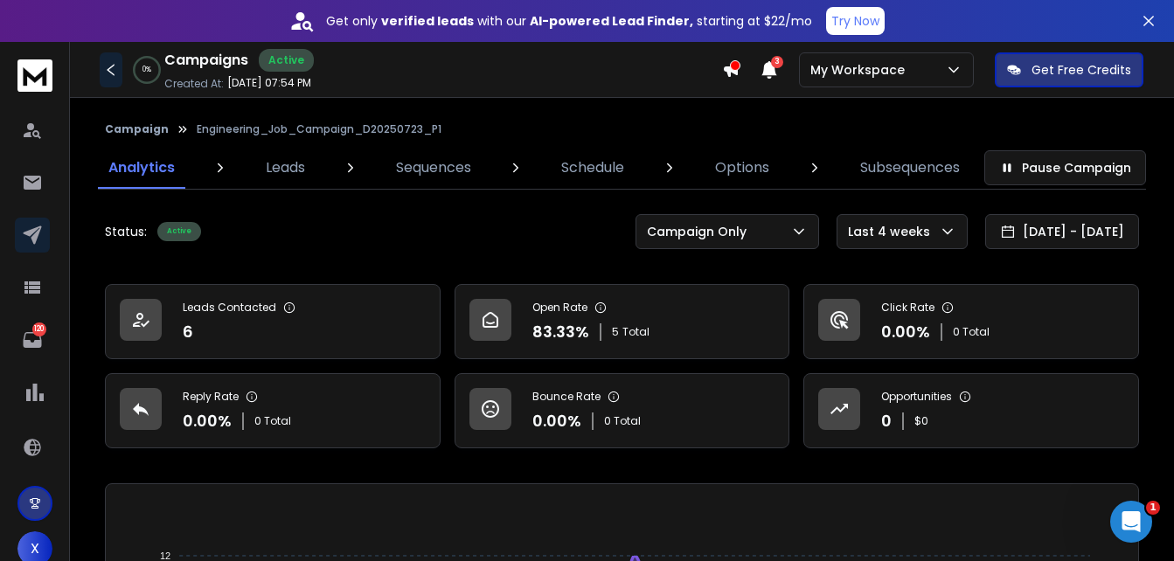
click at [107, 73] on icon at bounding box center [111, 70] width 16 height 16
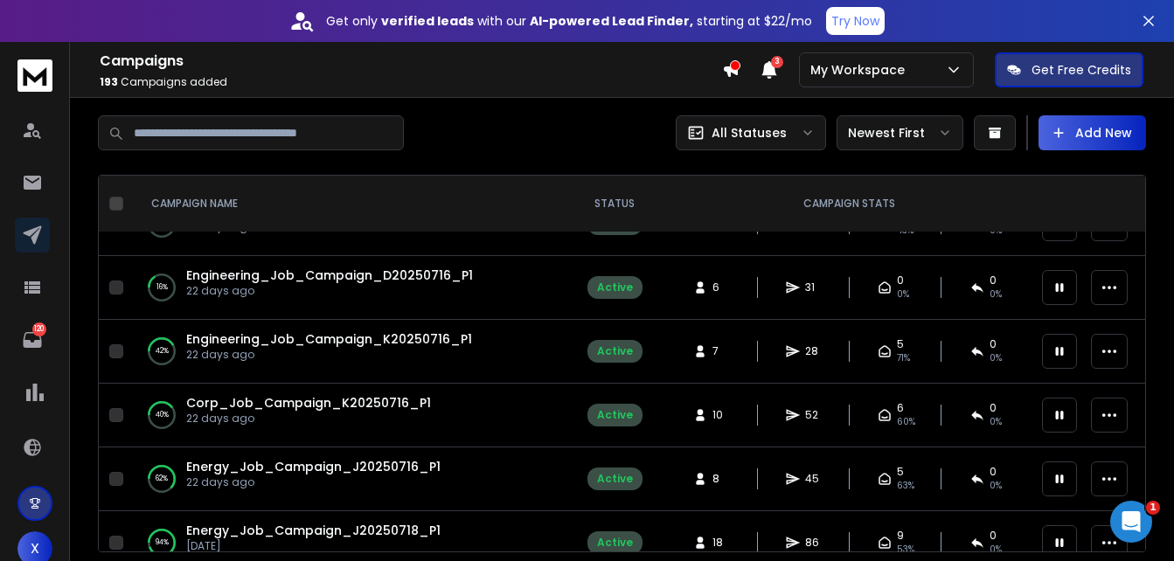
scroll to position [1452, 0]
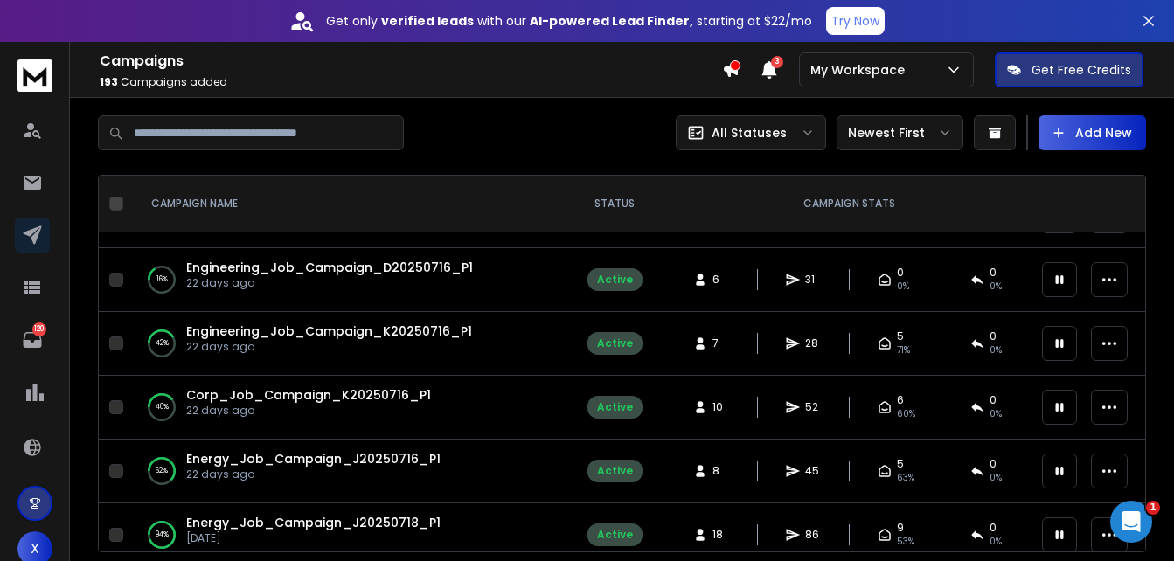
click at [429, 322] on td "42 % Engineering_Job_Campaign_K20250716_P1 [DATE]" at bounding box center [346, 344] width 432 height 64
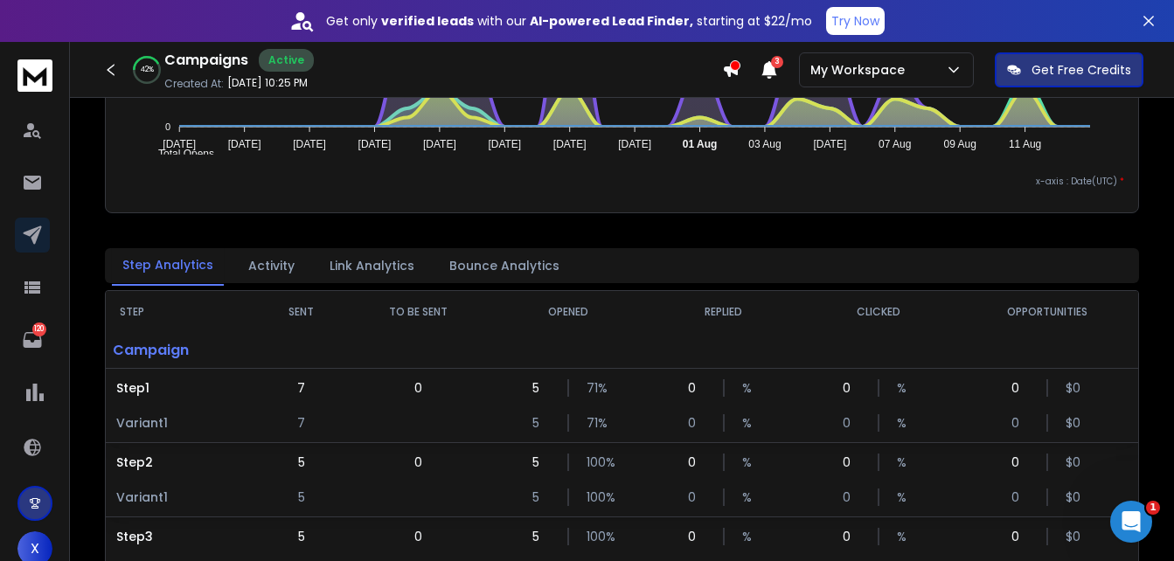
scroll to position [647, 0]
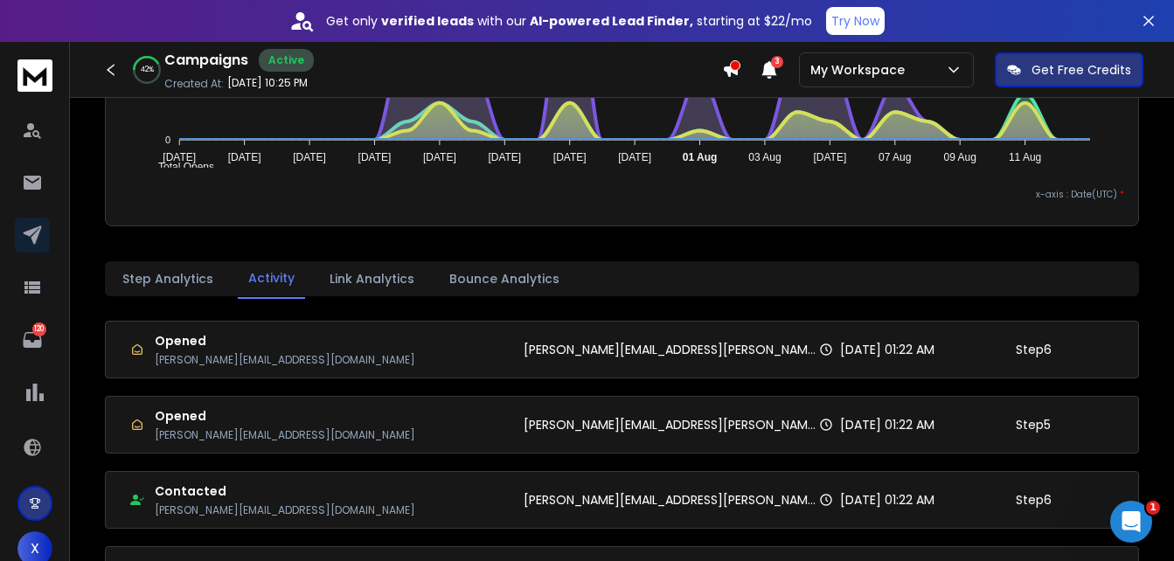
click at [288, 291] on button "Activity" at bounding box center [271, 279] width 67 height 40
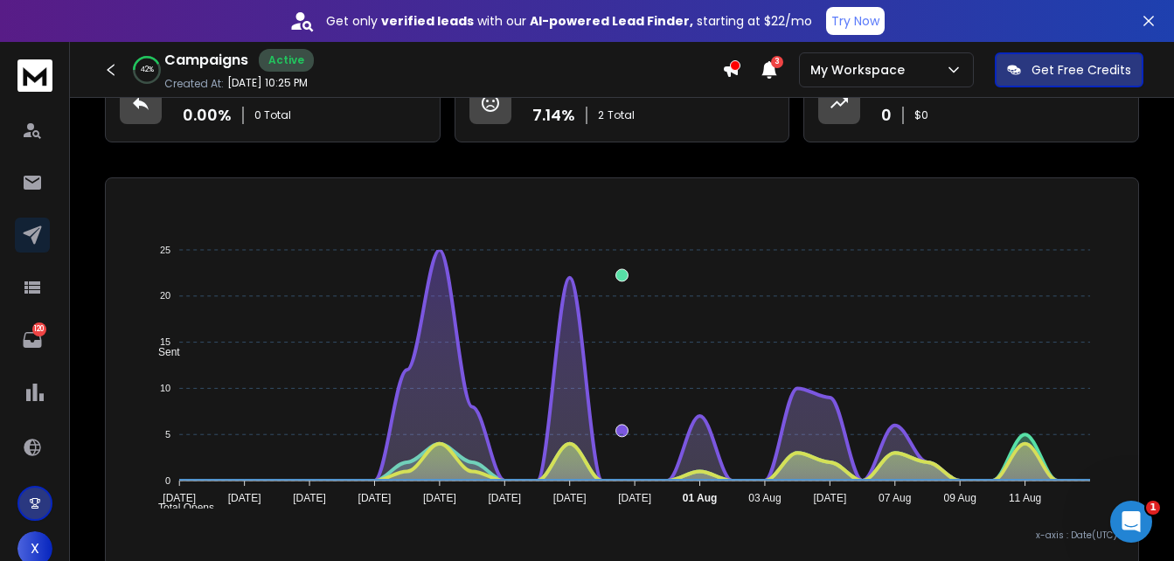
scroll to position [0, 0]
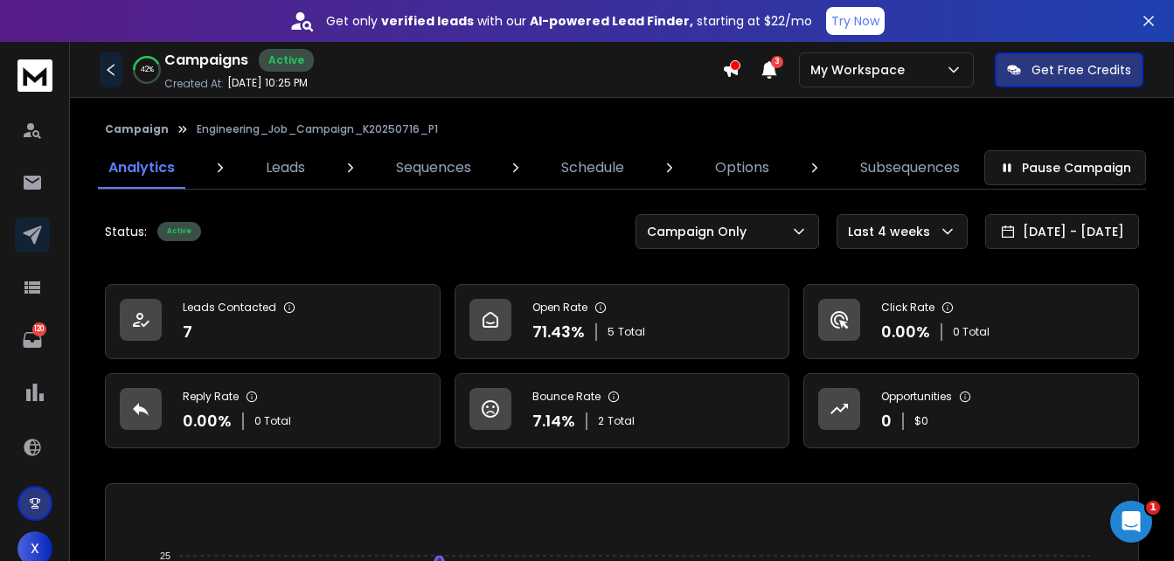
click at [108, 70] on icon at bounding box center [110, 69] width 7 height 11
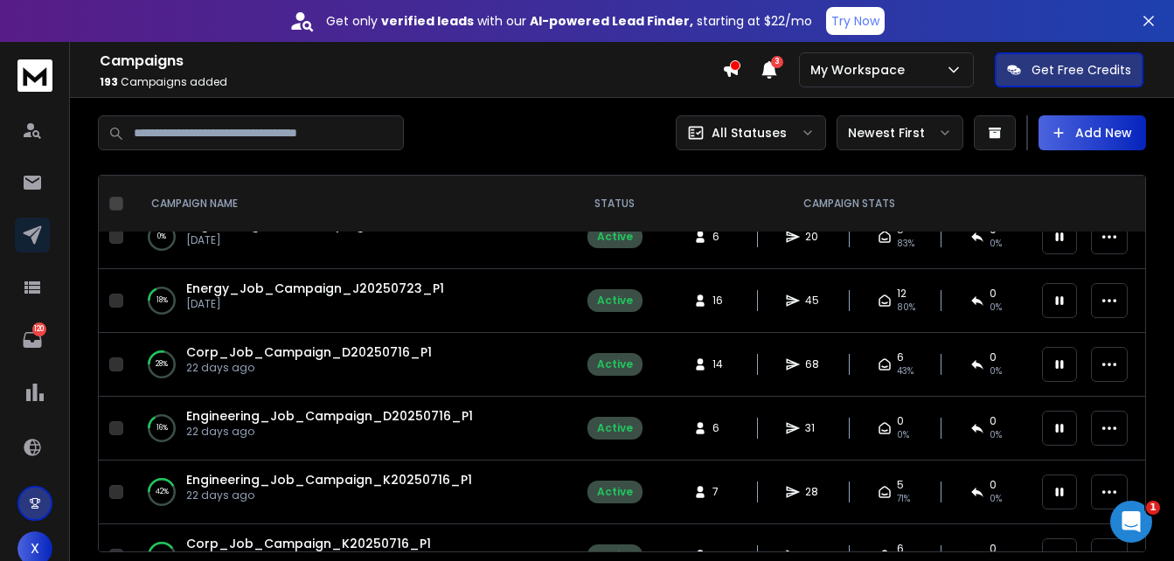
scroll to position [1328, 0]
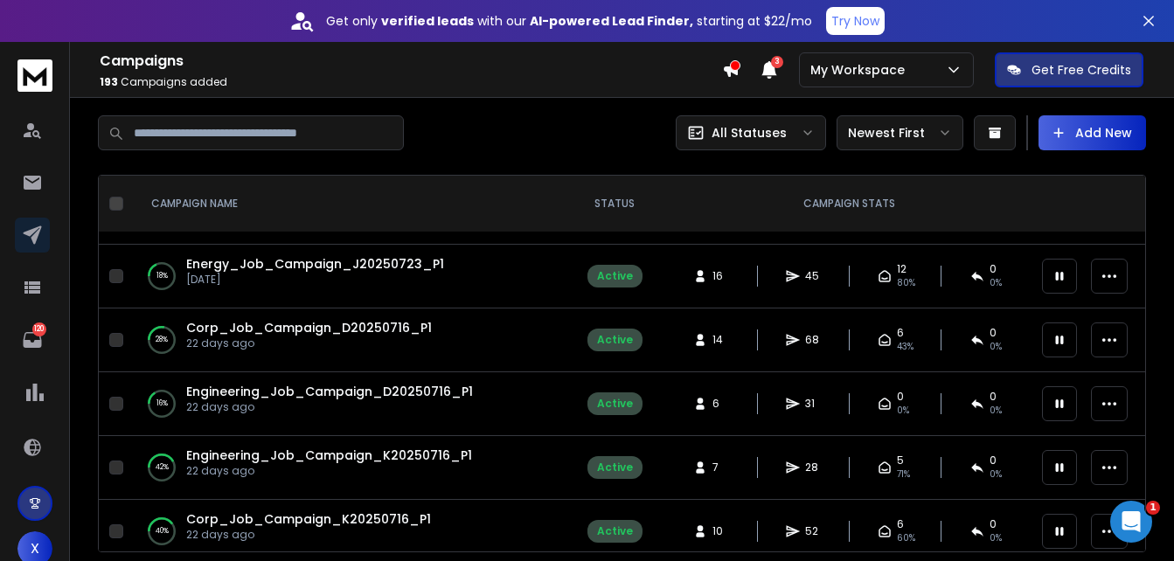
click at [398, 382] on td "16 % Engineering_Job_Campaign_D20250716_P1 [DATE]" at bounding box center [346, 404] width 432 height 64
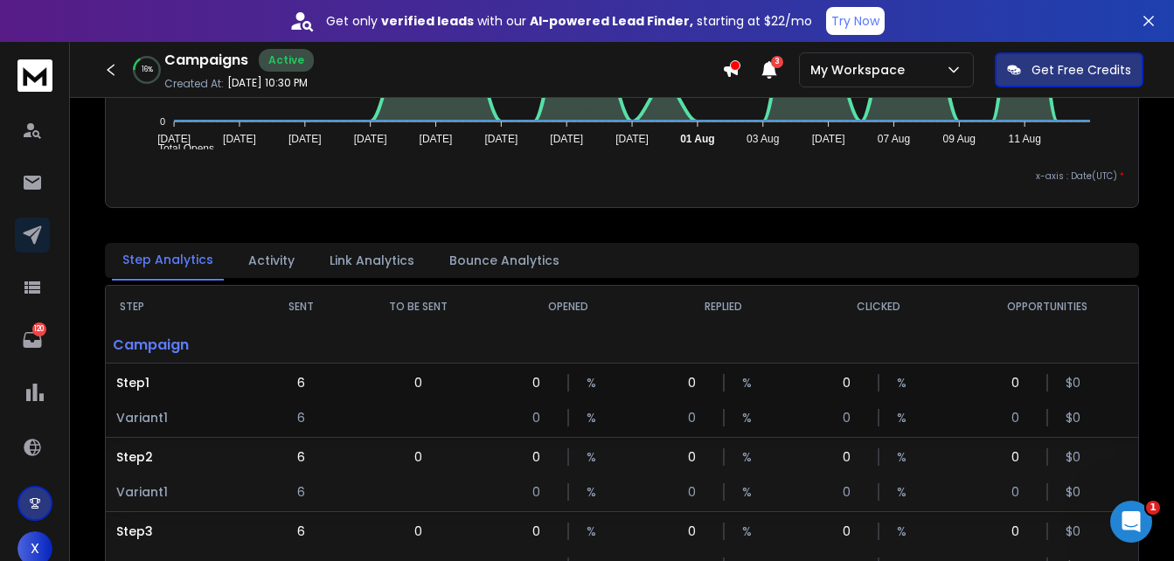
scroll to position [670, 0]
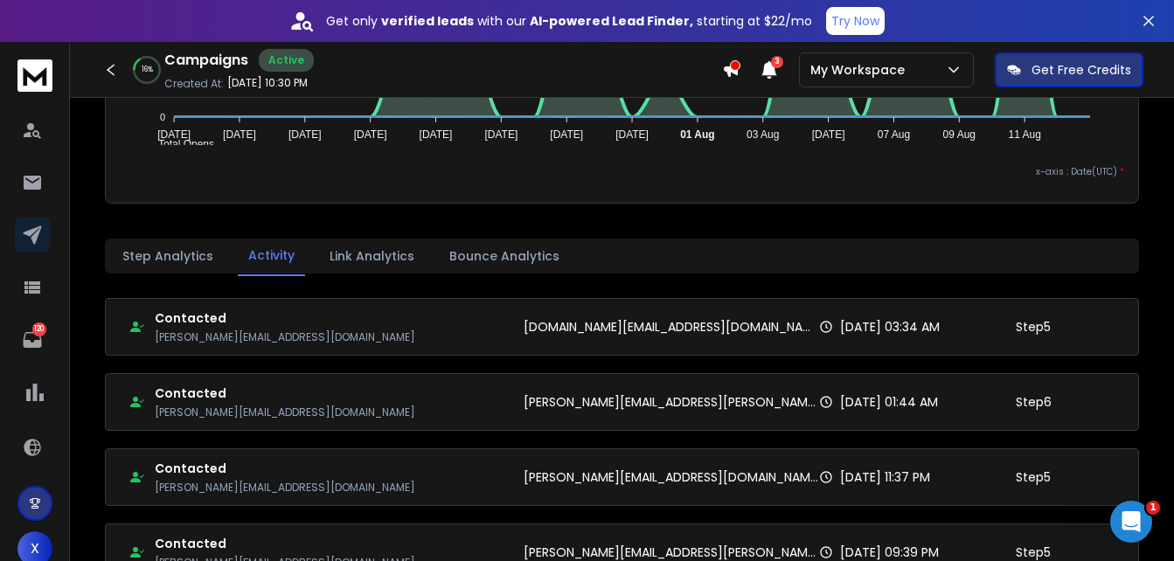
click at [273, 264] on button "Activity" at bounding box center [271, 256] width 67 height 40
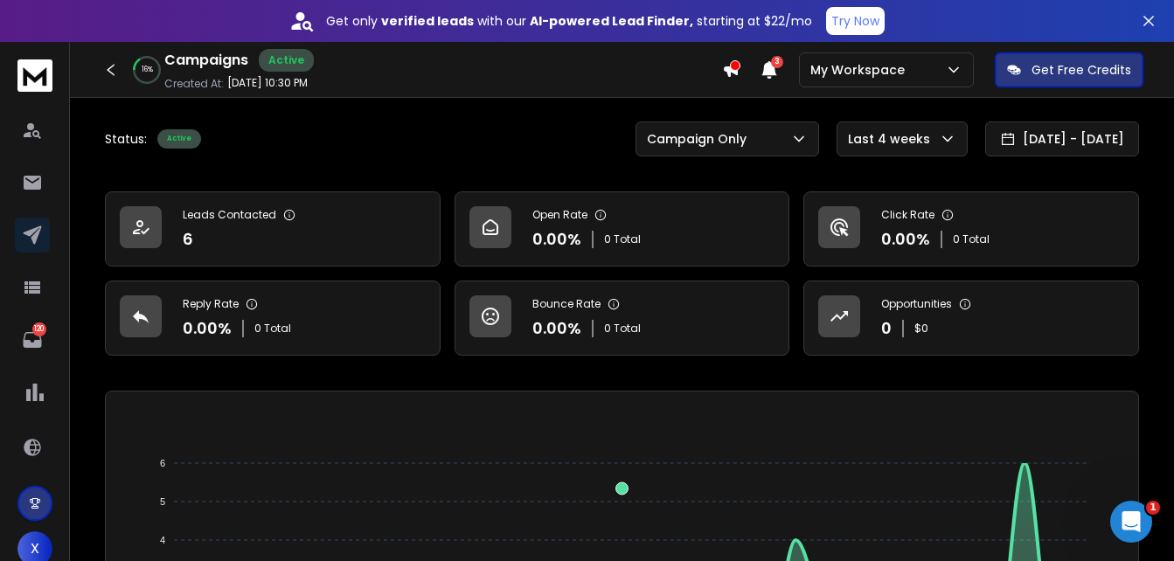
scroll to position [0, 0]
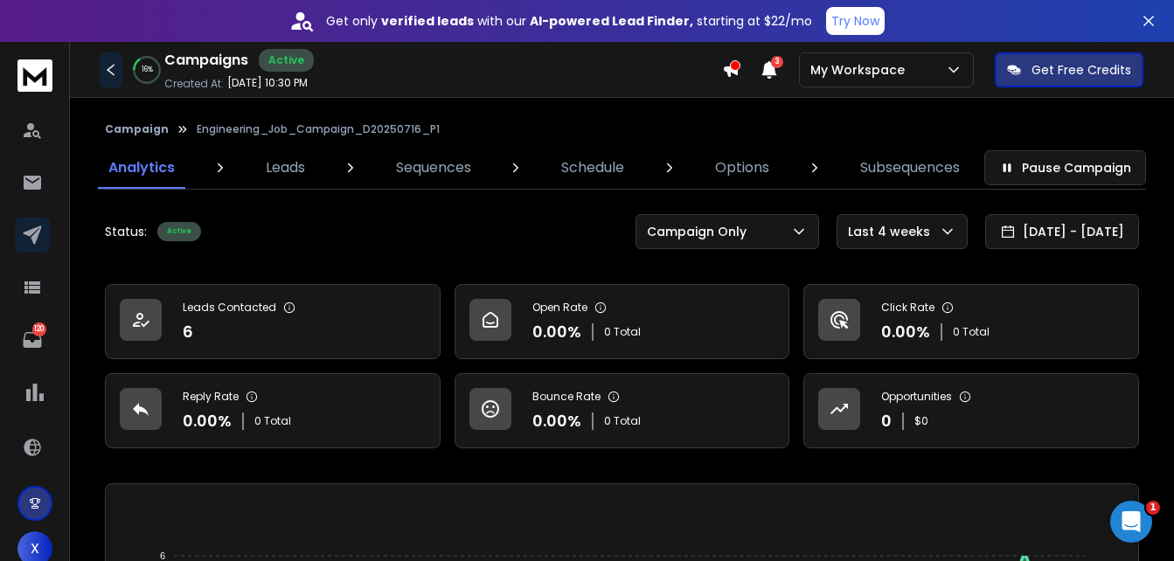
click at [101, 72] on button at bounding box center [111, 69] width 23 height 35
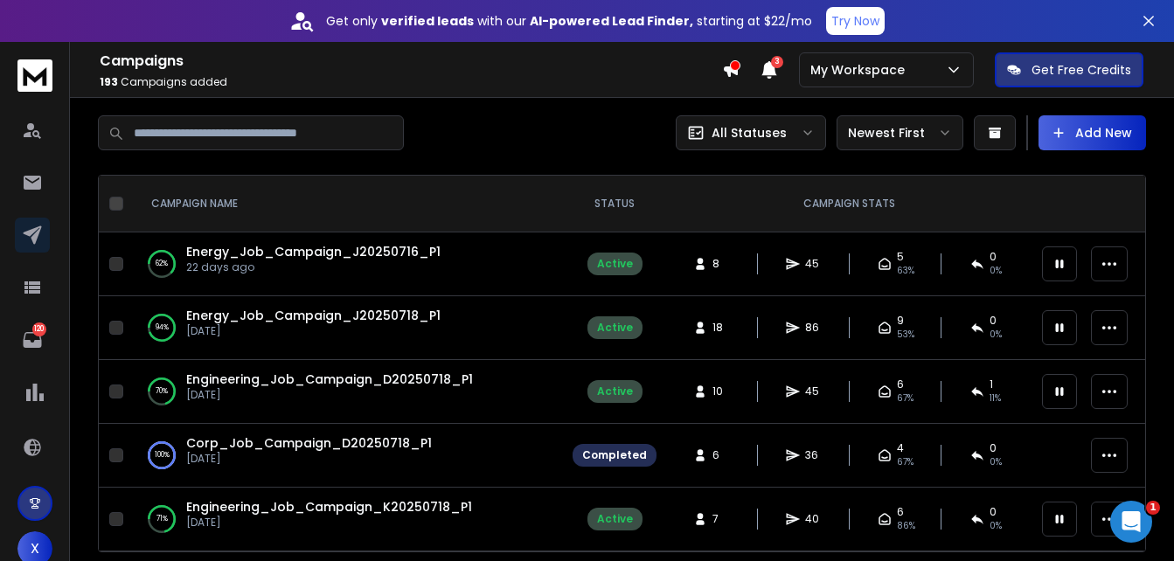
scroll to position [1666, 0]
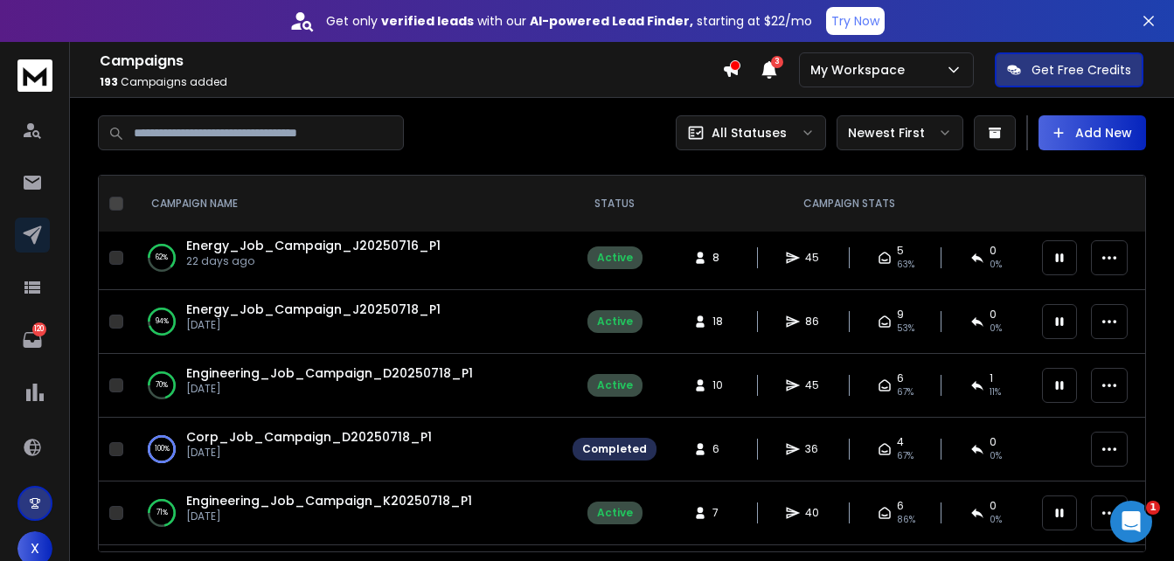
click at [347, 495] on span "Engineering_Job_Campaign_K20250718_P1" at bounding box center [329, 500] width 286 height 17
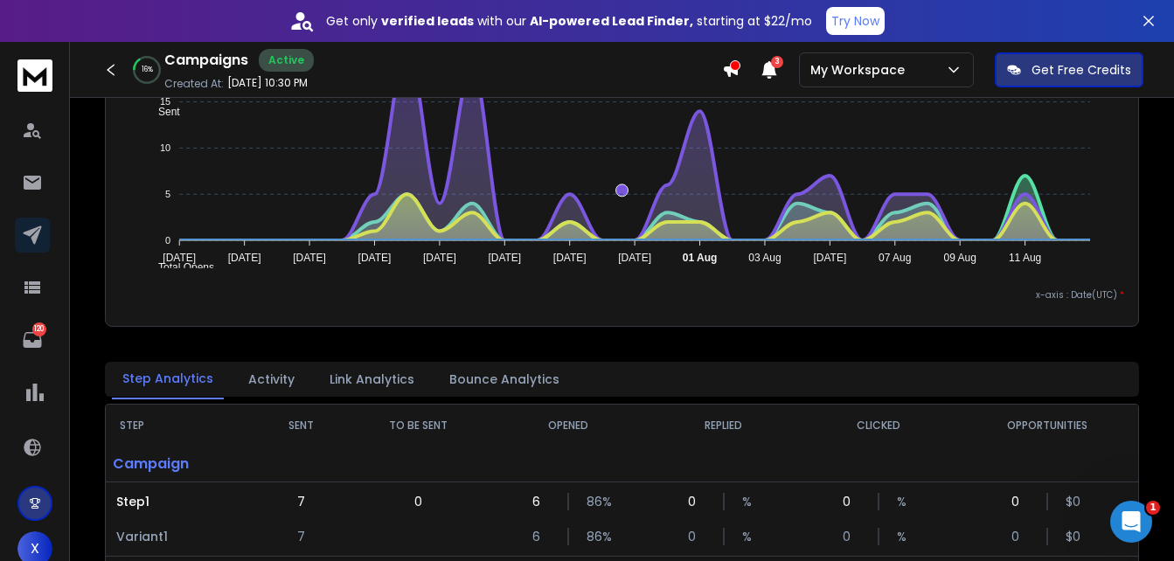
scroll to position [547, 0]
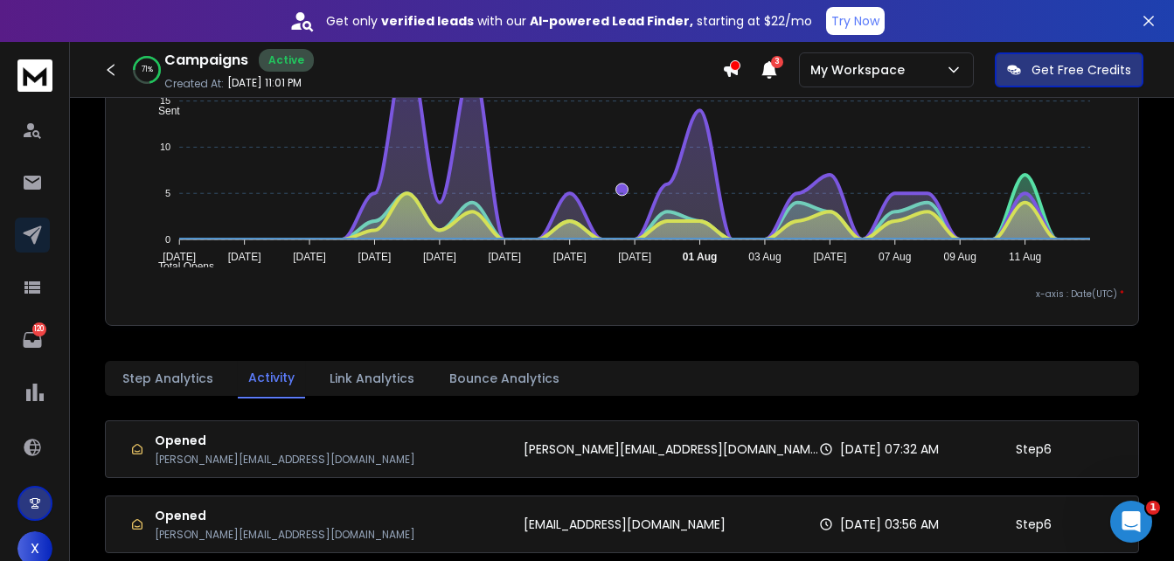
click at [278, 379] on button "Activity" at bounding box center [271, 379] width 67 height 40
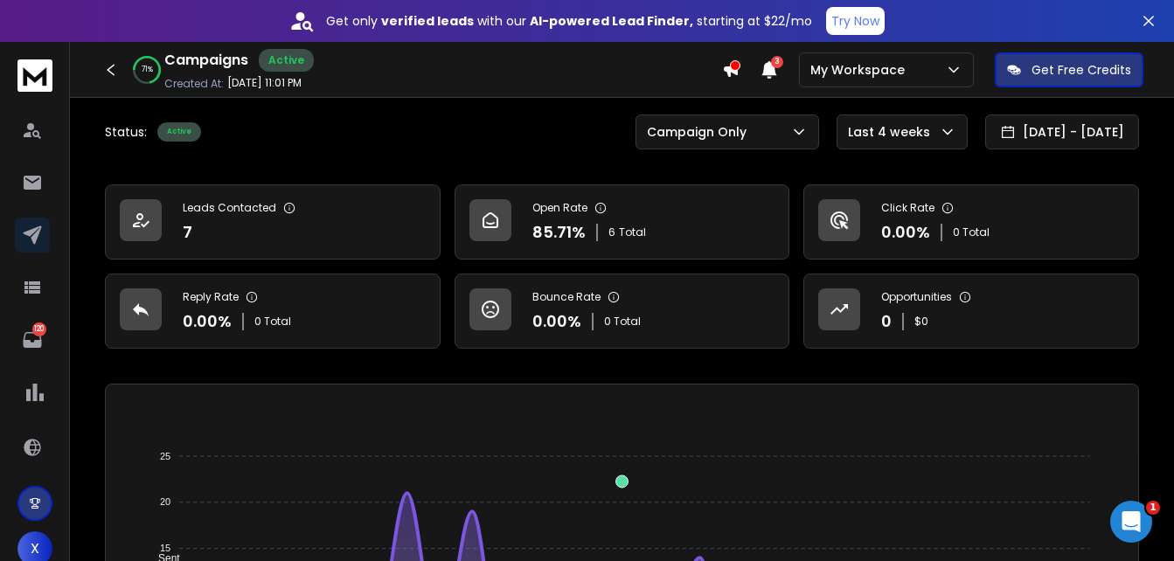
scroll to position [0, 0]
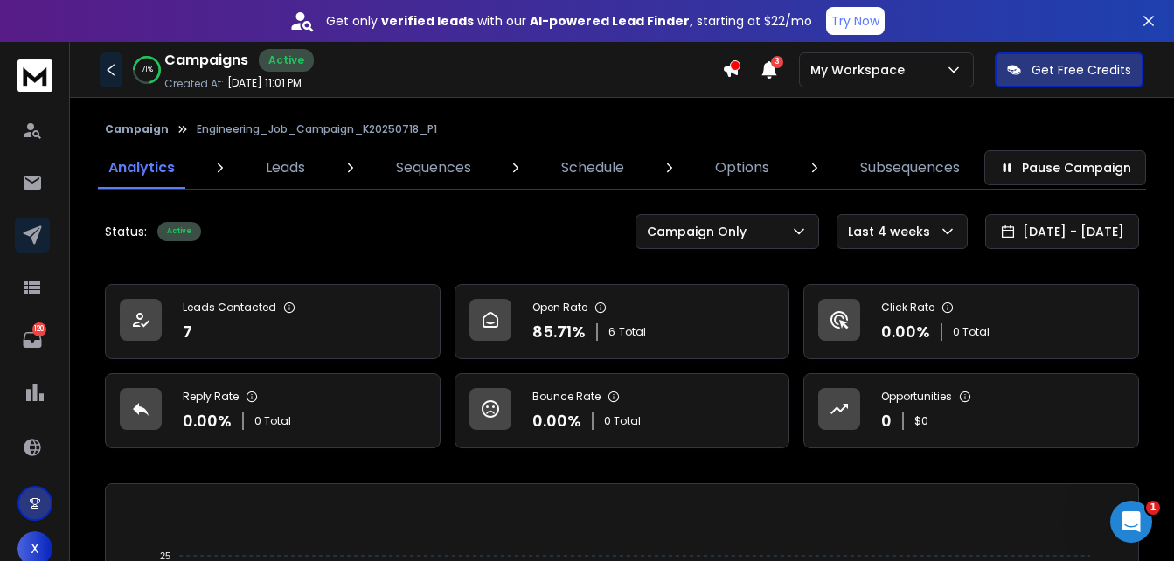
click at [109, 70] on icon at bounding box center [111, 70] width 16 height 16
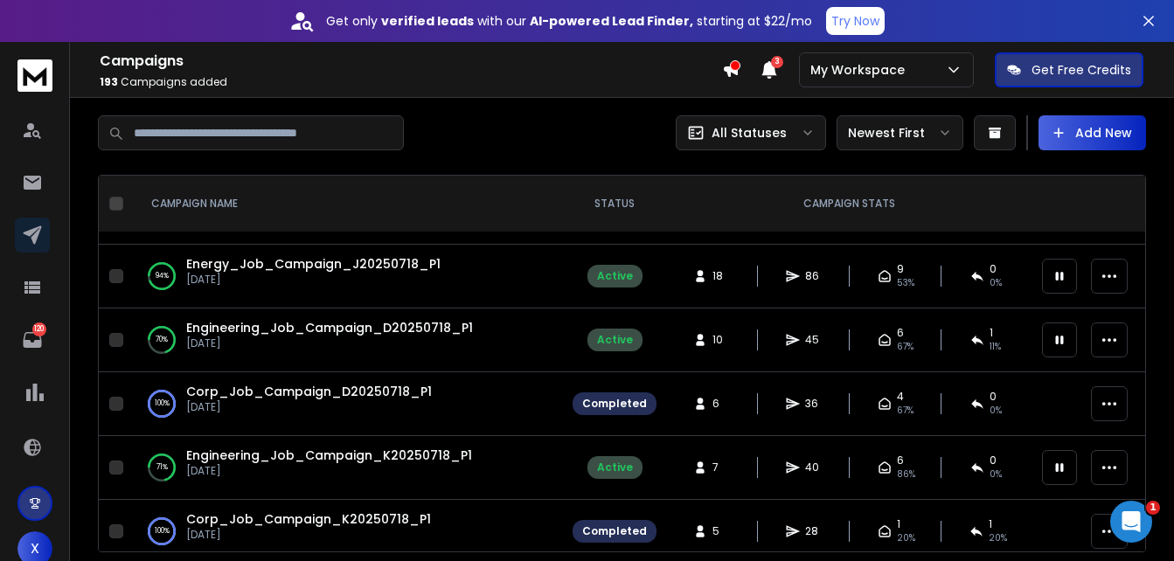
scroll to position [1708, 0]
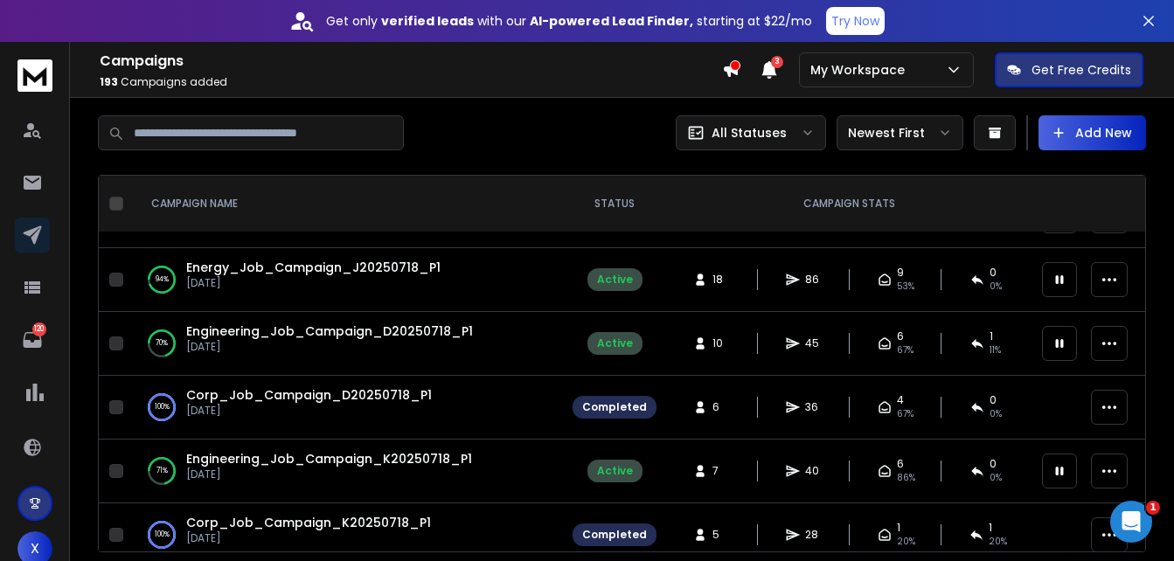
click at [365, 333] on span "Engineering_Job_Campaign_D20250718_P1" at bounding box center [329, 331] width 287 height 17
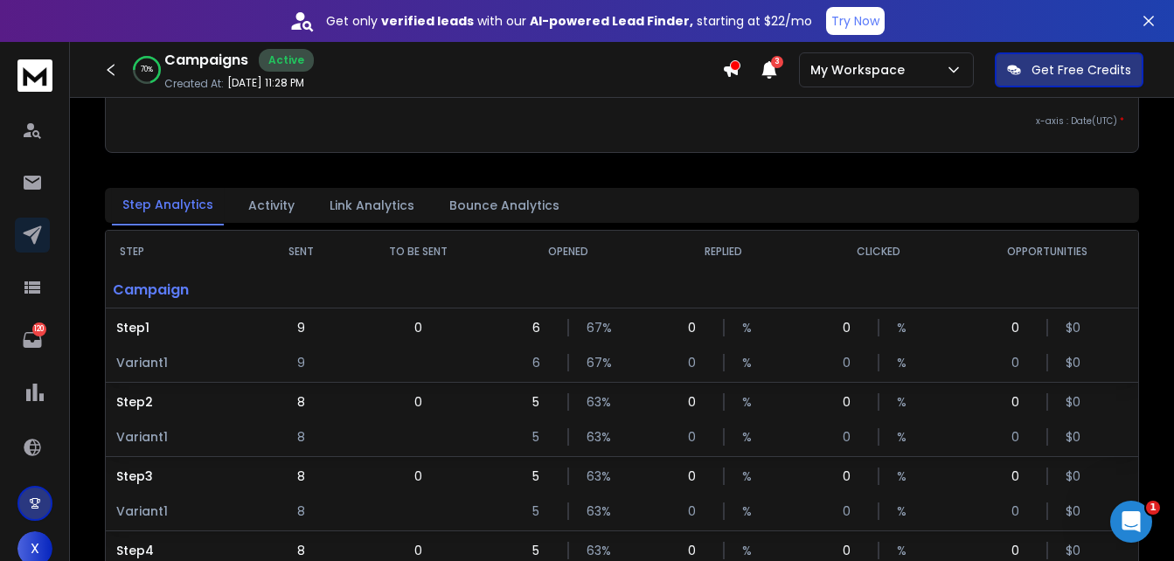
scroll to position [727, 0]
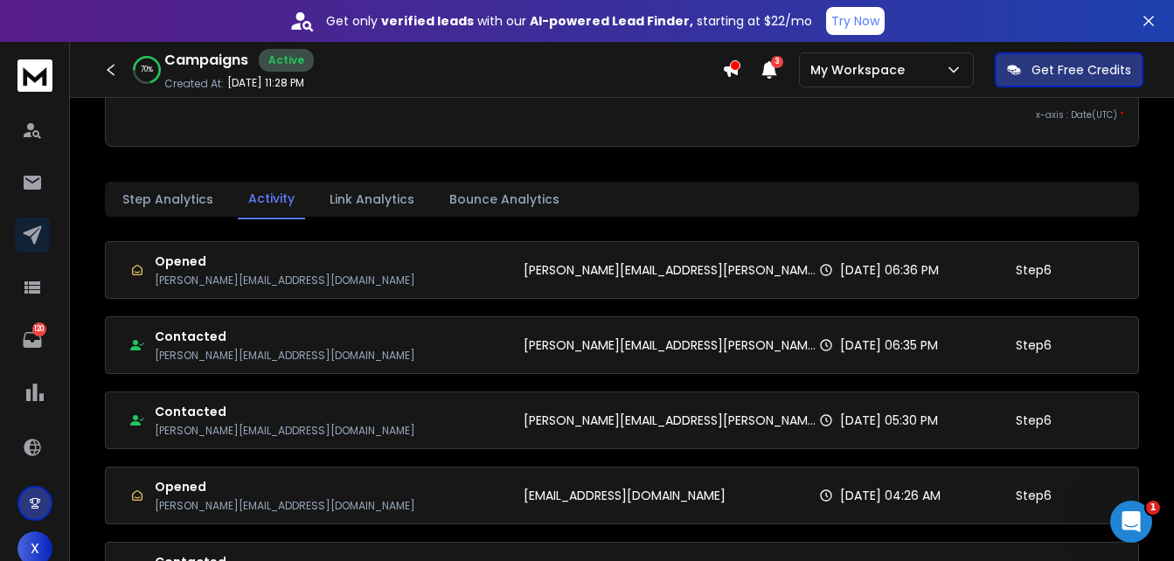
click at [264, 207] on button "Activity" at bounding box center [271, 199] width 67 height 40
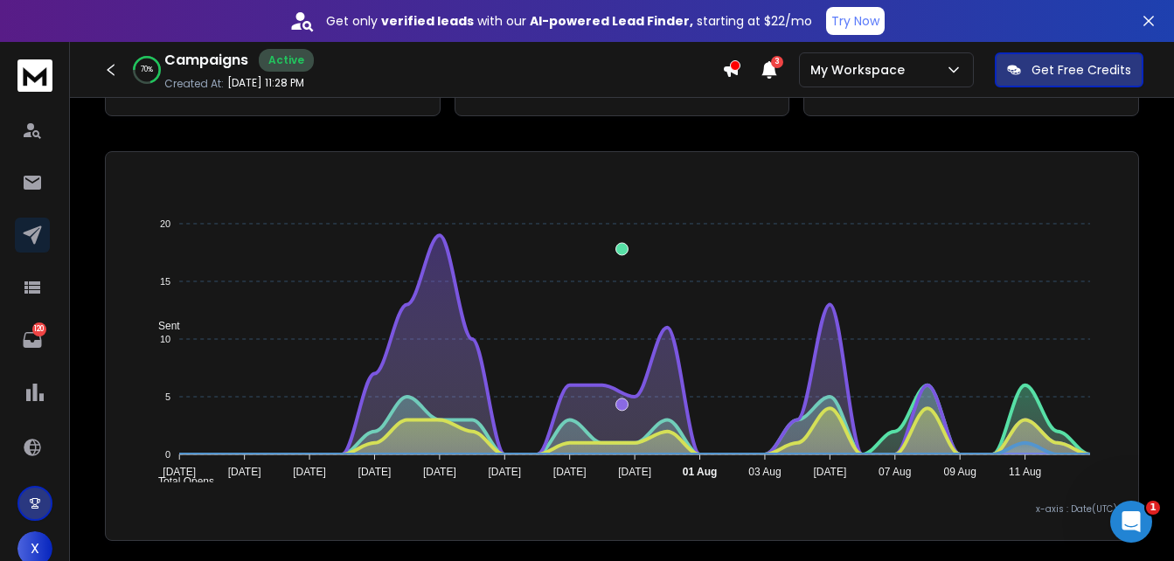
scroll to position [0, 0]
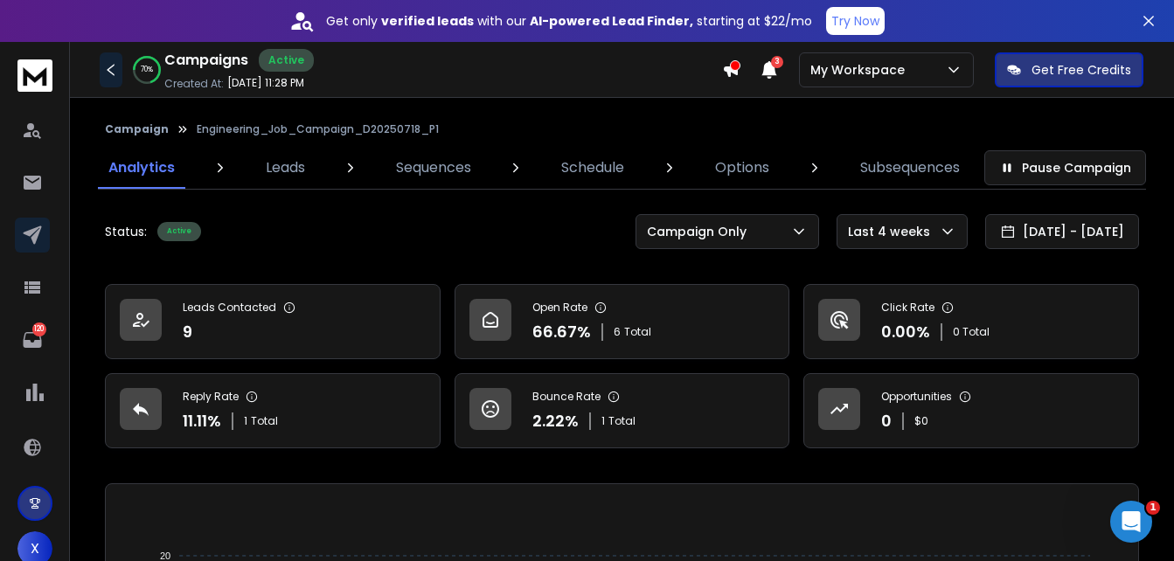
click at [108, 71] on icon at bounding box center [111, 70] width 16 height 16
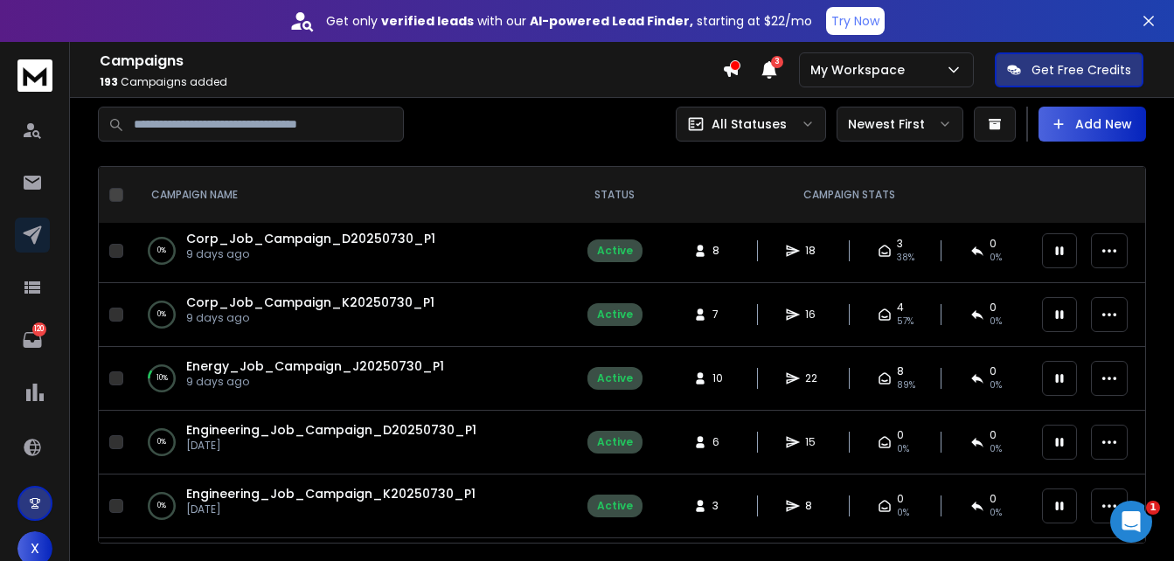
scroll to position [261, 0]
click at [200, 366] on span "Energy_Job_Campaign_J20250730_P1" at bounding box center [315, 365] width 258 height 17
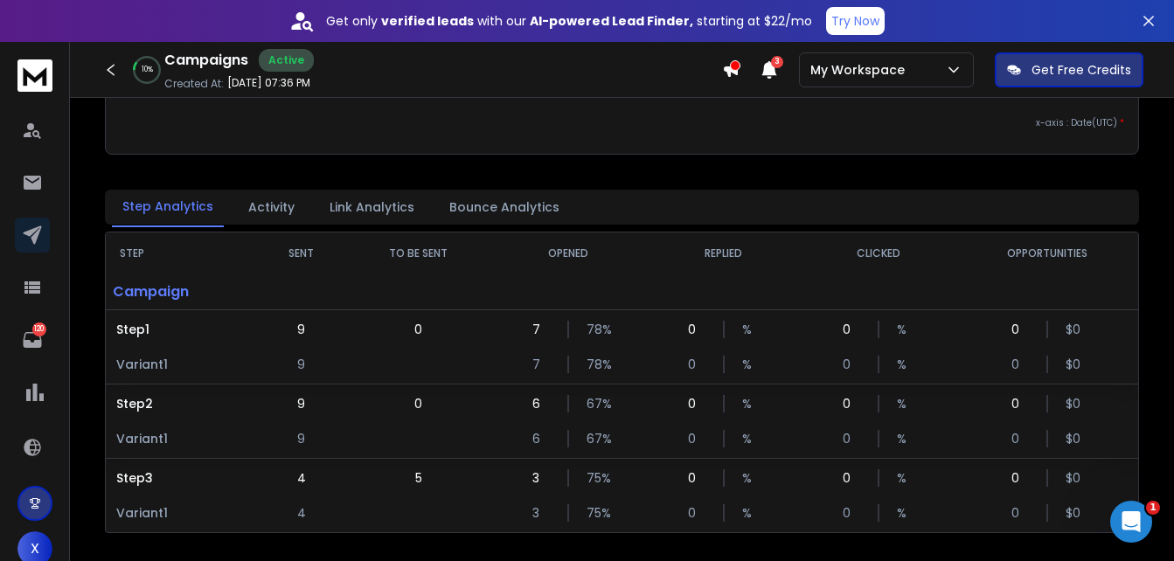
scroll to position [722, 0]
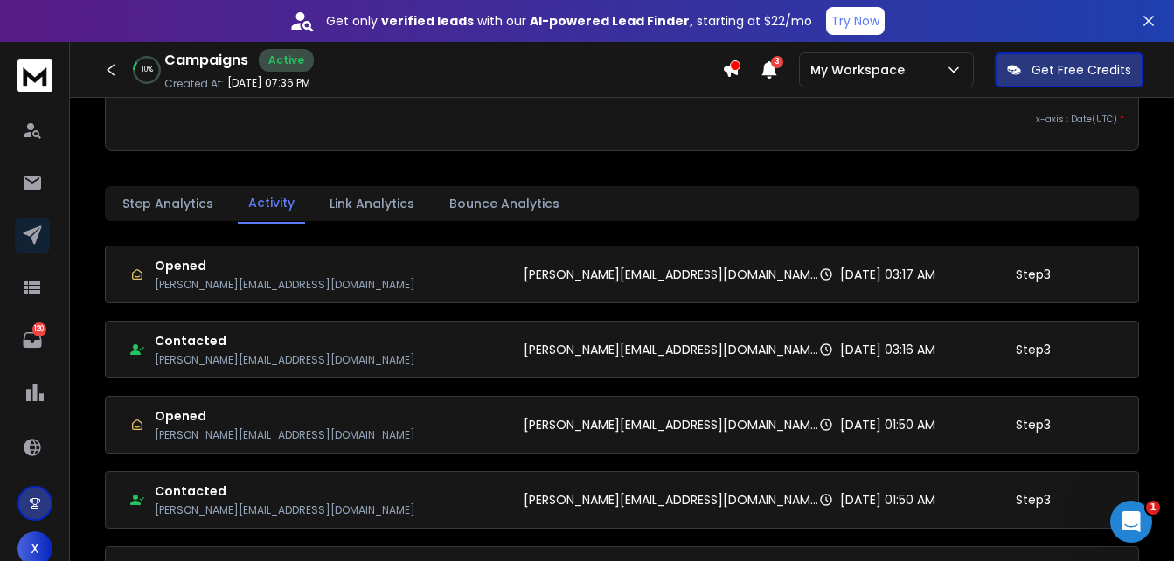
click at [258, 202] on button "Activity" at bounding box center [271, 204] width 67 height 40
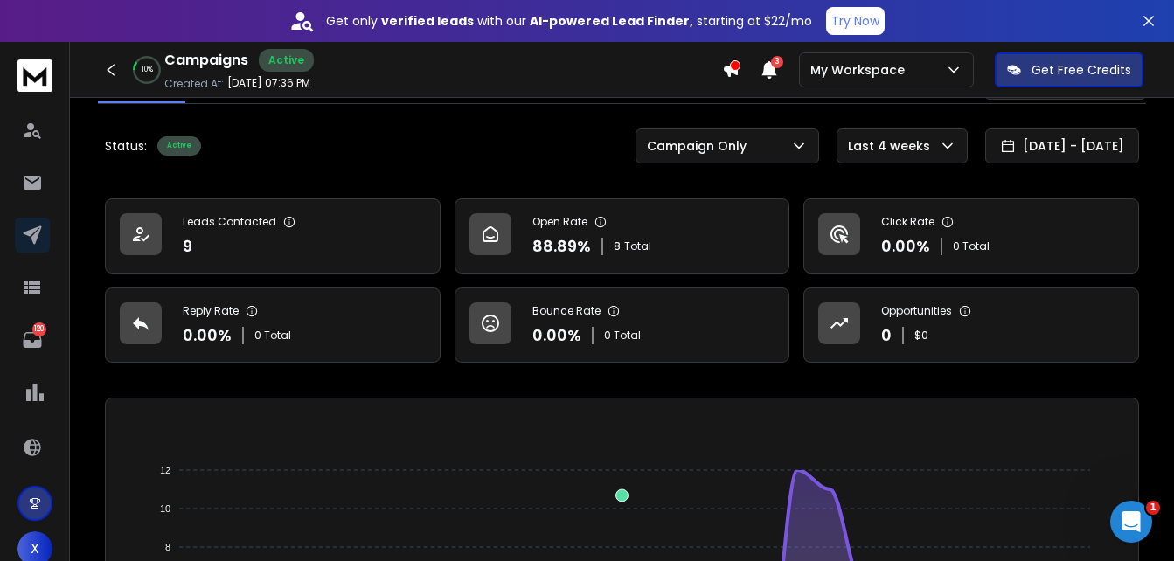
scroll to position [0, 0]
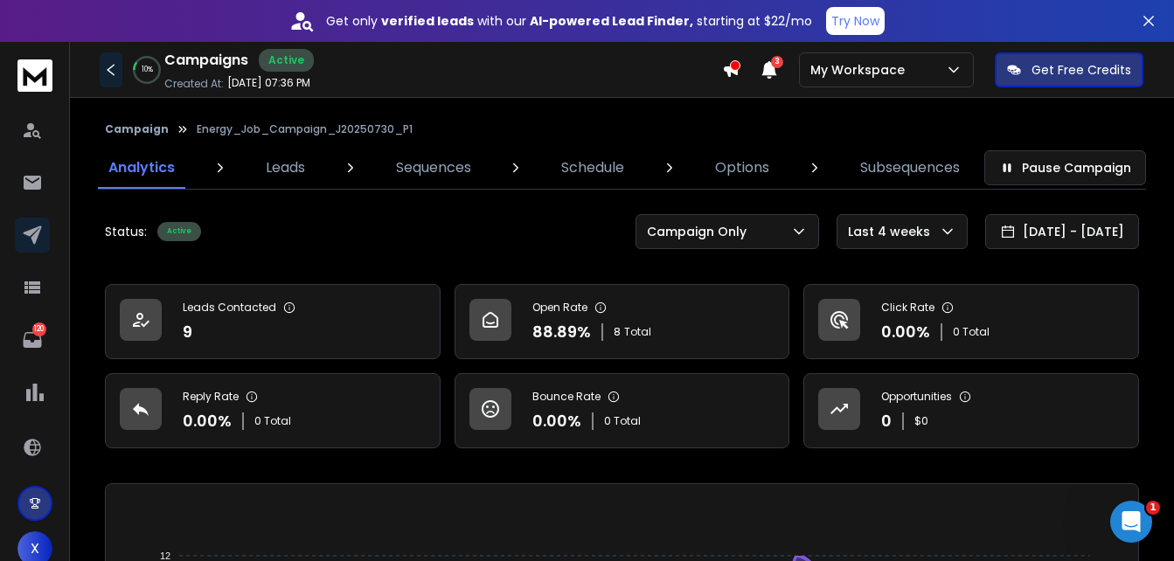
click at [108, 73] on icon at bounding box center [111, 70] width 16 height 16
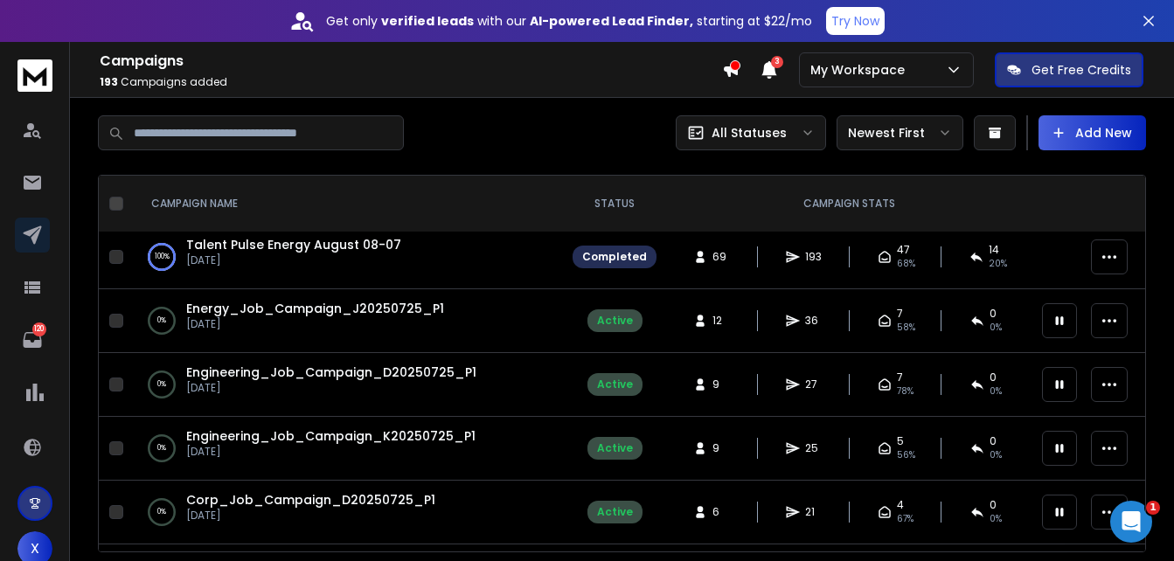
scroll to position [713, 0]
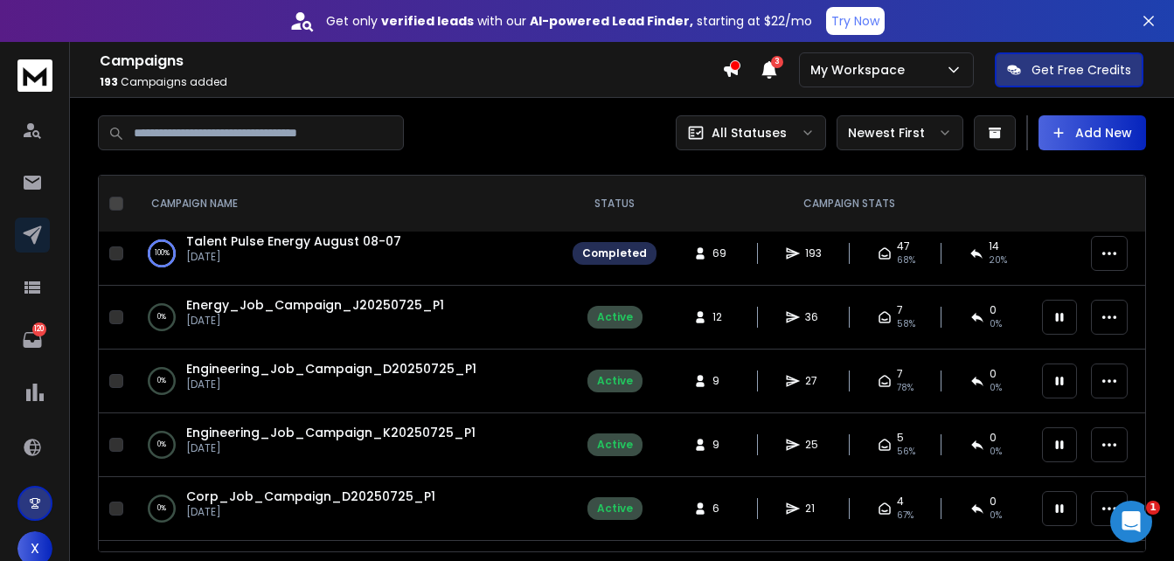
click at [306, 308] on span "Energy_Job_Campaign_J20250725_P1" at bounding box center [315, 304] width 258 height 17
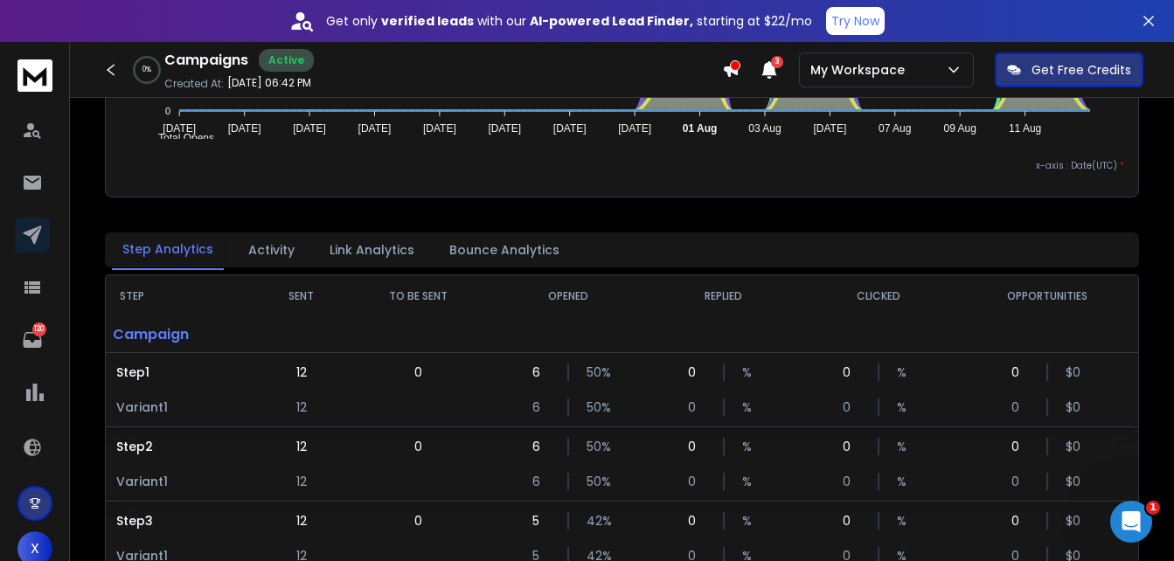
scroll to position [678, 0]
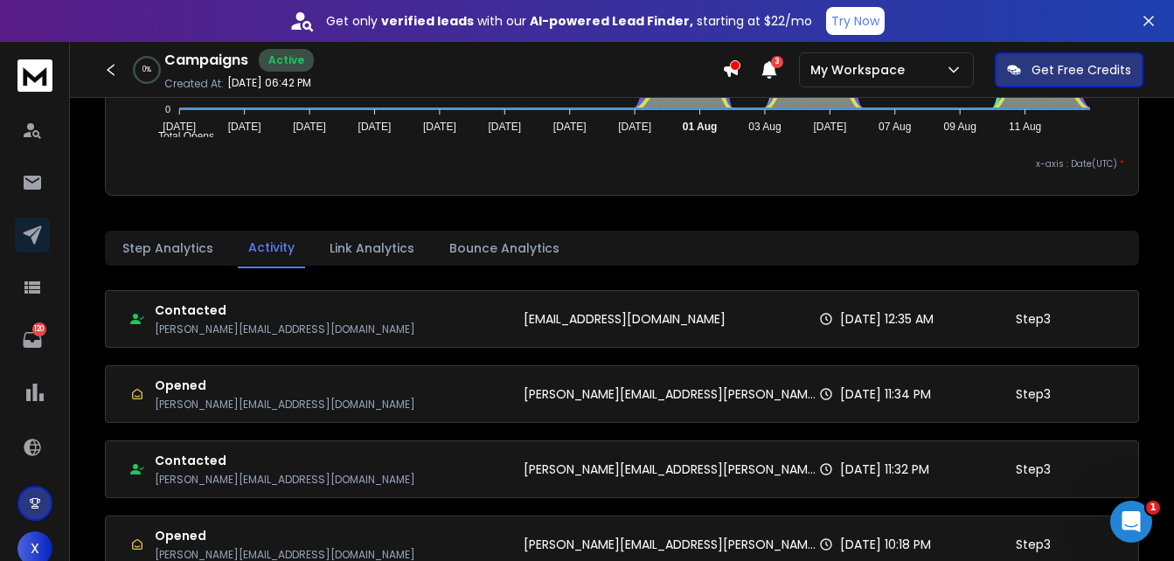
click at [268, 254] on button "Activity" at bounding box center [271, 248] width 67 height 40
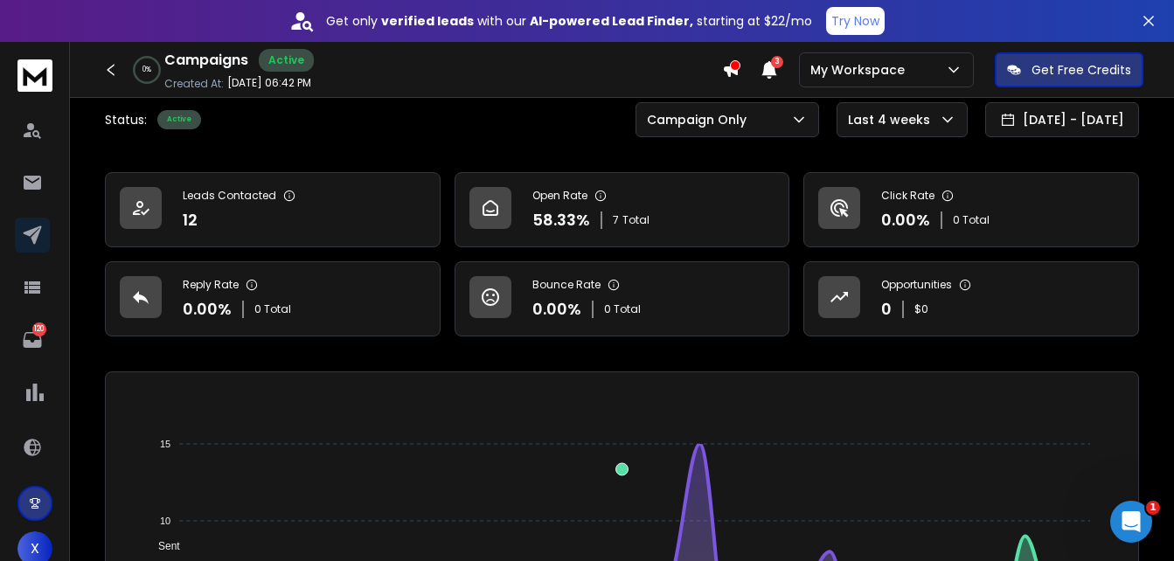
scroll to position [0, 0]
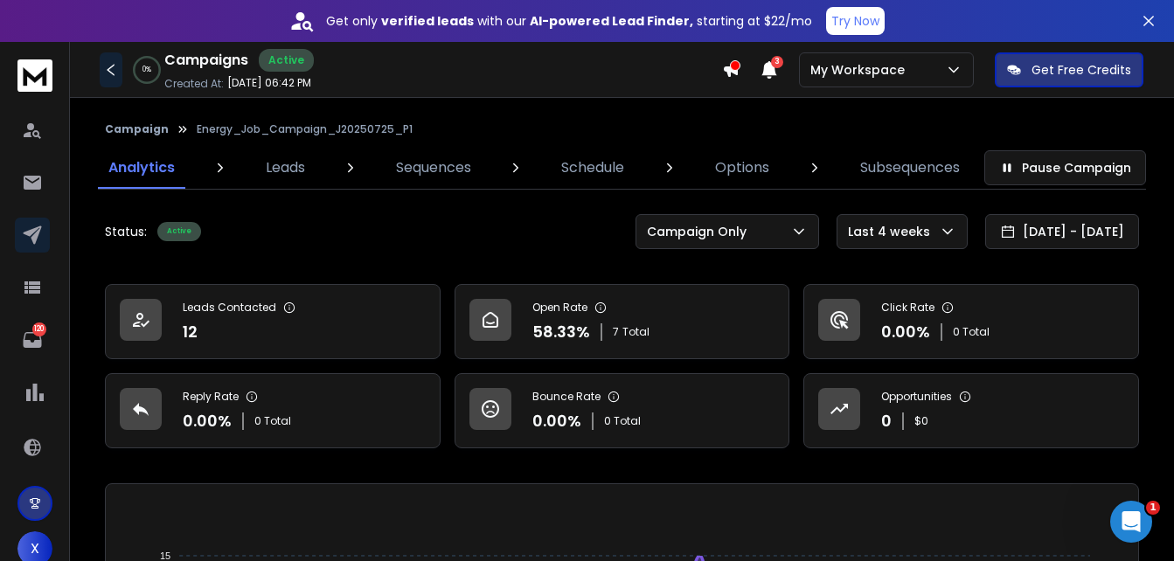
click at [115, 78] on button at bounding box center [111, 69] width 23 height 35
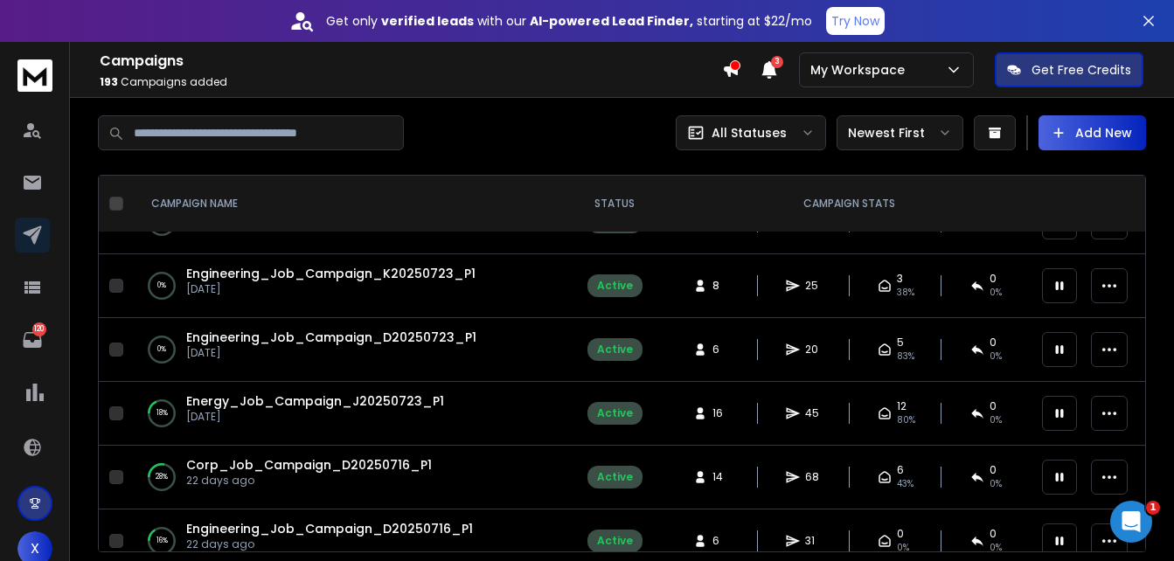
scroll to position [1192, 0]
click at [331, 394] on span "Energy_Job_Campaign_J20250723_P1" at bounding box center [315, 400] width 258 height 17
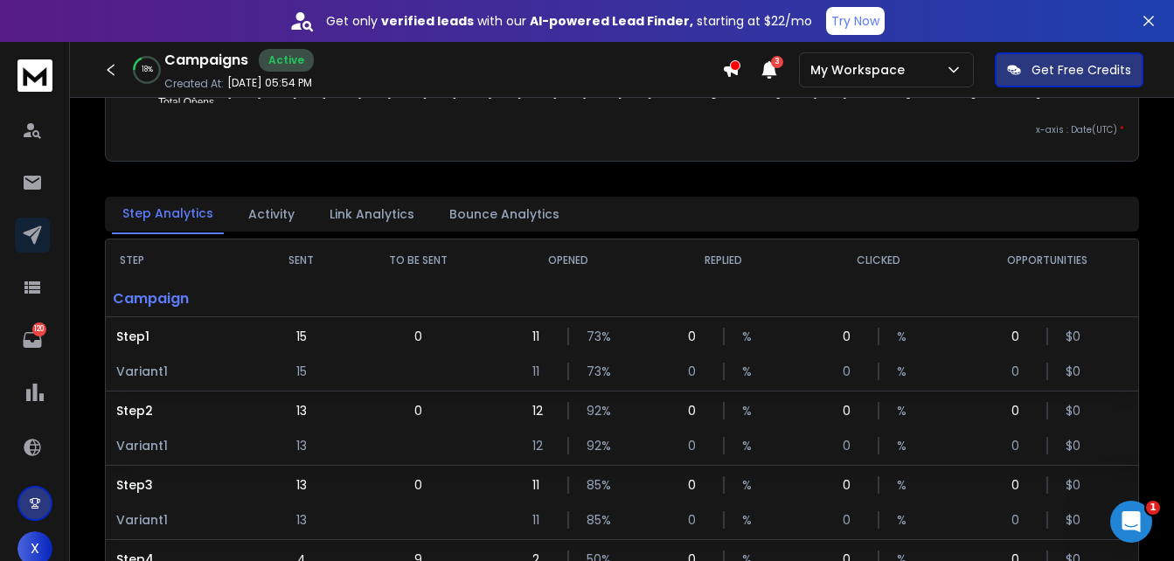
scroll to position [735, 0]
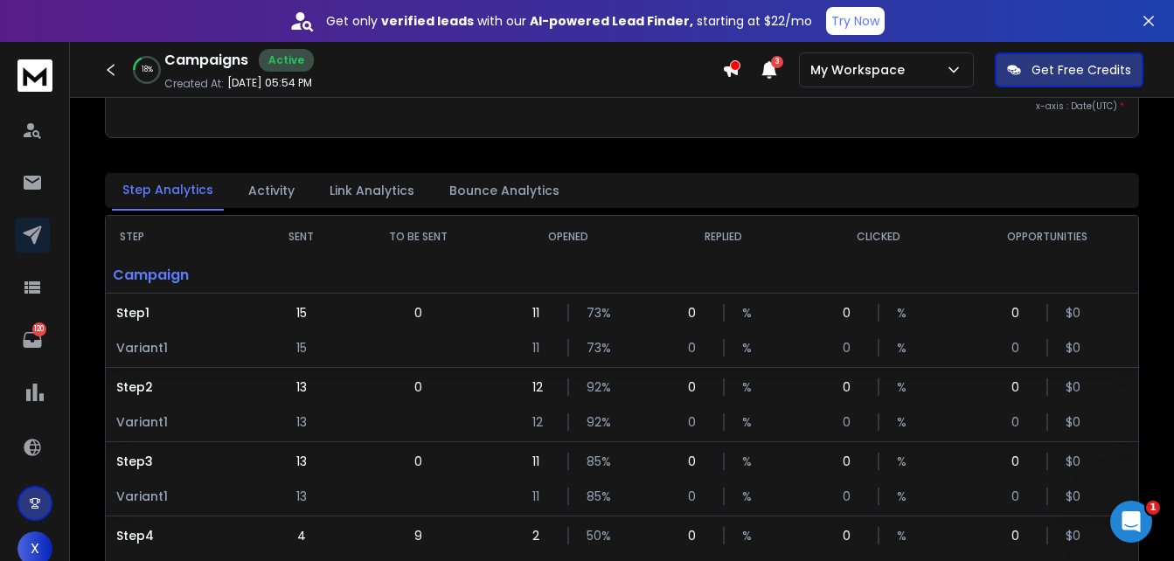
click at [271, 197] on button "Activity" at bounding box center [271, 190] width 67 height 38
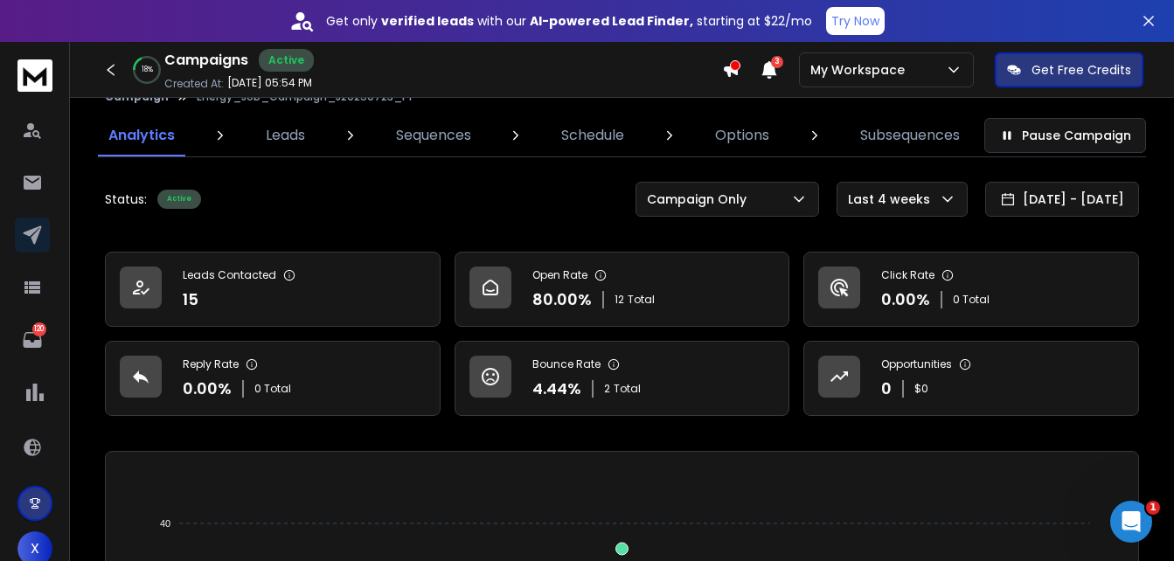
scroll to position [0, 0]
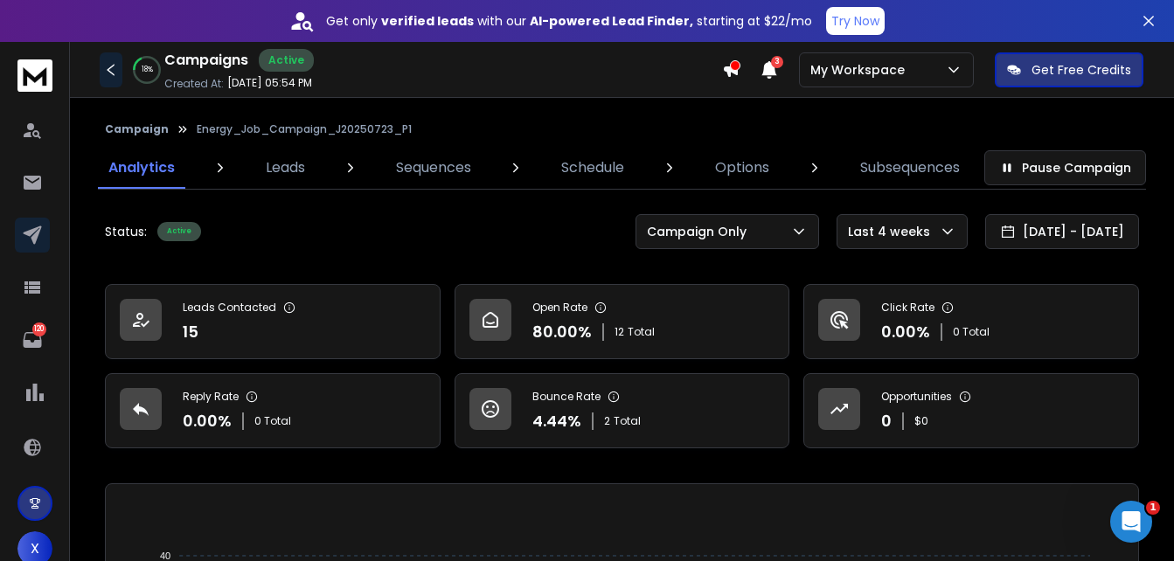
click at [112, 73] on icon at bounding box center [110, 69] width 7 height 11
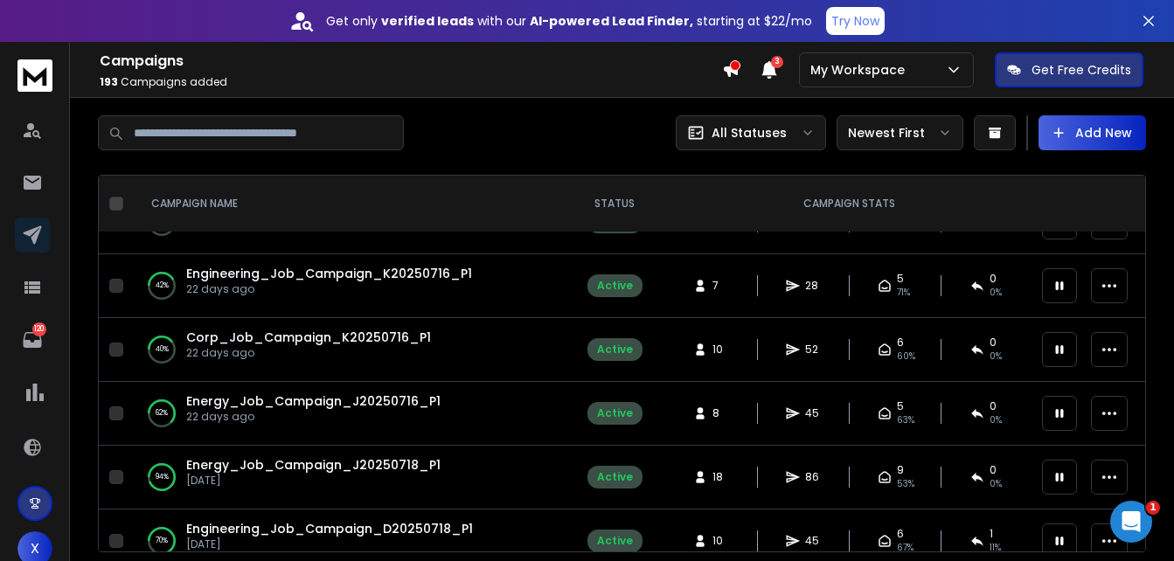
scroll to position [1511, 0]
click at [327, 407] on span "Energy_Job_Campaign_J20250716_P1" at bounding box center [313, 400] width 254 height 17
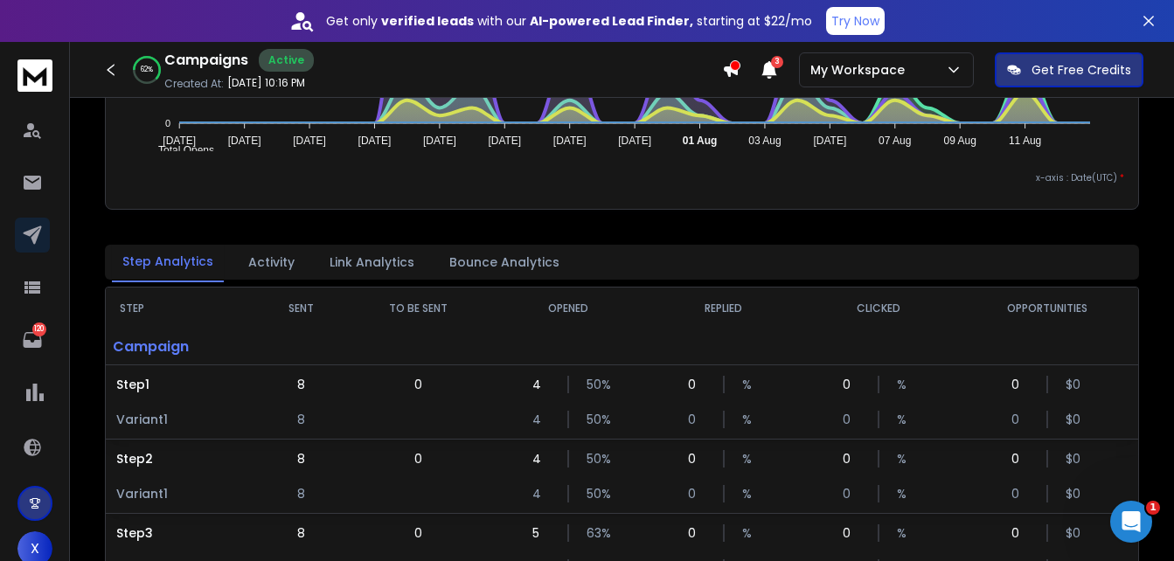
scroll to position [683, 0]
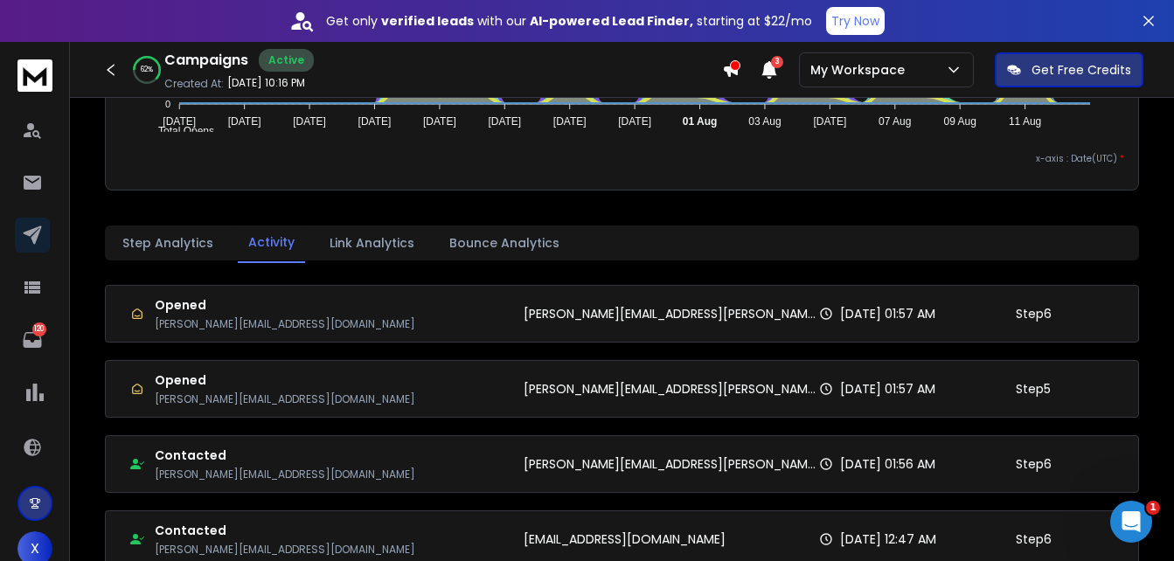
click at [263, 233] on button "Activity" at bounding box center [271, 243] width 67 height 40
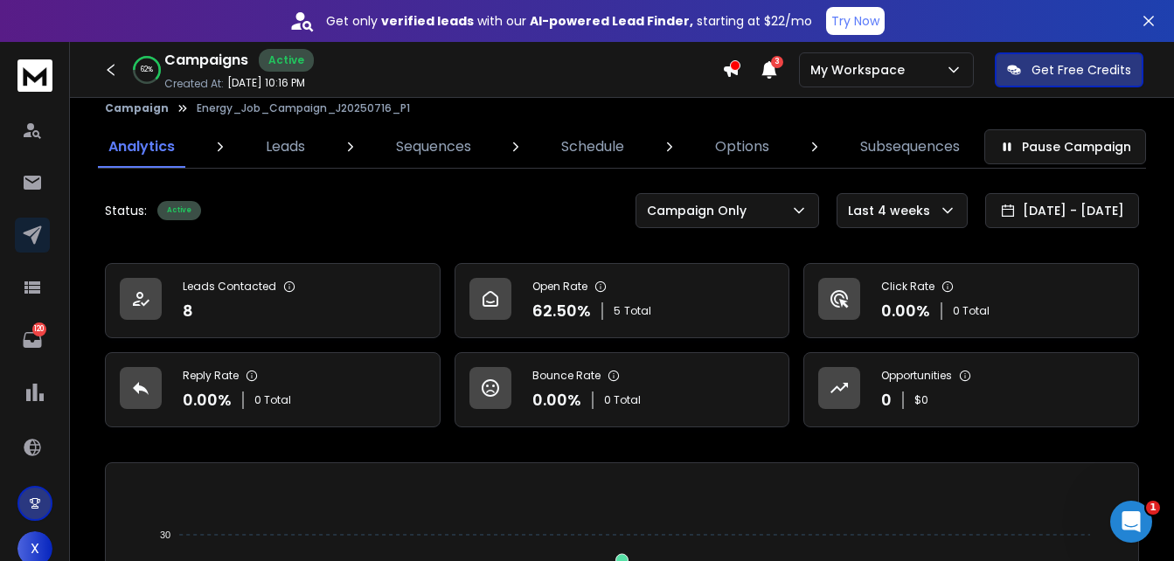
scroll to position [0, 0]
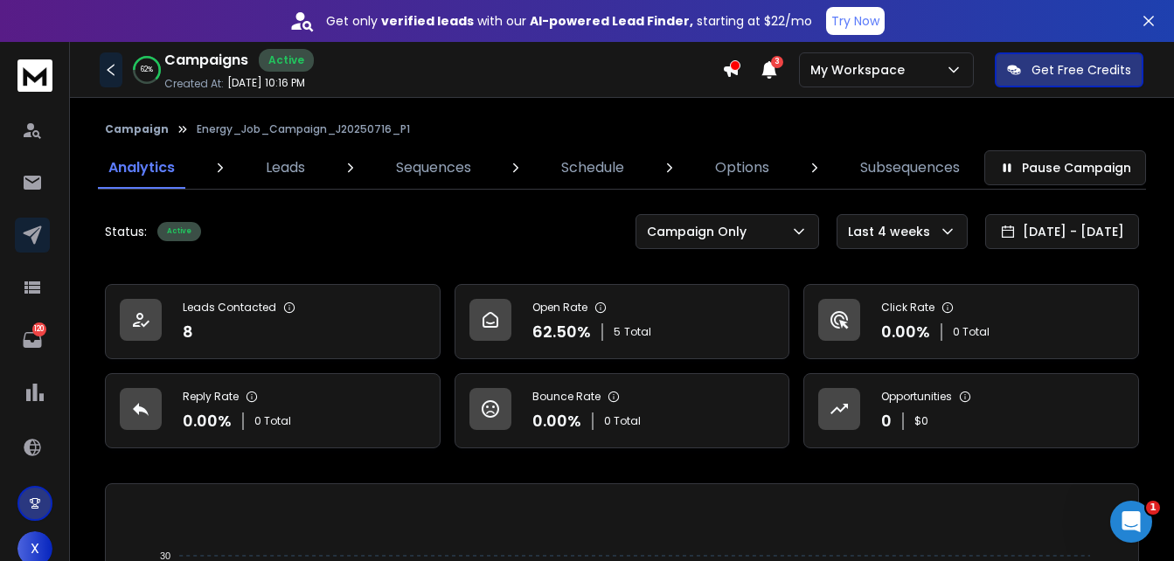
click at [113, 72] on icon at bounding box center [111, 70] width 16 height 16
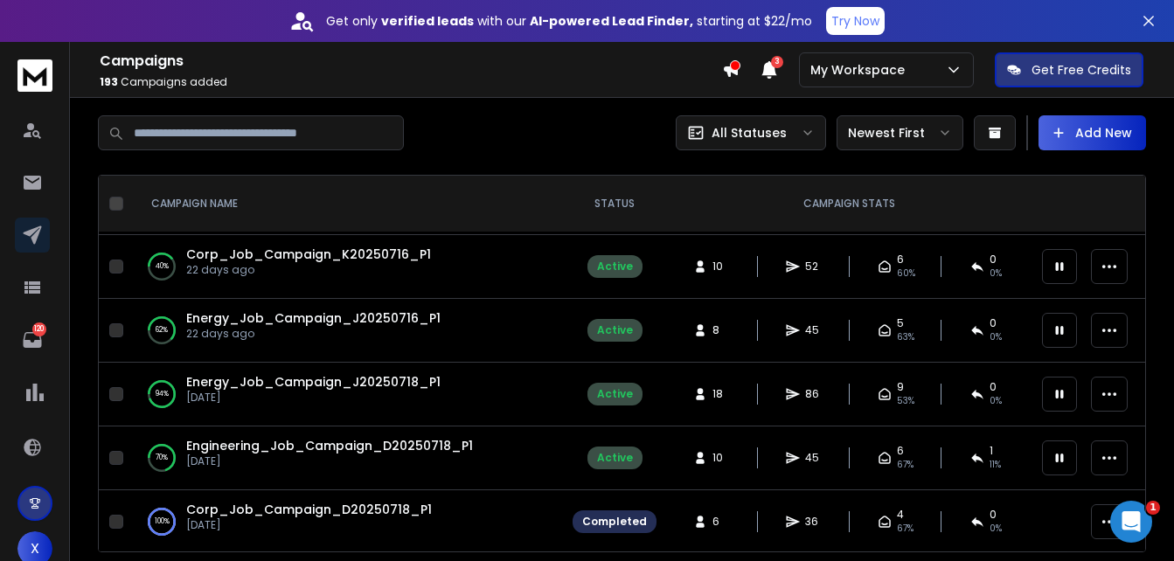
scroll to position [1594, 0]
click at [357, 388] on span "Energy_Job_Campaign_J20250718_P1" at bounding box center [313, 380] width 254 height 17
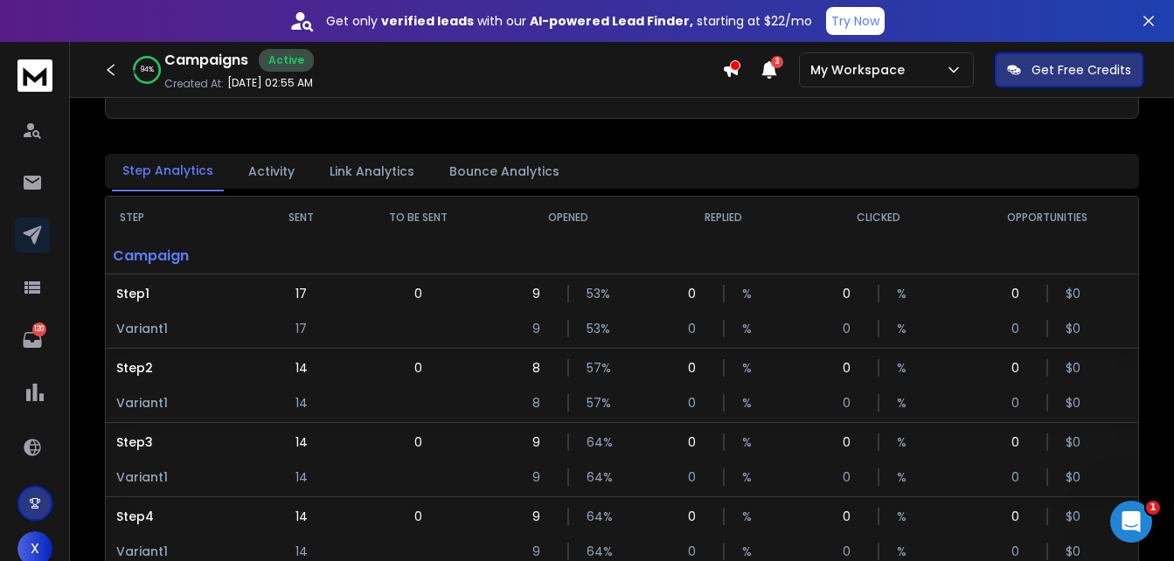
scroll to position [755, 0]
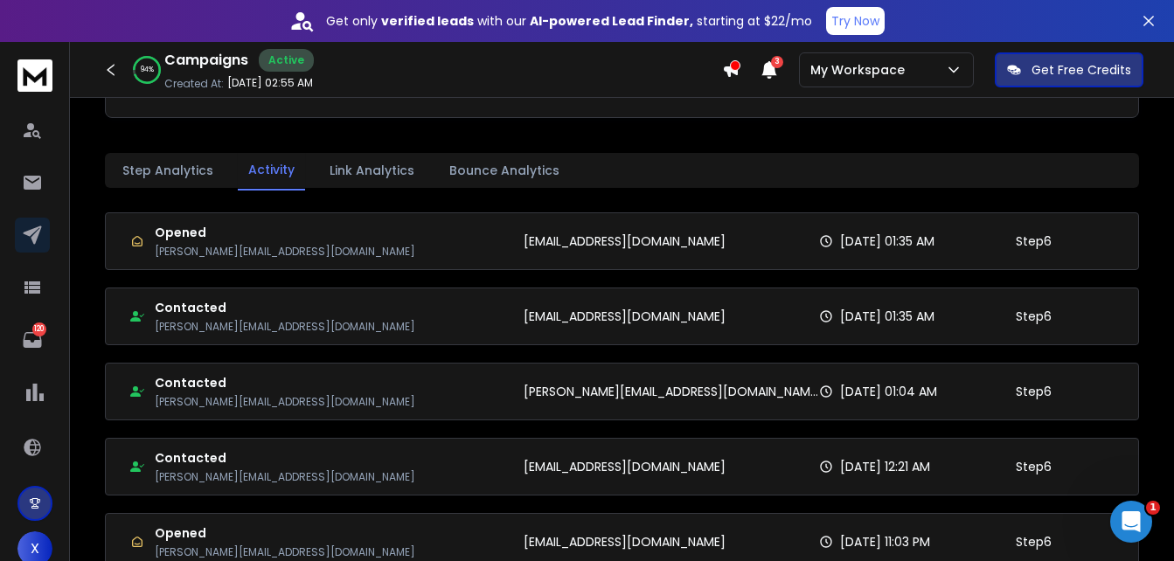
click at [266, 185] on button "Activity" at bounding box center [271, 170] width 67 height 40
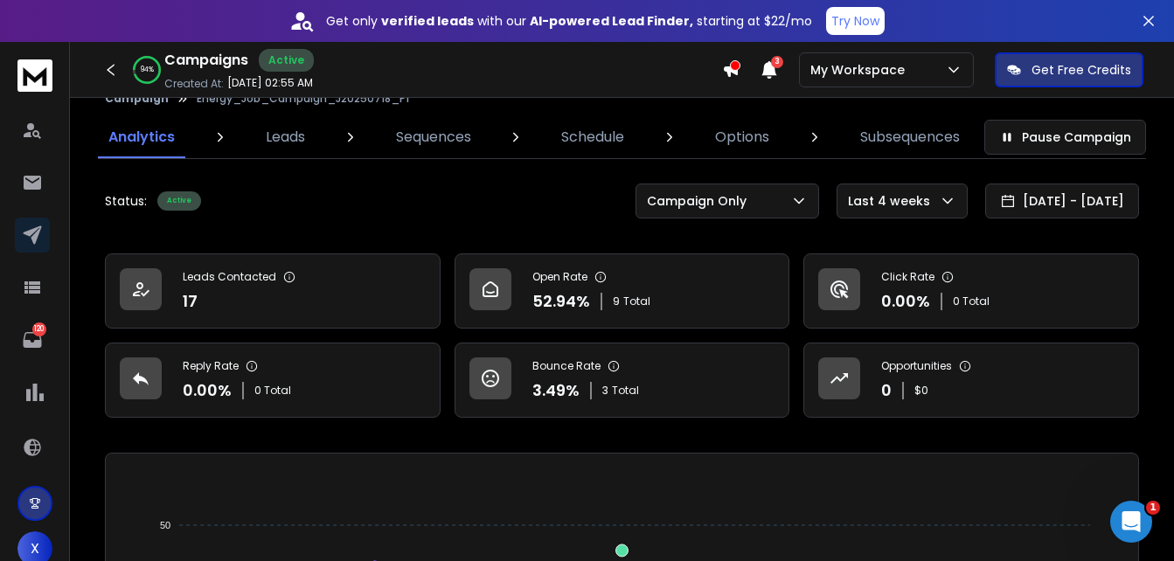
scroll to position [0, 0]
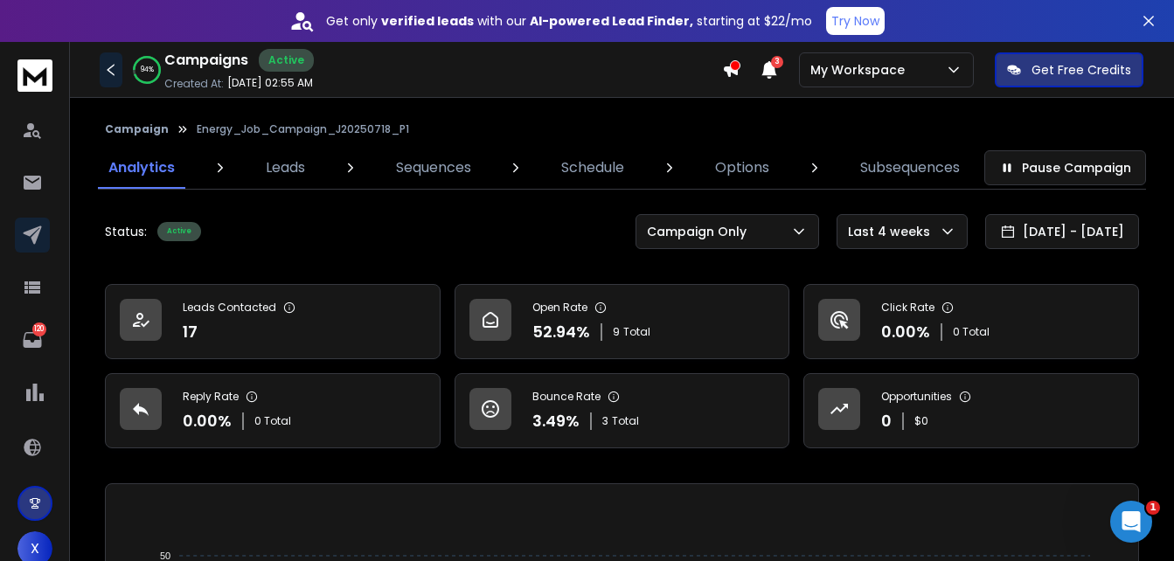
click at [108, 76] on icon at bounding box center [111, 70] width 16 height 16
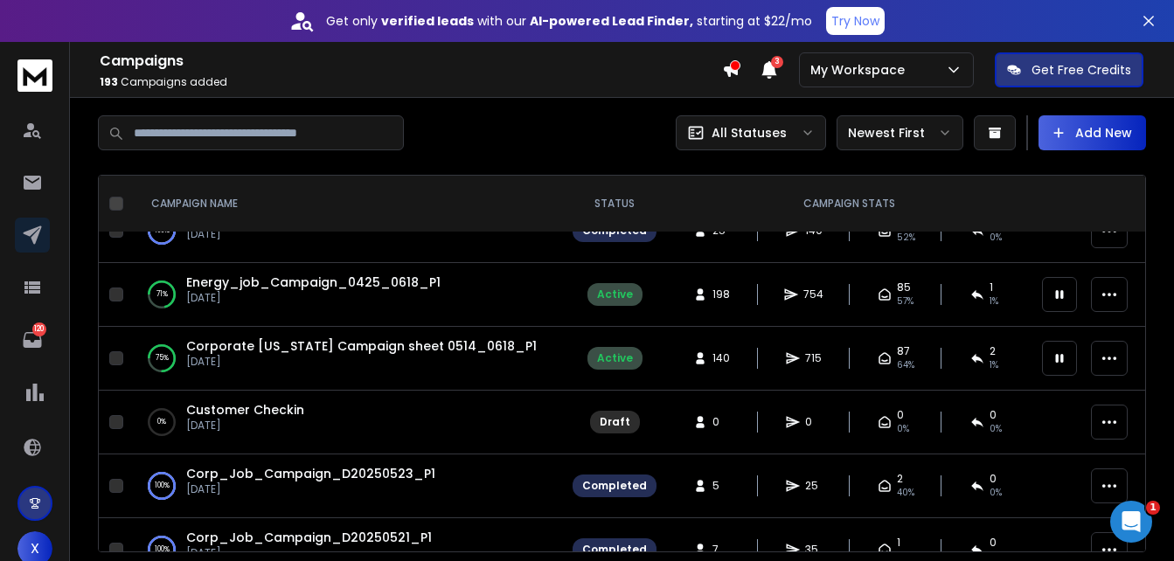
scroll to position [5204, 0]
click at [336, 286] on span "Energy_job_Campaign_0425_0618_P1" at bounding box center [313, 281] width 254 height 17
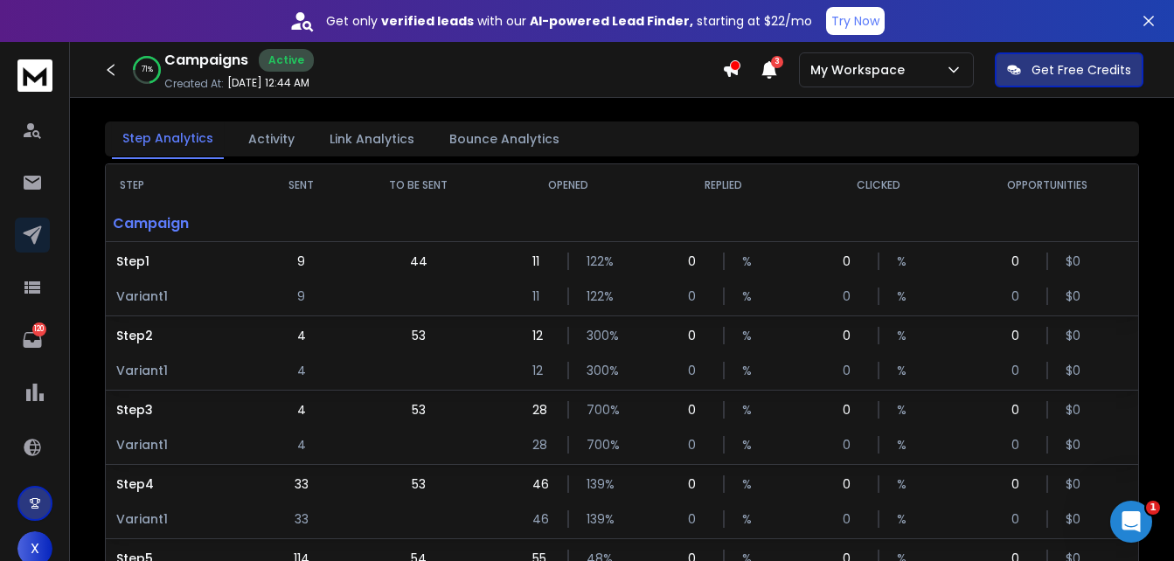
scroll to position [814, 0]
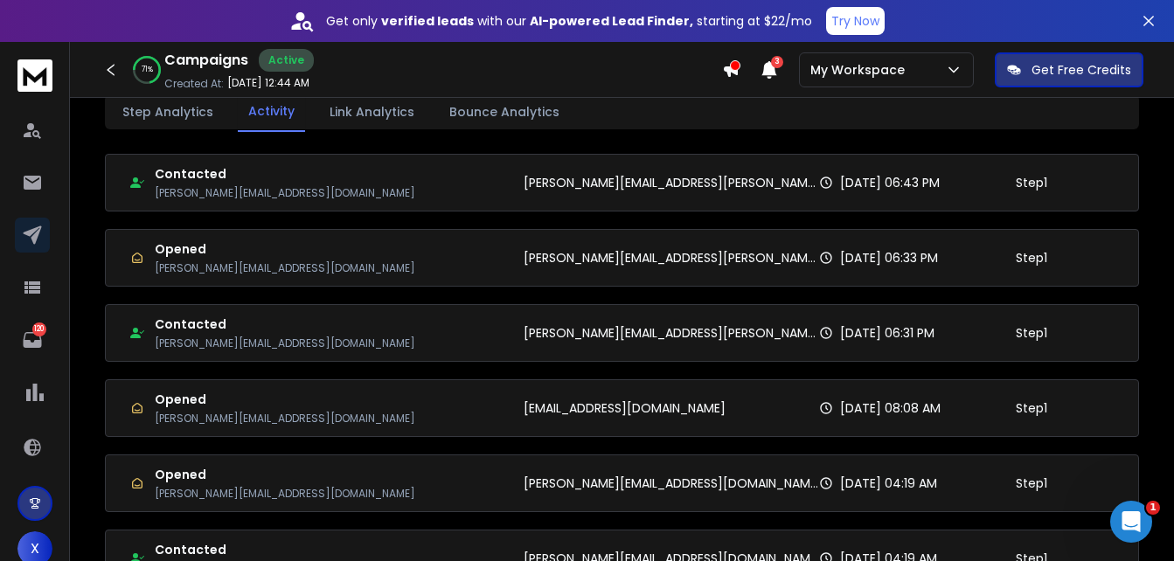
click at [277, 117] on button "Activity" at bounding box center [271, 112] width 67 height 40
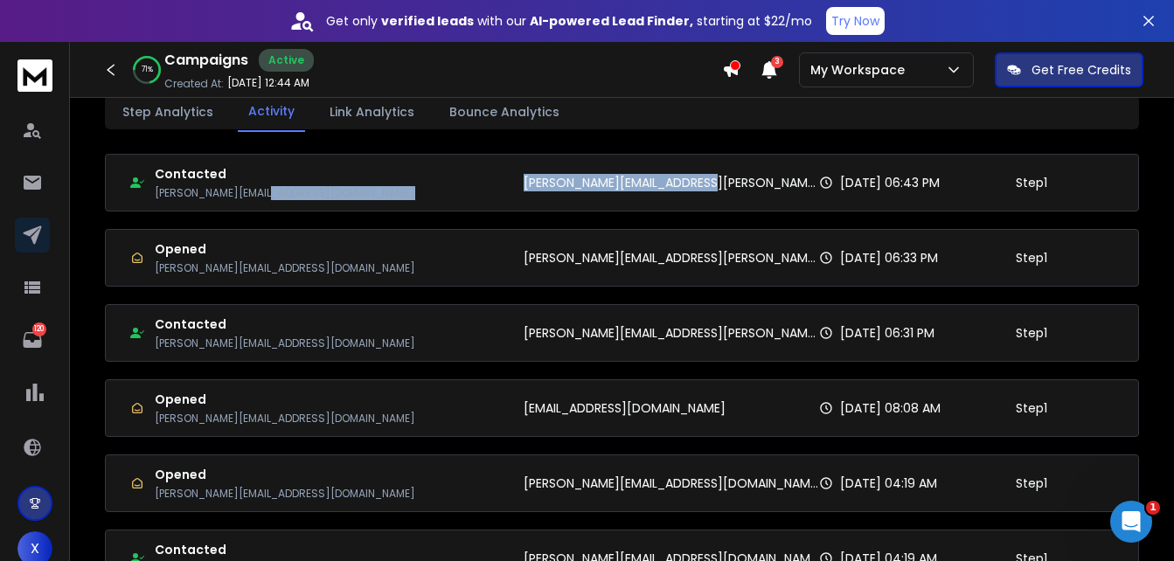
drag, startPoint x: 723, startPoint y: 184, endPoint x: 515, endPoint y: 195, distance: 208.4
click at [515, 195] on div "Contacted [PERSON_NAME][EMAIL_ADDRESS][DOMAIN_NAME] [PERSON_NAME][DOMAIN_NAME][…" at bounding box center [622, 183] width 1034 height 58
copy div "[PERSON_NAME][EMAIL_ADDRESS][PERSON_NAME][DOMAIN_NAME]"
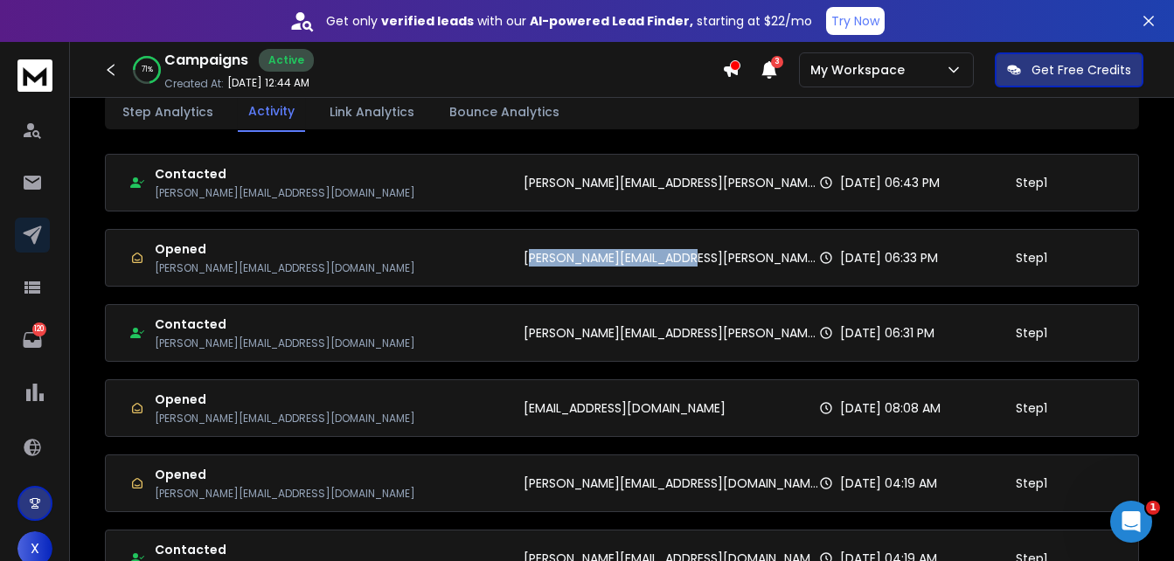
copy p "[EMAIL_ADDRESS][PERSON_NAME][DOMAIN_NAME]"
drag, startPoint x: 692, startPoint y: 263, endPoint x: 527, endPoint y: 263, distance: 164.4
click at [527, 263] on div "[PERSON_NAME][EMAIL_ADDRESS][PERSON_NAME][DOMAIN_NAME]" at bounding box center [672, 257] width 296 height 17
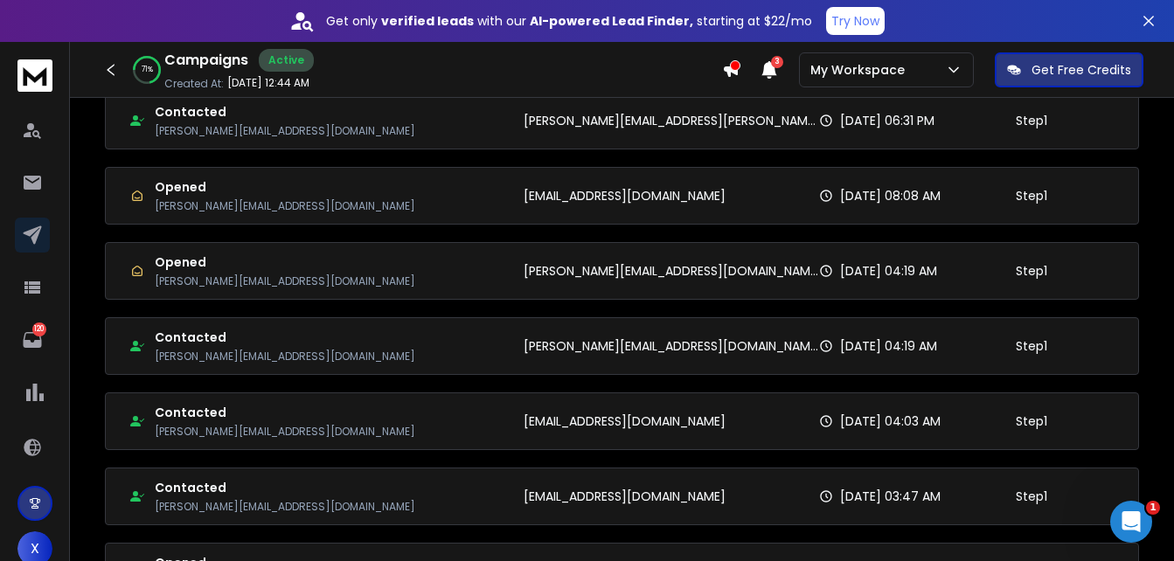
scroll to position [1031, 0]
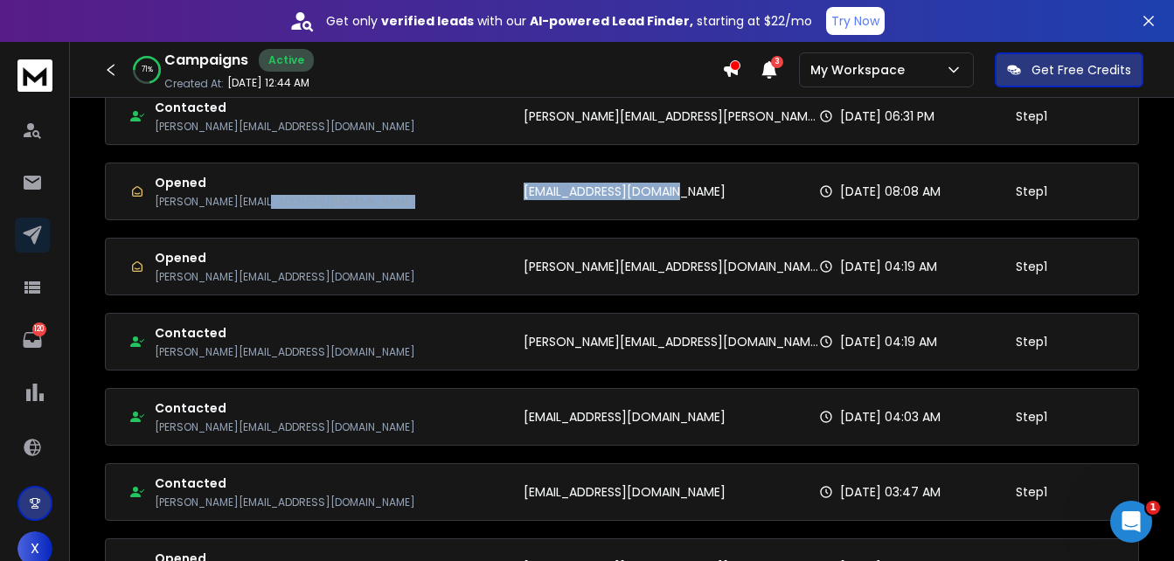
copy div "[EMAIL_ADDRESS][DOMAIN_NAME]"
drag, startPoint x: 682, startPoint y: 192, endPoint x: 519, endPoint y: 200, distance: 163.7
click at [519, 200] on div "Opened [PERSON_NAME][EMAIL_ADDRESS][DOMAIN_NAME] [PERSON_NAME][EMAIL_ADDRESS][D…" at bounding box center [622, 192] width 1034 height 58
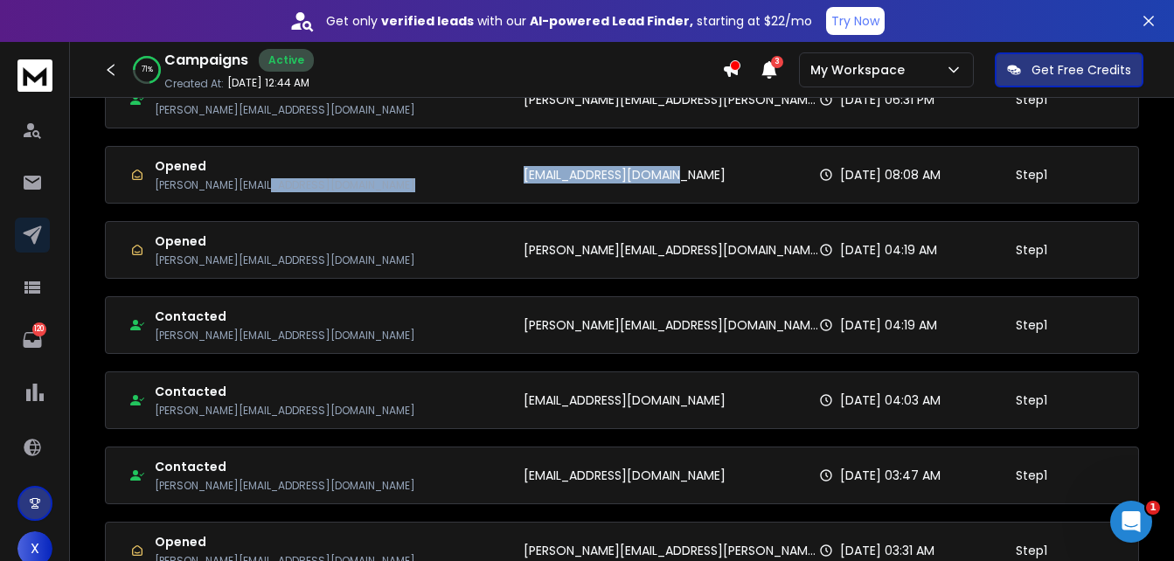
scroll to position [1055, 0]
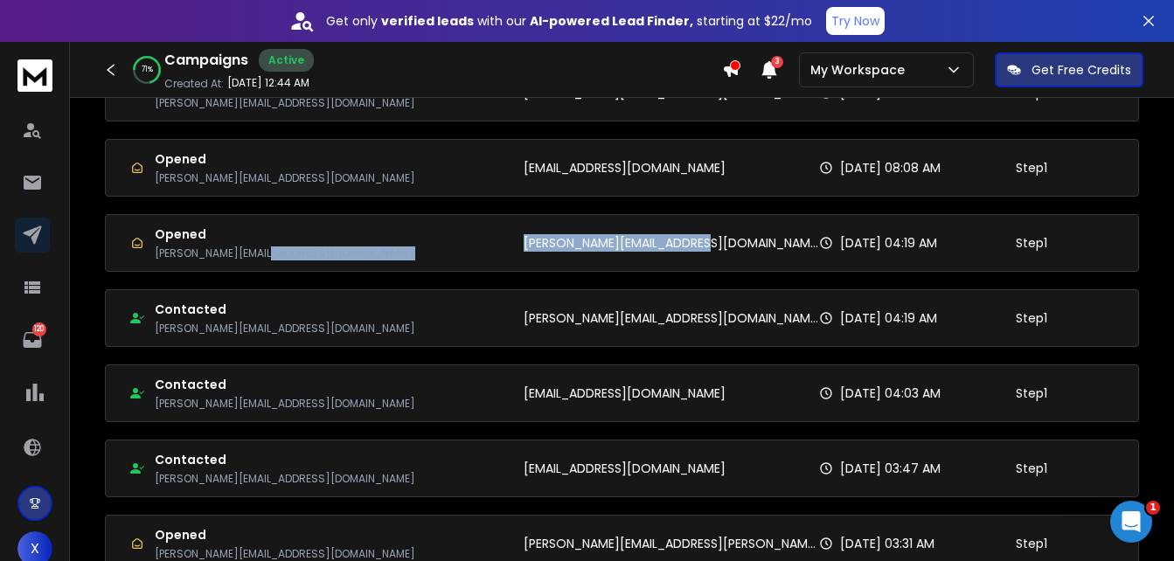
copy div "[PERSON_NAME][EMAIL_ADDRESS][DOMAIN_NAME]"
drag, startPoint x: 701, startPoint y: 242, endPoint x: 522, endPoint y: 251, distance: 179.5
click at [522, 251] on div "Opened [PERSON_NAME][EMAIL_ADDRESS][DOMAIN_NAME] [PERSON_NAME][DOMAIN_NAME][EMA…" at bounding box center [622, 243] width 1034 height 58
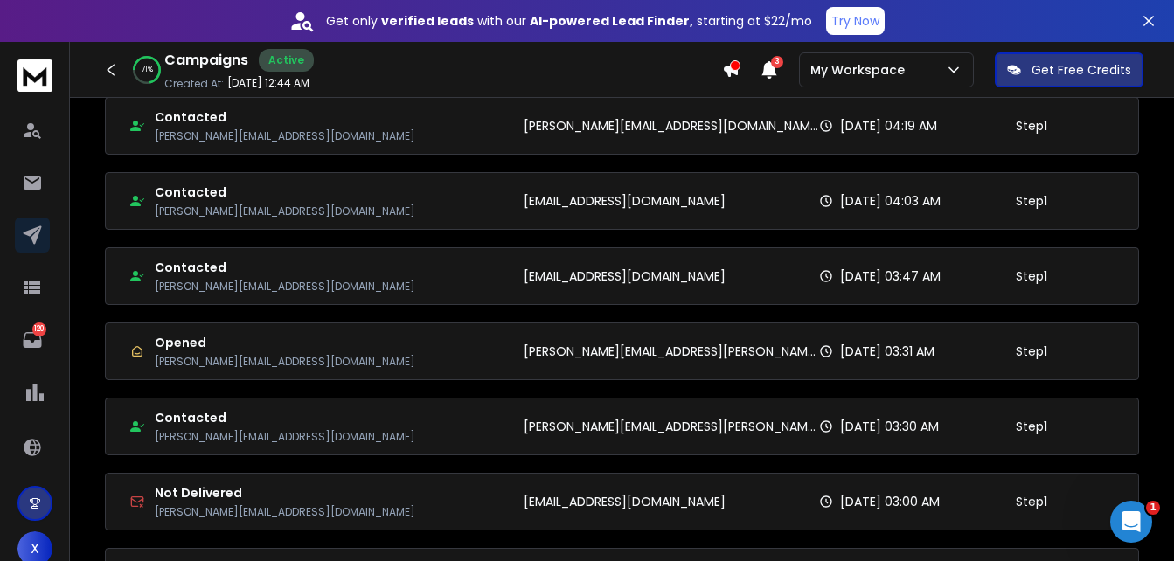
scroll to position [1248, 0]
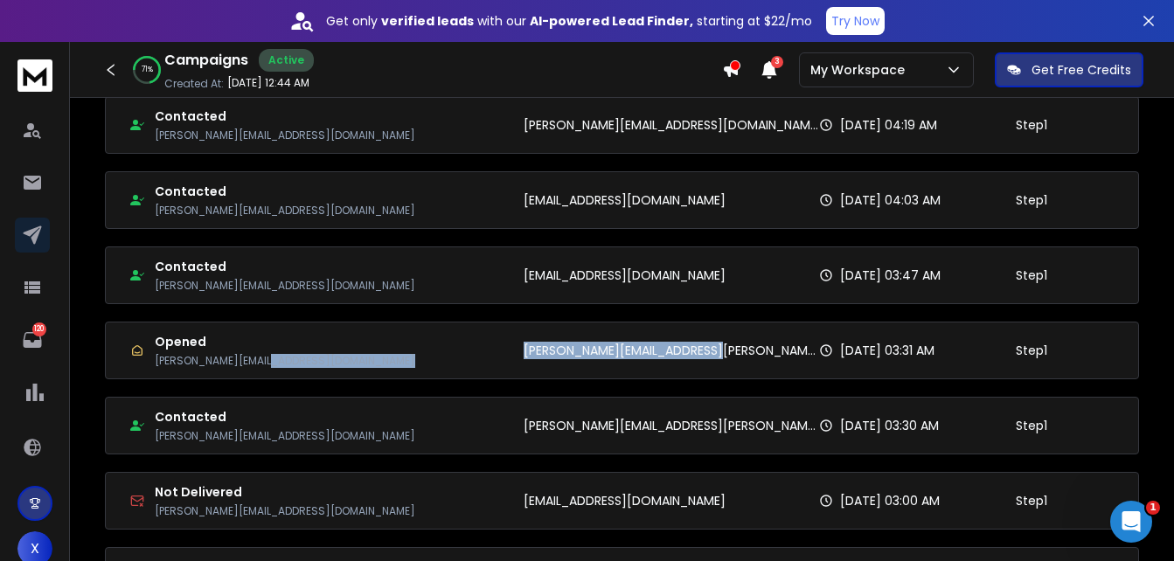
copy div "[PERSON_NAME][EMAIL_ADDRESS][PERSON_NAME][DOMAIN_NAME]"
drag, startPoint x: 731, startPoint y: 345, endPoint x: 519, endPoint y: 354, distance: 211.8
click at [519, 354] on div "Opened [PERSON_NAME][EMAIL_ADDRESS][DOMAIN_NAME] [PERSON_NAME][DOMAIN_NAME][EMA…" at bounding box center [622, 351] width 1034 height 58
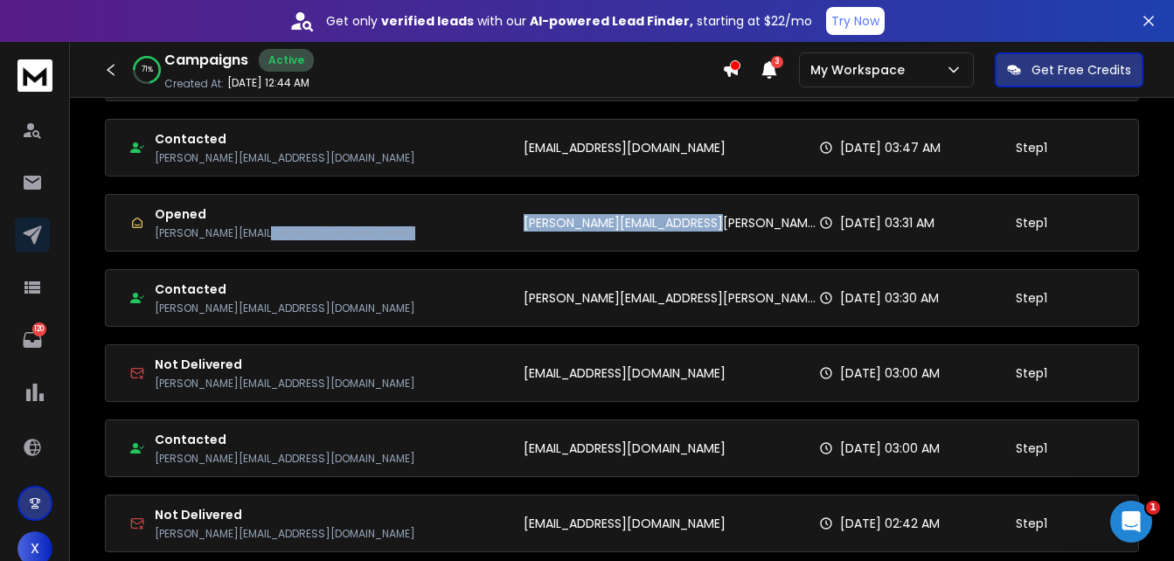
scroll to position [1376, 0]
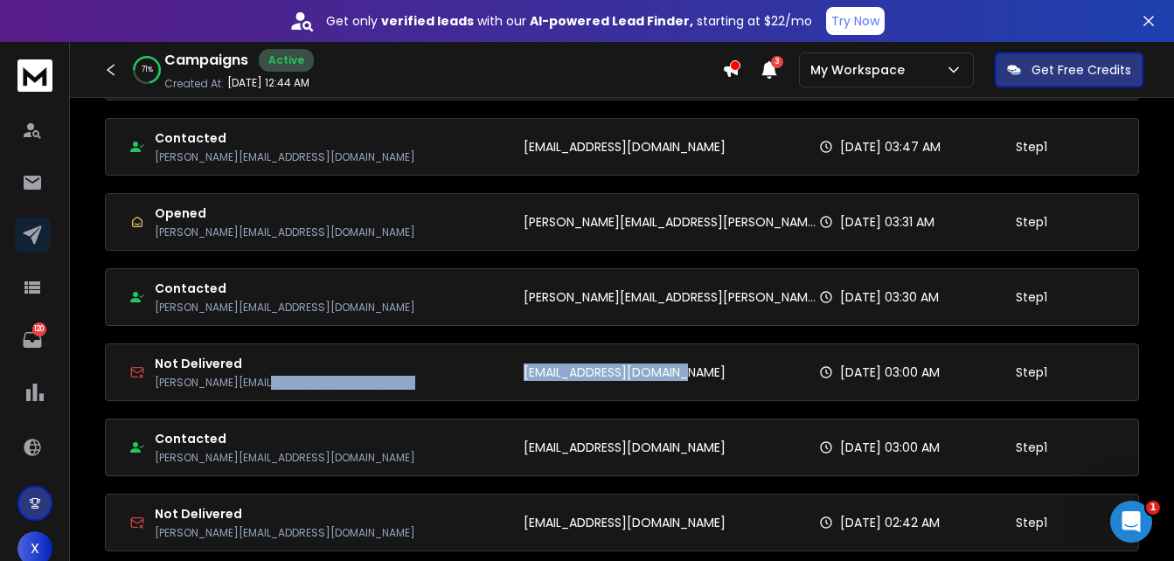
copy div "[EMAIL_ADDRESS][DOMAIN_NAME]"
drag, startPoint x: 707, startPoint y: 368, endPoint x: 522, endPoint y: 377, distance: 184.7
click at [522, 377] on div "Not Delivered [PERSON_NAME][EMAIL_ADDRESS][DOMAIN_NAME] [EMAIL_ADDRESS][DOMAIN_…" at bounding box center [622, 373] width 1034 height 58
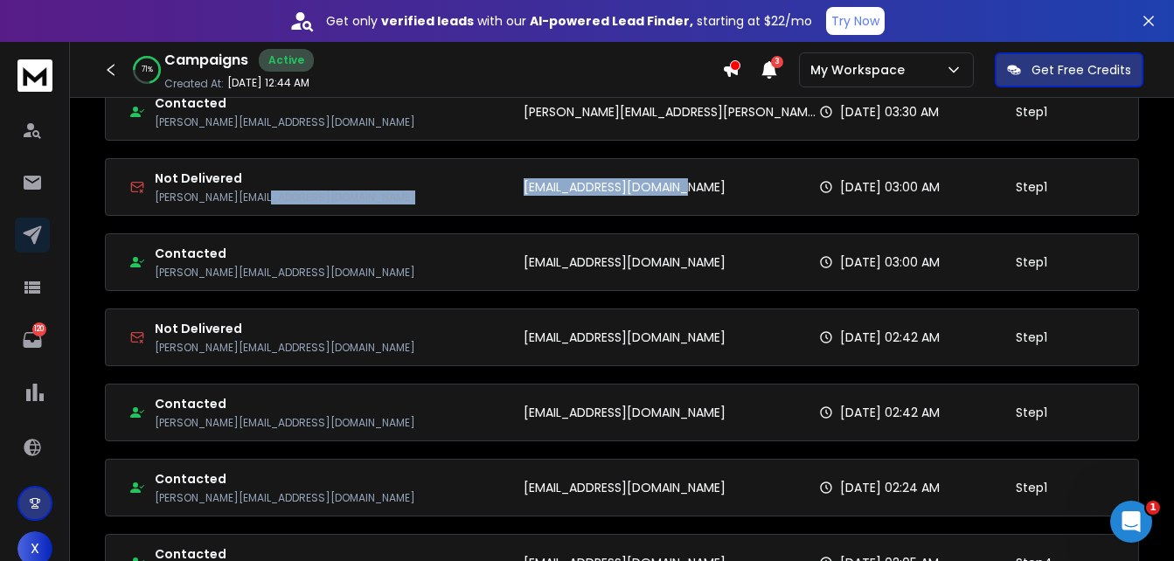
scroll to position [1563, 0]
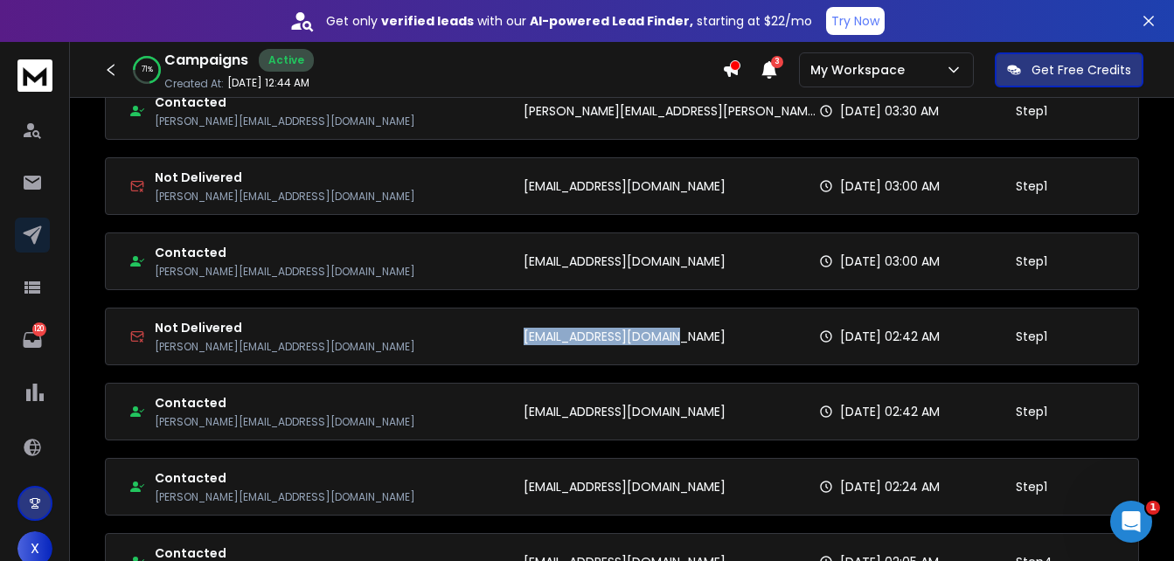
copy p "[EMAIL_ADDRESS][DOMAIN_NAME]"
drag, startPoint x: 714, startPoint y: 343, endPoint x: 524, endPoint y: 338, distance: 189.8
click at [524, 338] on div "[EMAIL_ADDRESS][DOMAIN_NAME]" at bounding box center [672, 336] width 296 height 17
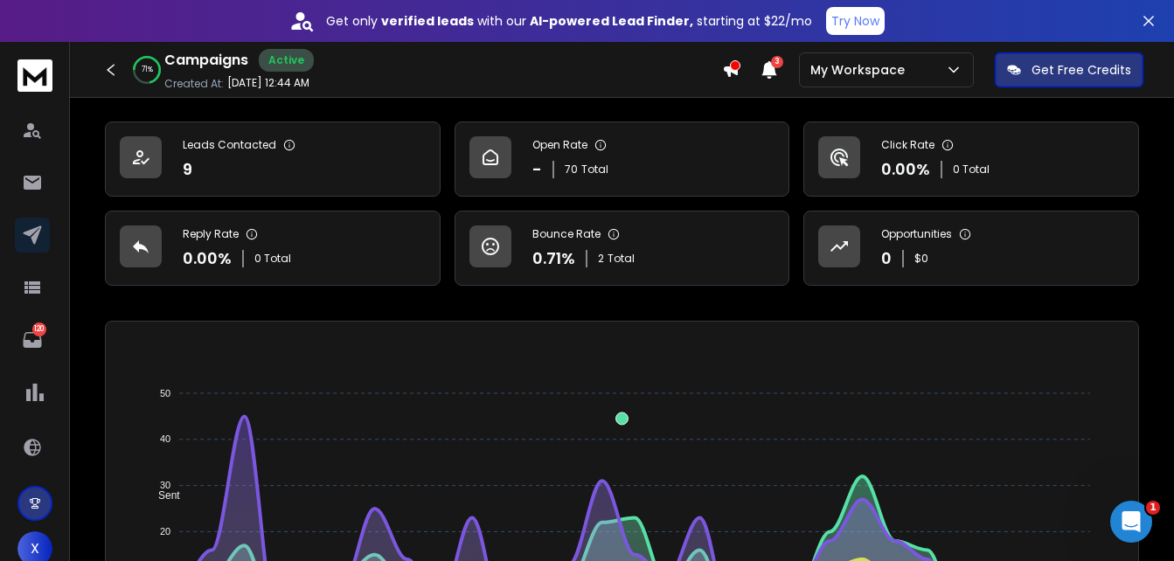
scroll to position [0, 0]
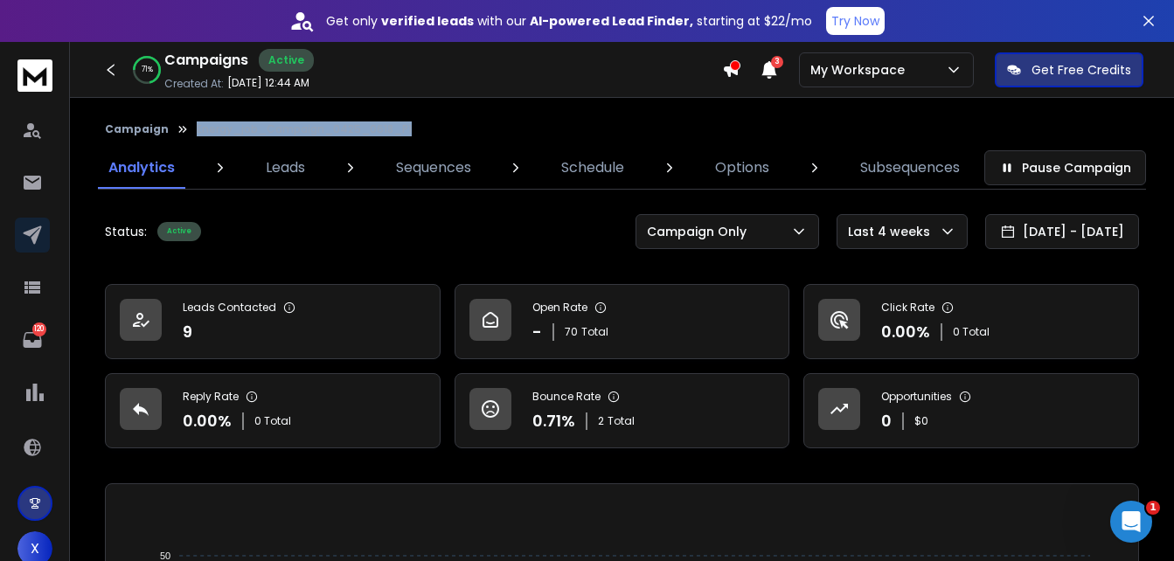
copy p "Energy_job_Campaign_0425_0618_P1"
drag, startPoint x: 412, startPoint y: 125, endPoint x: 193, endPoint y: 138, distance: 219.0
click at [193, 138] on div "Campaign Energy_job_Campaign_0425_0618_P1" at bounding box center [622, 129] width 1048 height 28
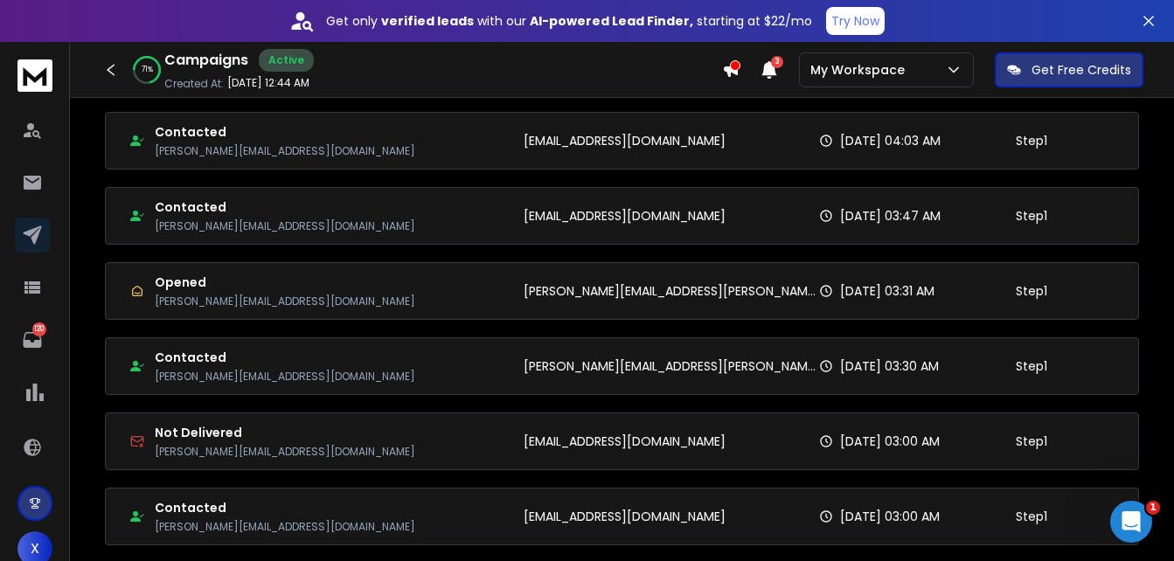
scroll to position [1318, 0]
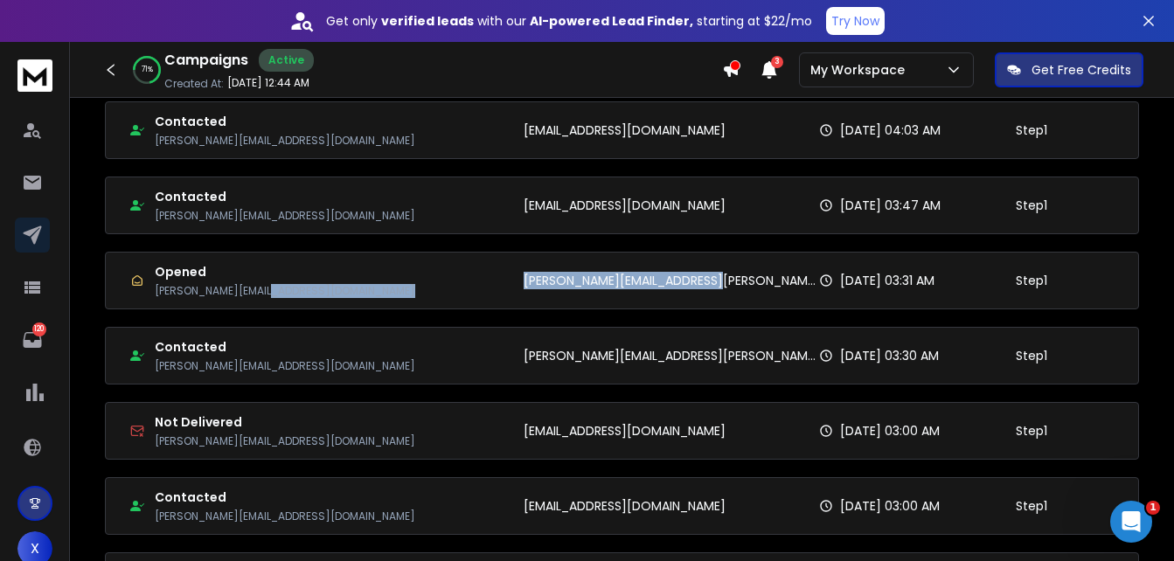
drag, startPoint x: 732, startPoint y: 281, endPoint x: 525, endPoint y: 292, distance: 207.5
click at [525, 292] on div "Opened [PERSON_NAME][EMAIL_ADDRESS][DOMAIN_NAME] [PERSON_NAME][DOMAIN_NAME][EMA…" at bounding box center [622, 281] width 1034 height 58
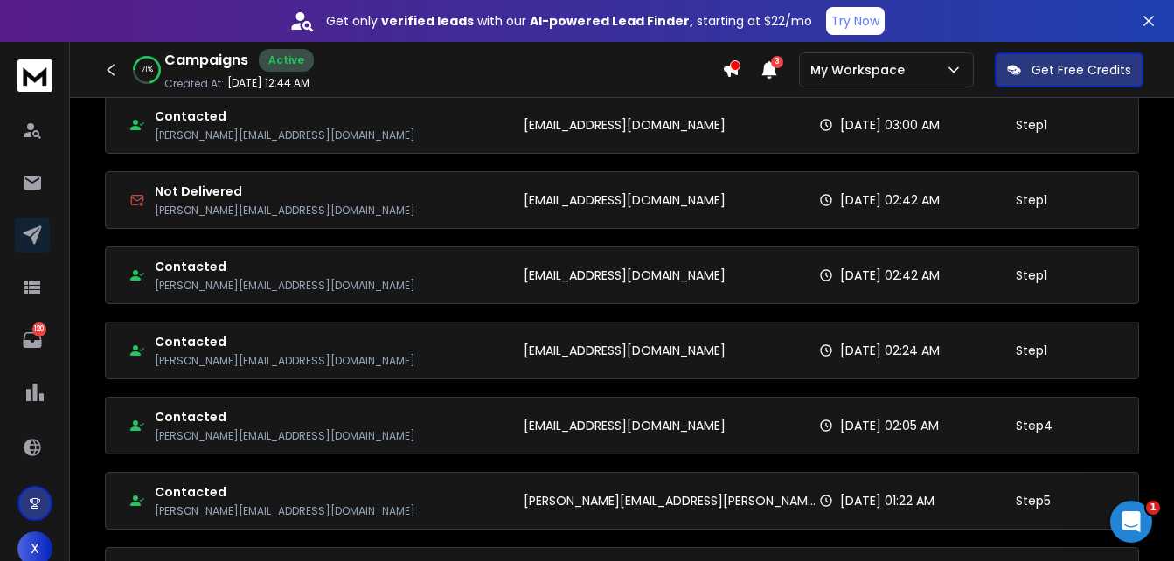
scroll to position [1704, 0]
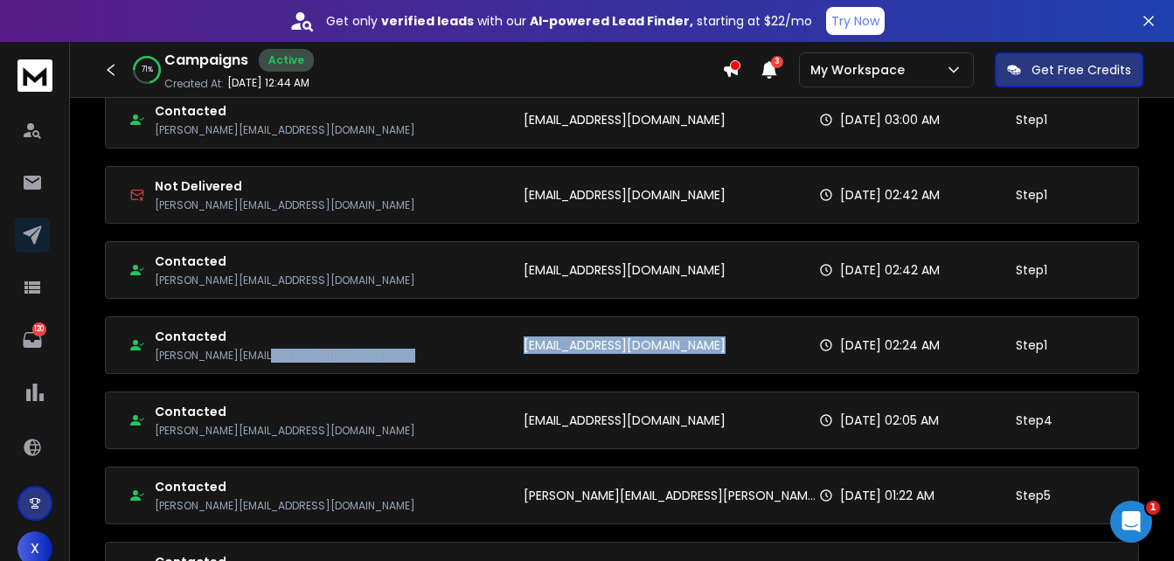
drag, startPoint x: 742, startPoint y: 344, endPoint x: 520, endPoint y: 355, distance: 221.5
click at [520, 355] on div "Contacted [PERSON_NAME][EMAIL_ADDRESS][DOMAIN_NAME] [PERSON_NAME][EMAIL_ADDRESS…" at bounding box center [622, 346] width 1034 height 58
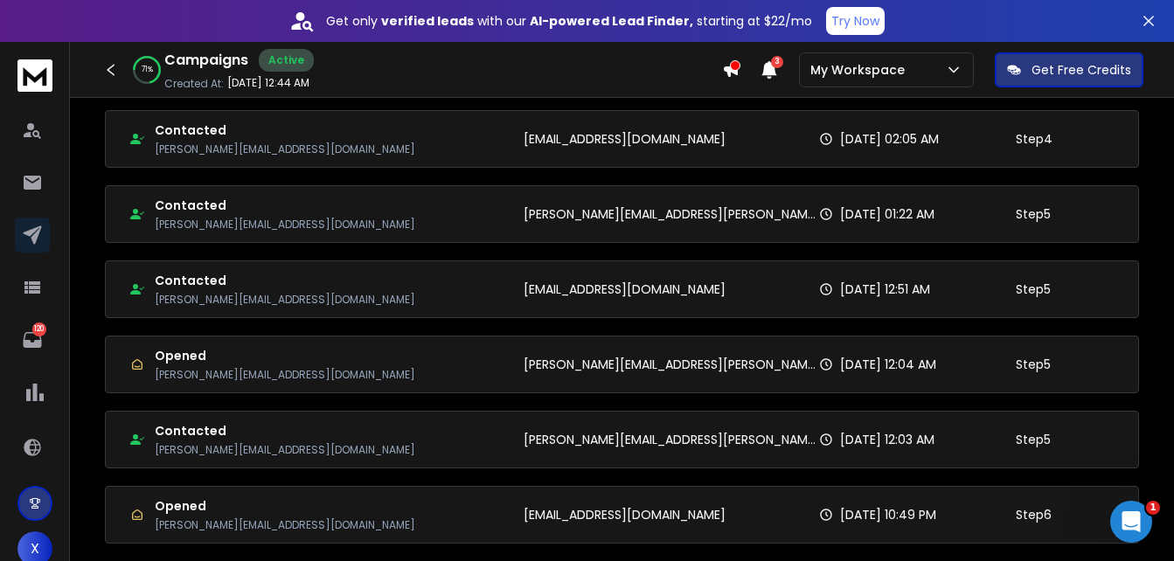
scroll to position [1987, 0]
drag, startPoint x: 653, startPoint y: 364, endPoint x: 527, endPoint y: 370, distance: 126.1
click at [527, 370] on div "[PERSON_NAME][EMAIL_ADDRESS][PERSON_NAME][DOMAIN_NAME]" at bounding box center [672, 363] width 296 height 17
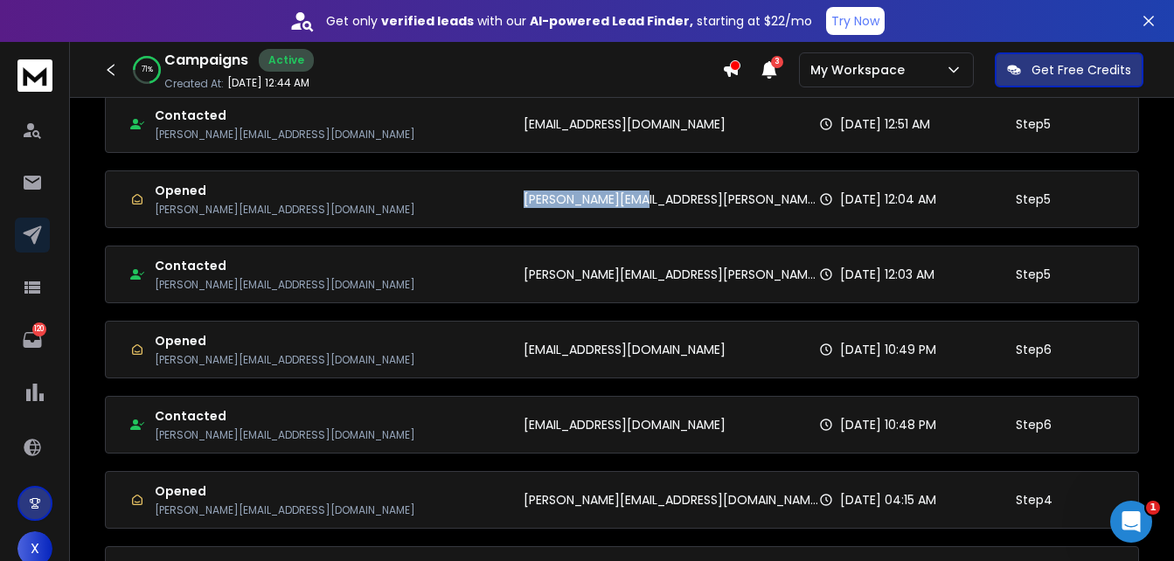
scroll to position [2152, 0]
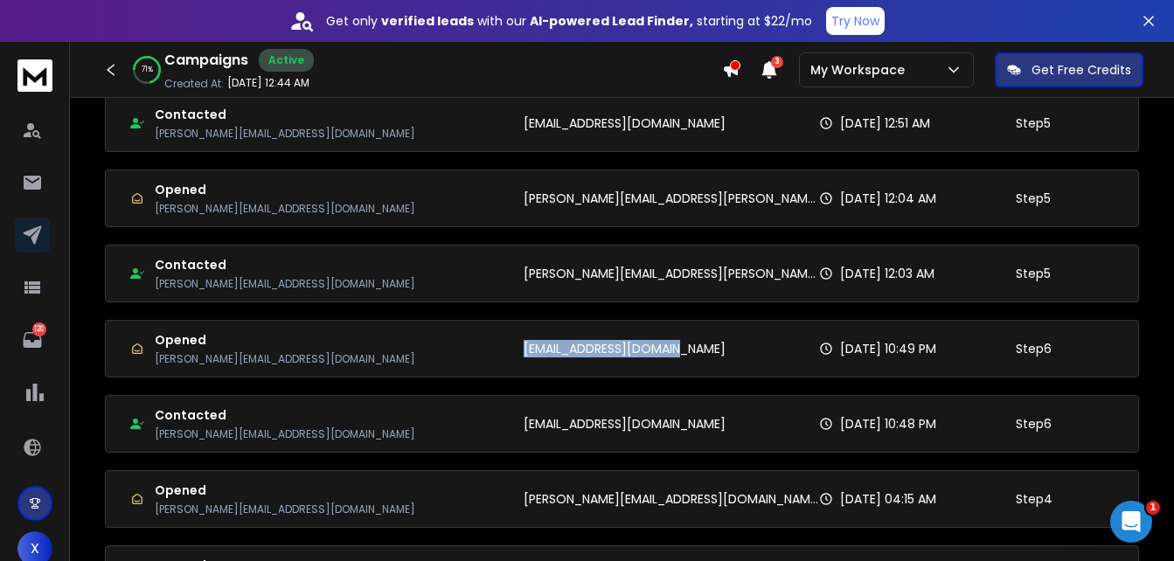
drag, startPoint x: 679, startPoint y: 346, endPoint x: 524, endPoint y: 355, distance: 155.0
click at [524, 355] on p "[EMAIL_ADDRESS][DOMAIN_NAME]" at bounding box center [625, 348] width 202 height 17
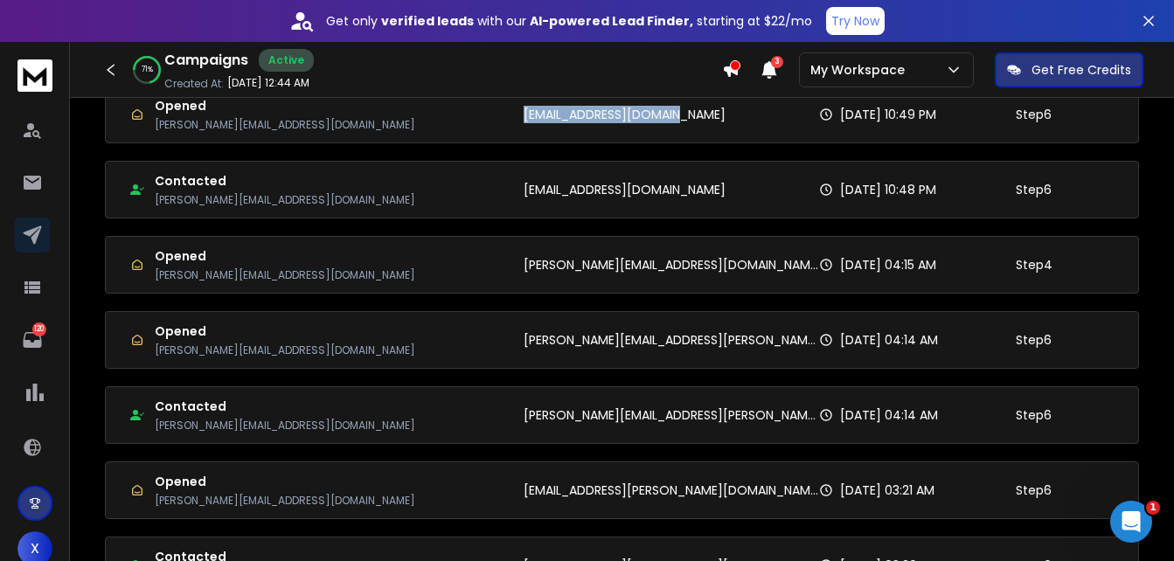
scroll to position [2388, 0]
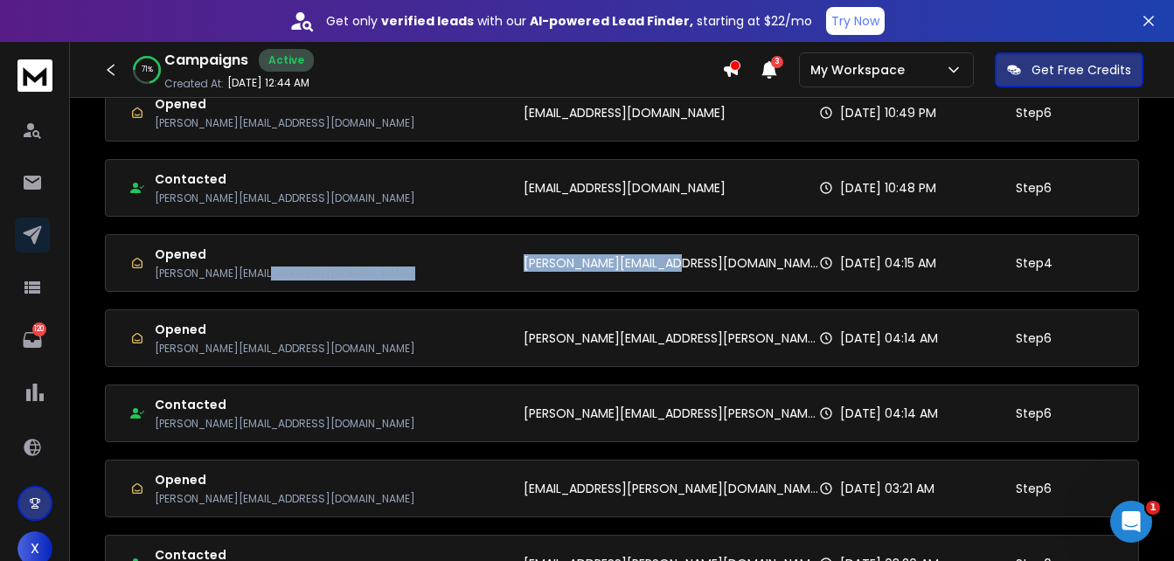
drag, startPoint x: 685, startPoint y: 256, endPoint x: 525, endPoint y: 278, distance: 161.5
click at [525, 278] on div "Opened [PERSON_NAME][EMAIL_ADDRESS][DOMAIN_NAME] [DOMAIN_NAME][EMAIL_ADDRESS][D…" at bounding box center [622, 263] width 1034 height 58
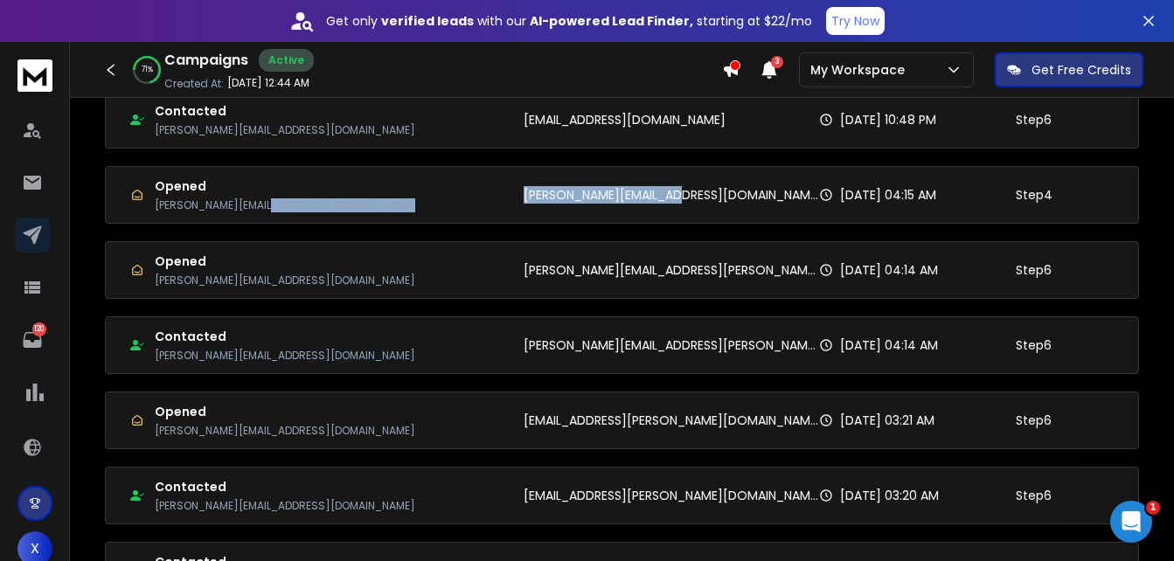
scroll to position [2455, 0]
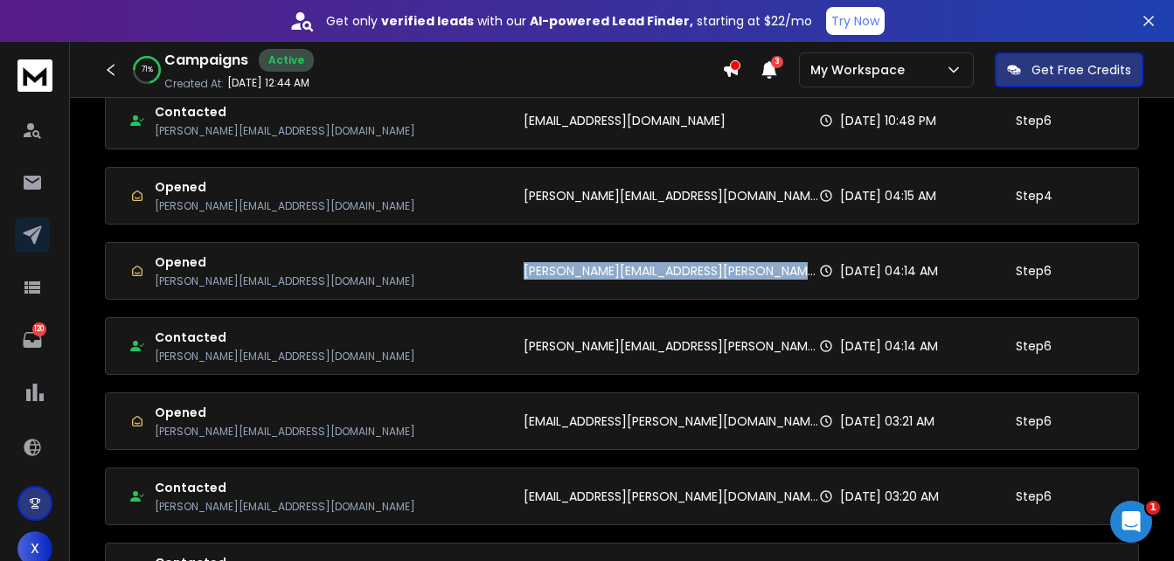
drag, startPoint x: 808, startPoint y: 263, endPoint x: 525, endPoint y: 275, distance: 283.6
click at [525, 275] on div "[PERSON_NAME][EMAIL_ADDRESS][PERSON_NAME][DOMAIN_NAME]" at bounding box center [672, 270] width 296 height 17
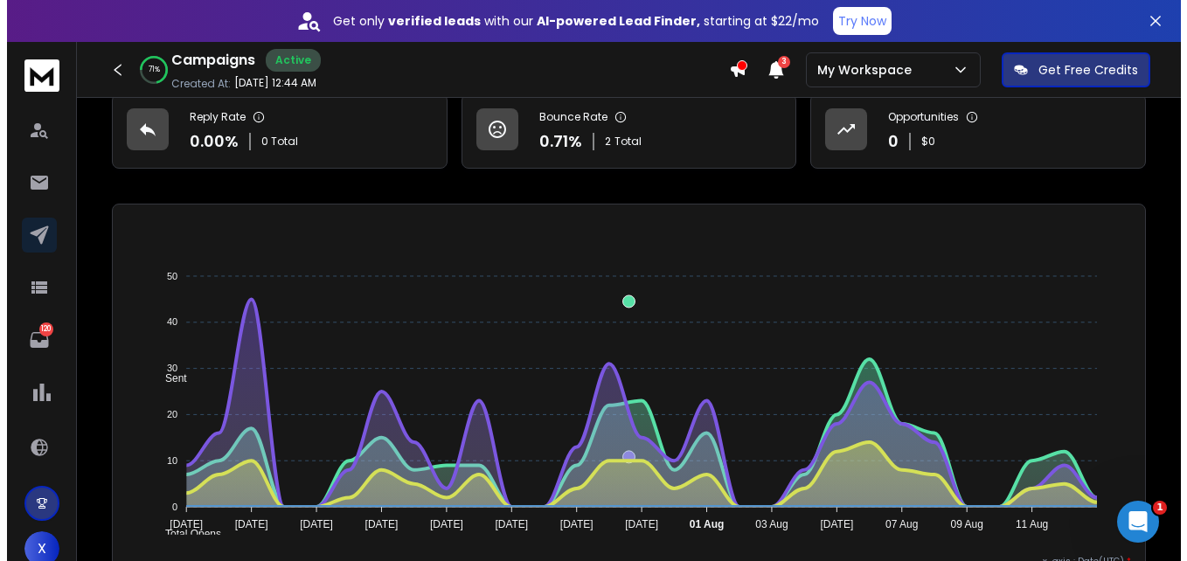
scroll to position [0, 0]
